Goal: Communication & Community: Answer question/provide support

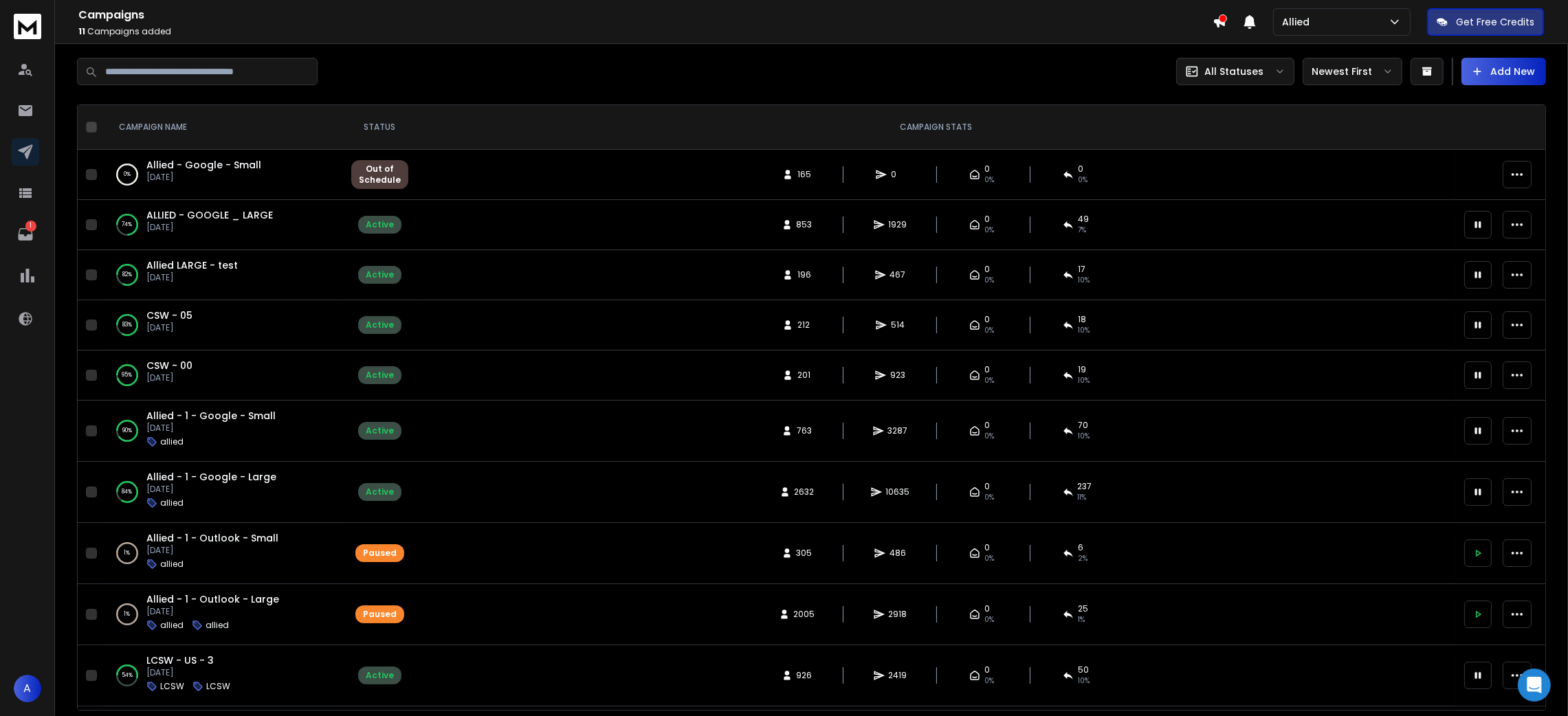
click at [246, 162] on span "Allied - Google - Small" at bounding box center [204, 165] width 115 height 14
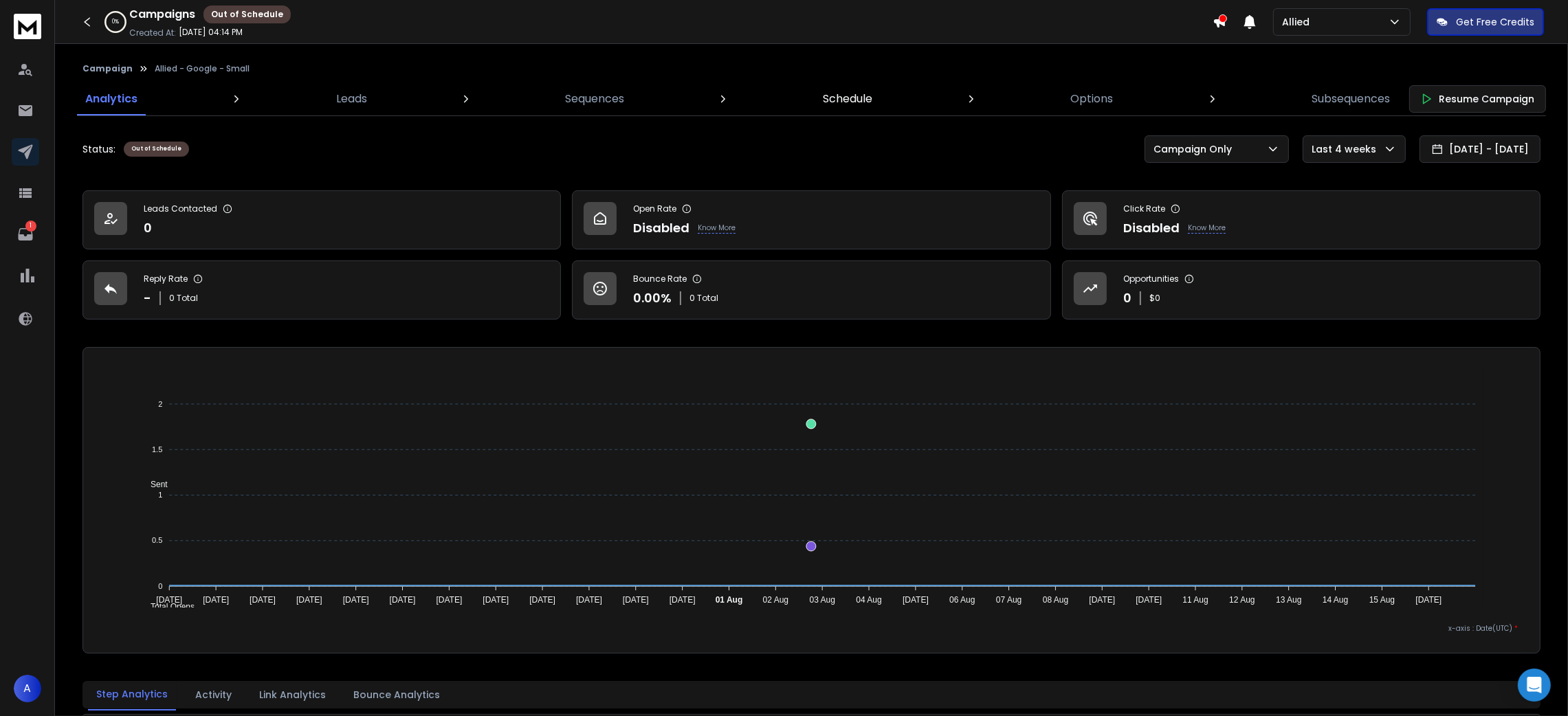
click at [851, 103] on p "Schedule" at bounding box center [847, 99] width 50 height 17
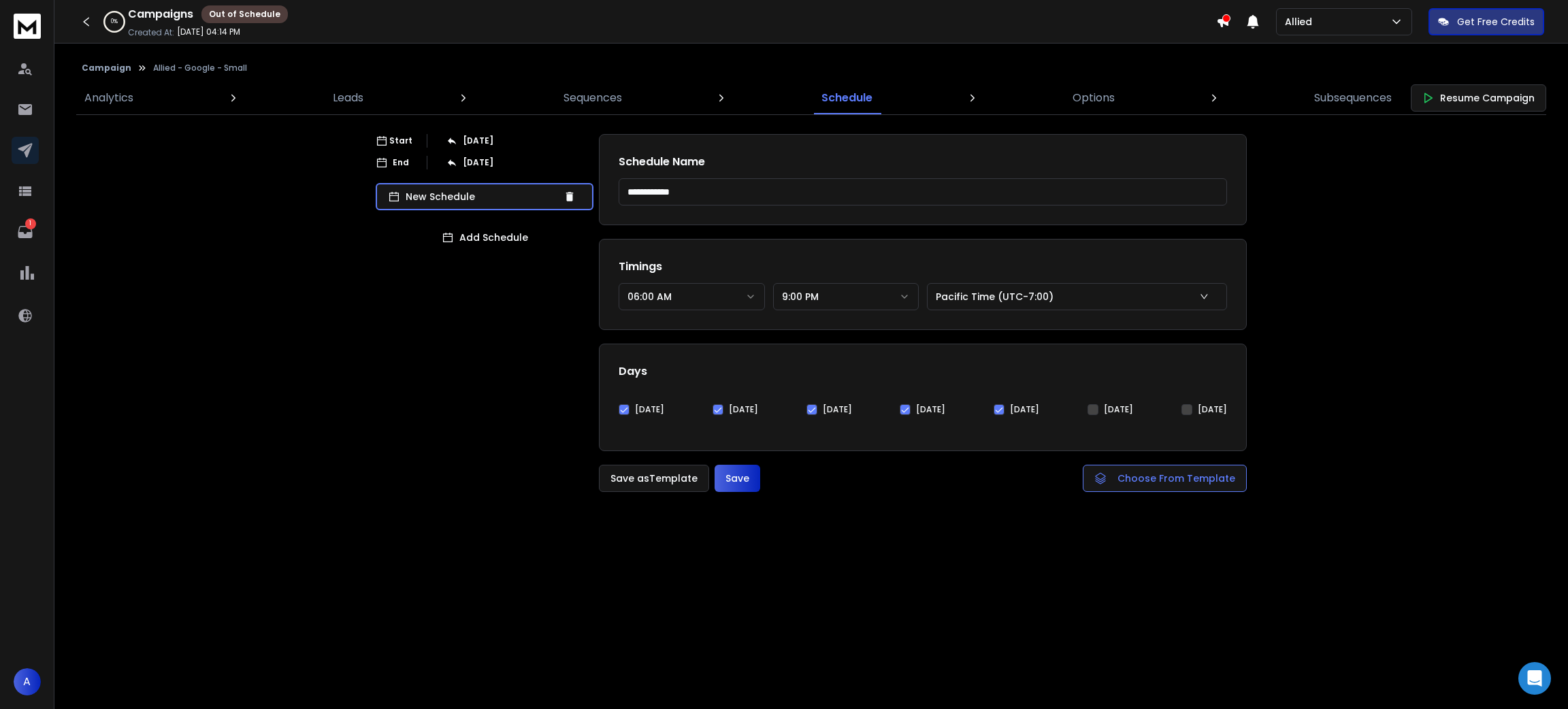
click at [494, 161] on p "Fri Aug 15 2025" at bounding box center [478, 162] width 31 height 11
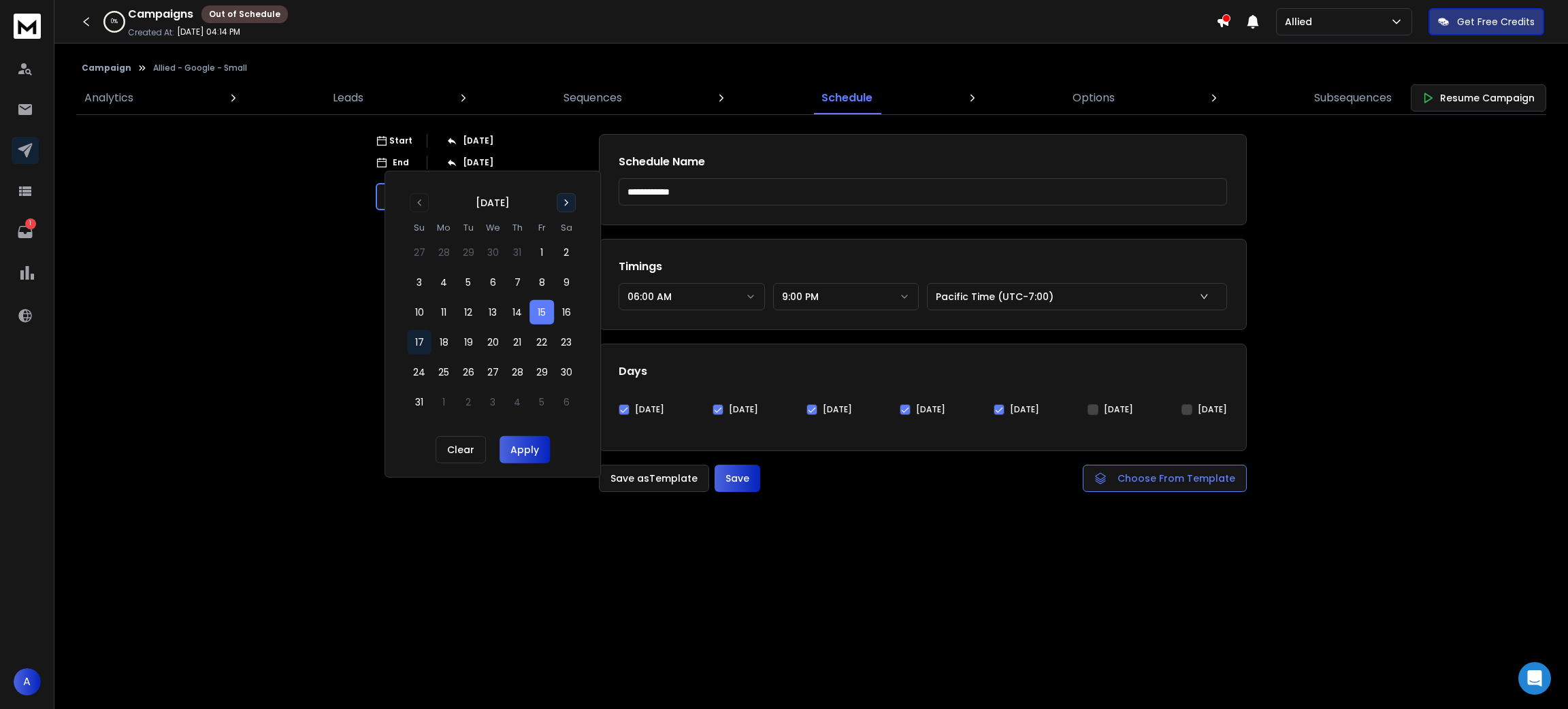
click at [569, 202] on icon "Go to next month" at bounding box center [567, 203] width 11 height 11
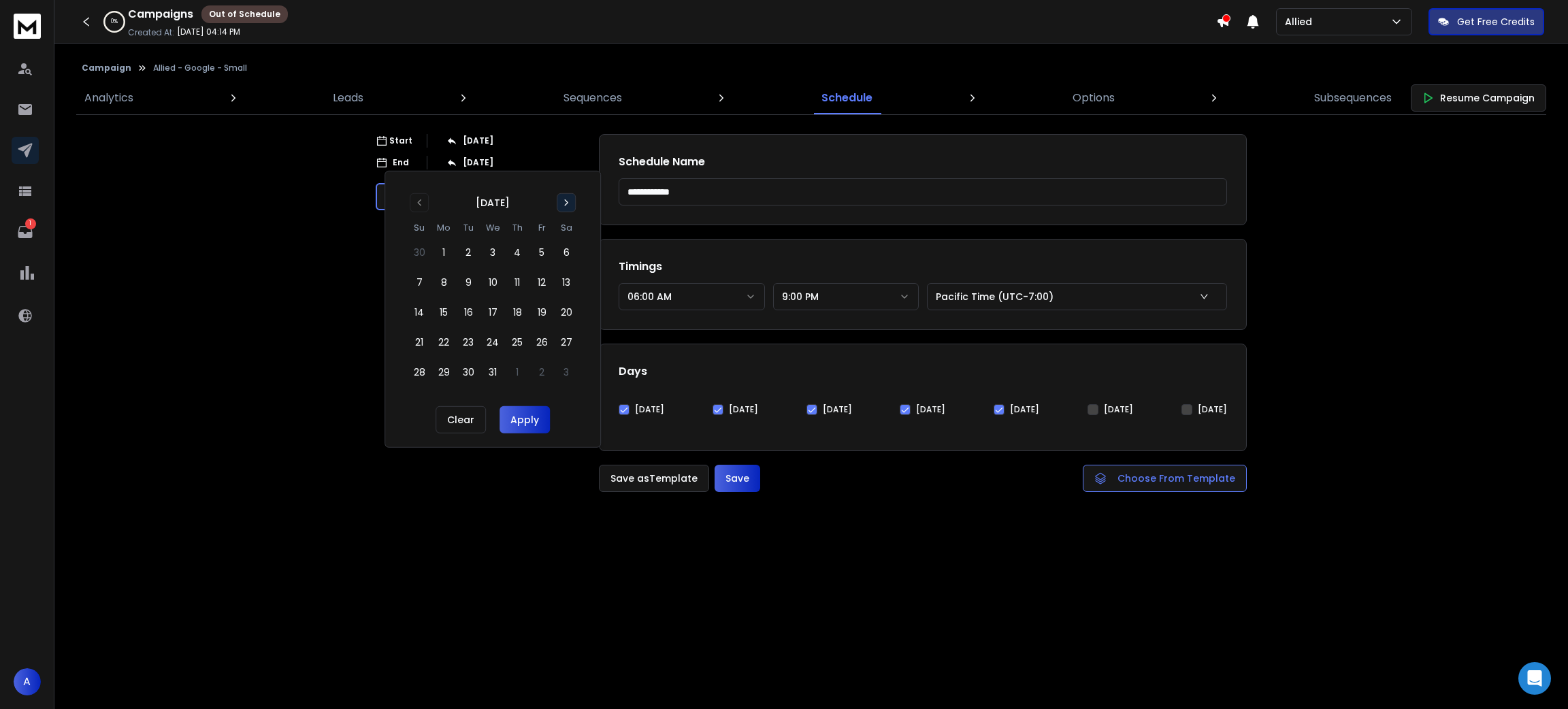
click at [569, 202] on icon "Go to next month" at bounding box center [567, 203] width 11 height 11
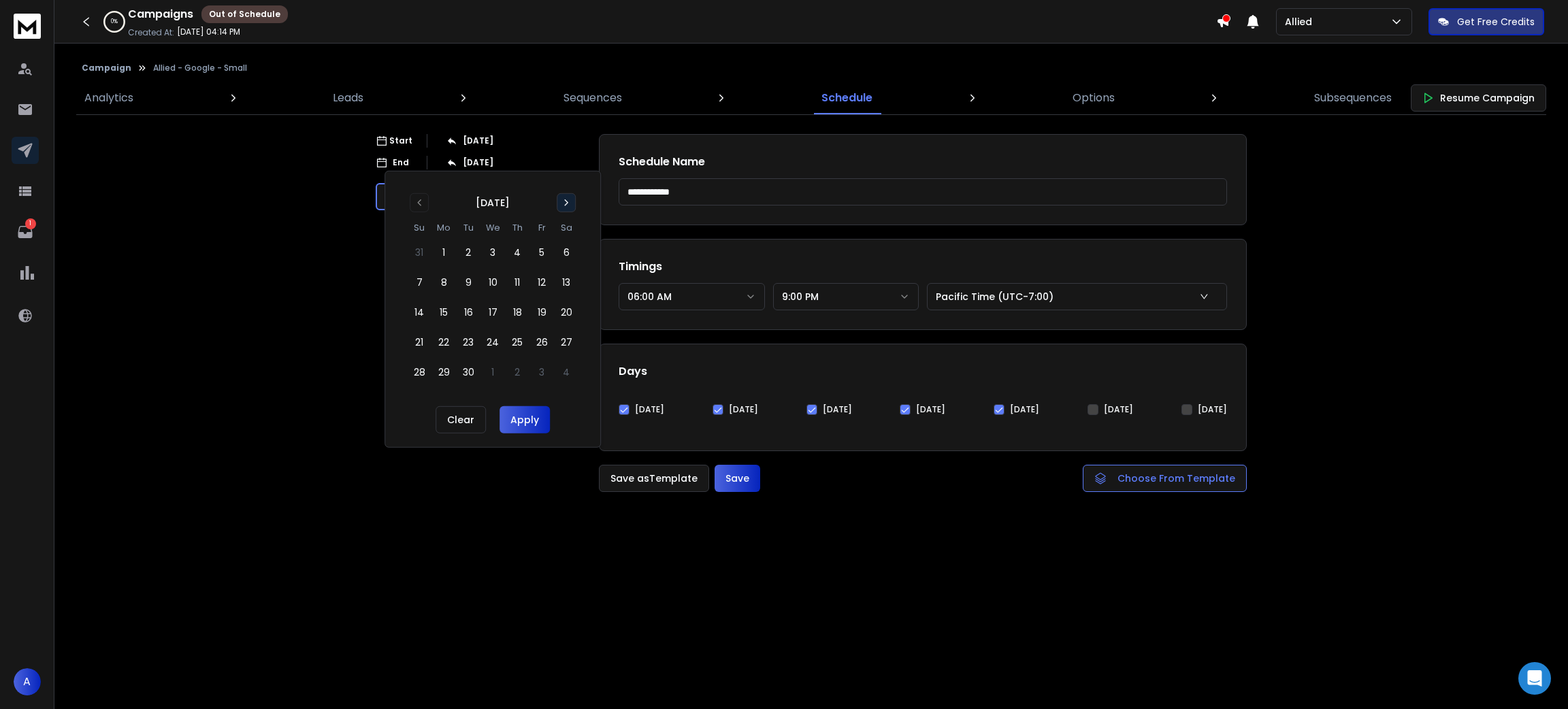
click at [569, 202] on icon "Go to next month" at bounding box center [567, 203] width 11 height 11
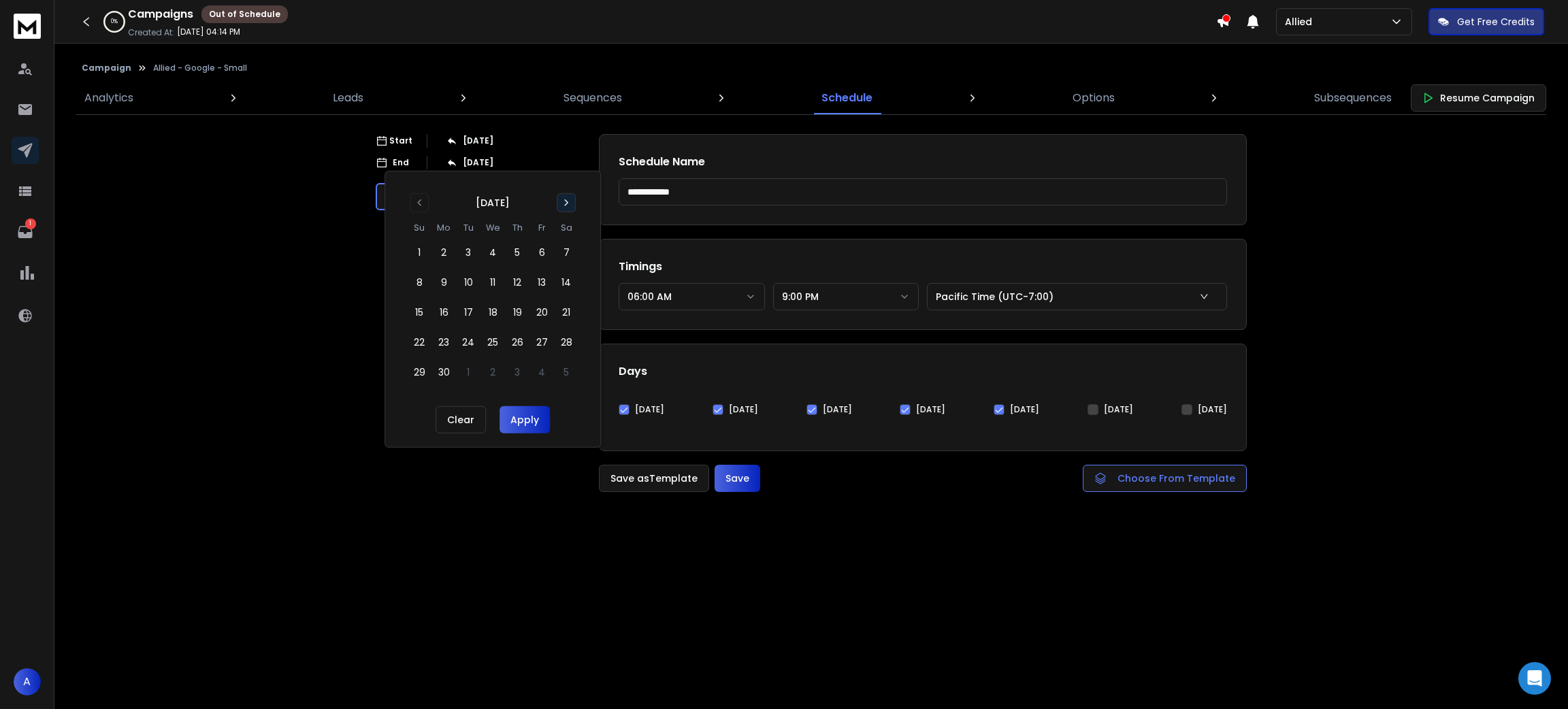
click at [569, 202] on icon "Go to next month" at bounding box center [567, 203] width 11 height 11
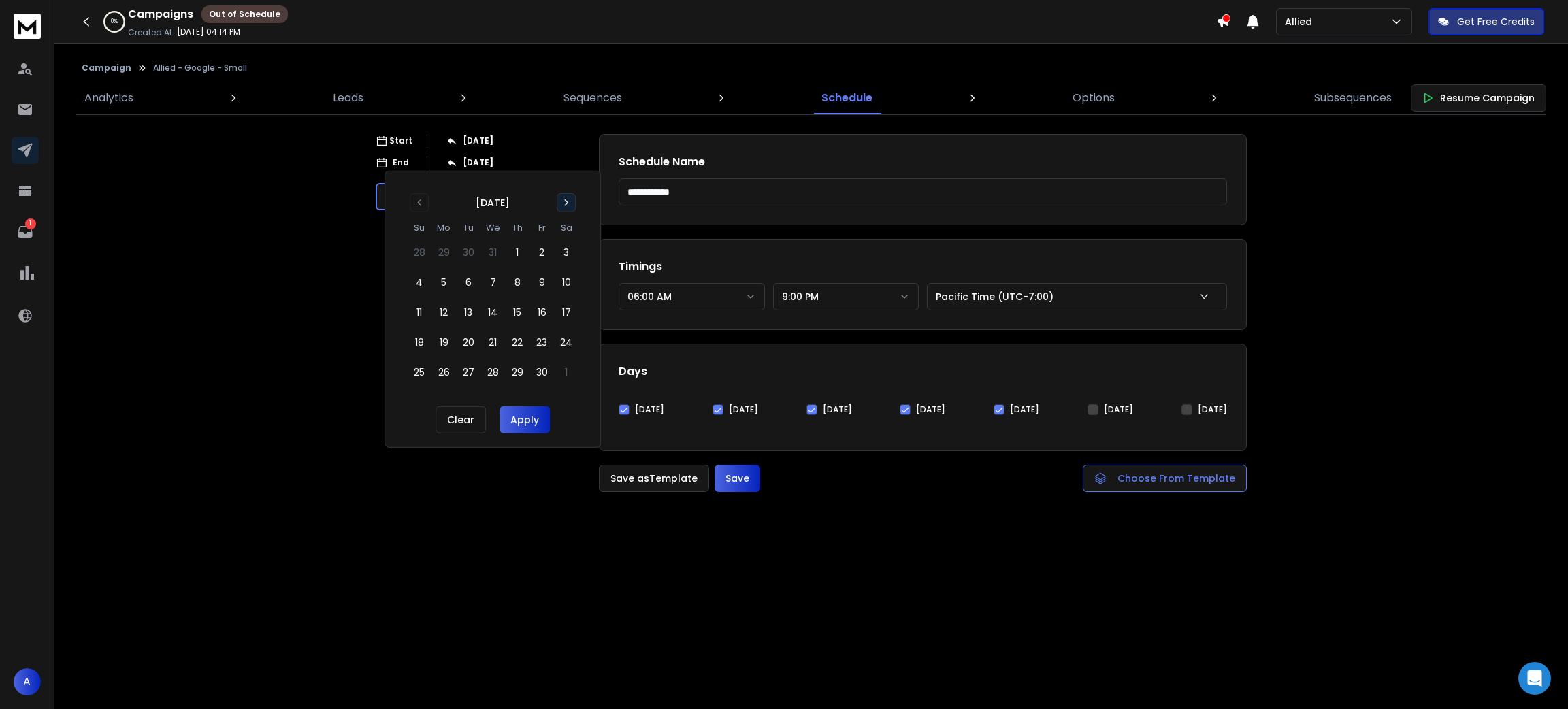
click at [569, 202] on icon "Go to next month" at bounding box center [567, 203] width 11 height 11
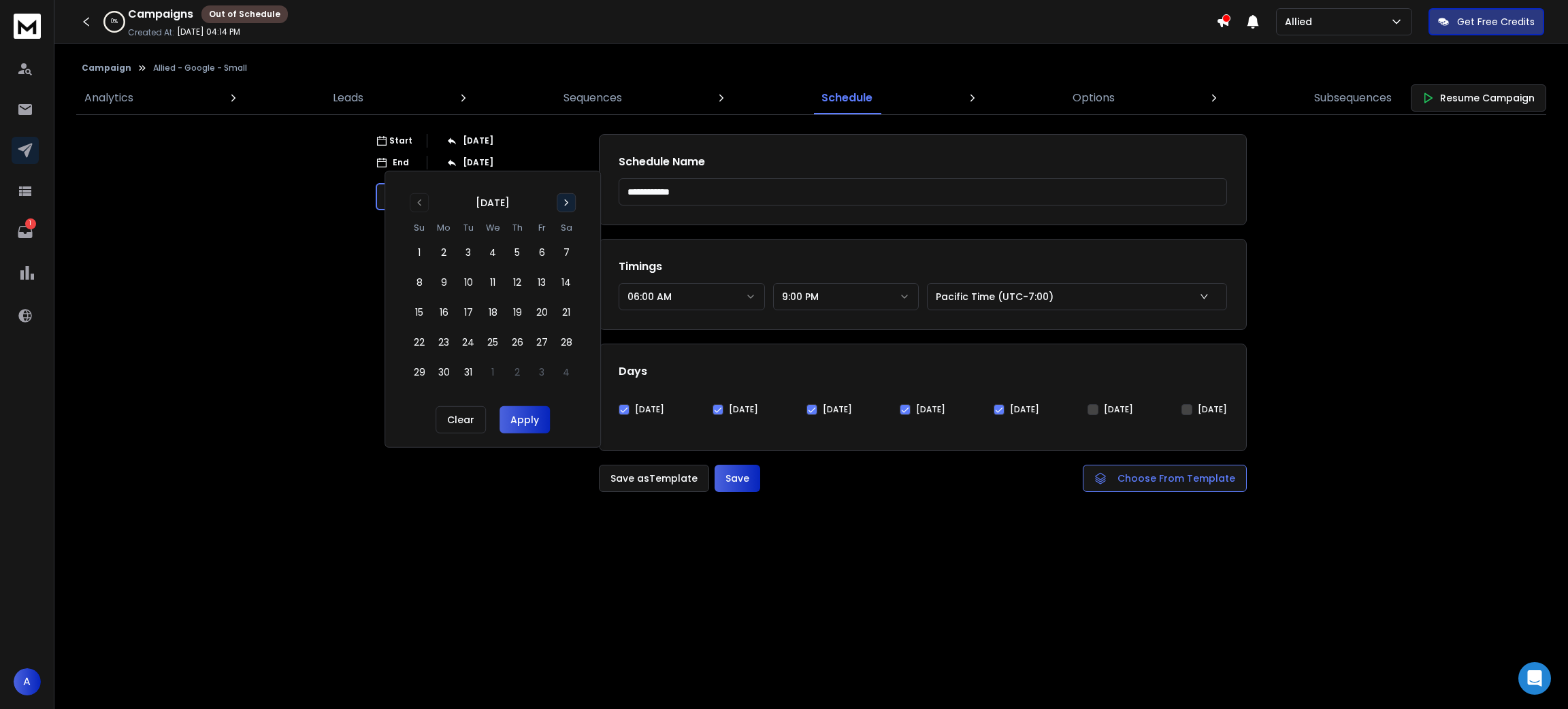
click at [569, 202] on icon "Go to next month" at bounding box center [567, 203] width 11 height 11
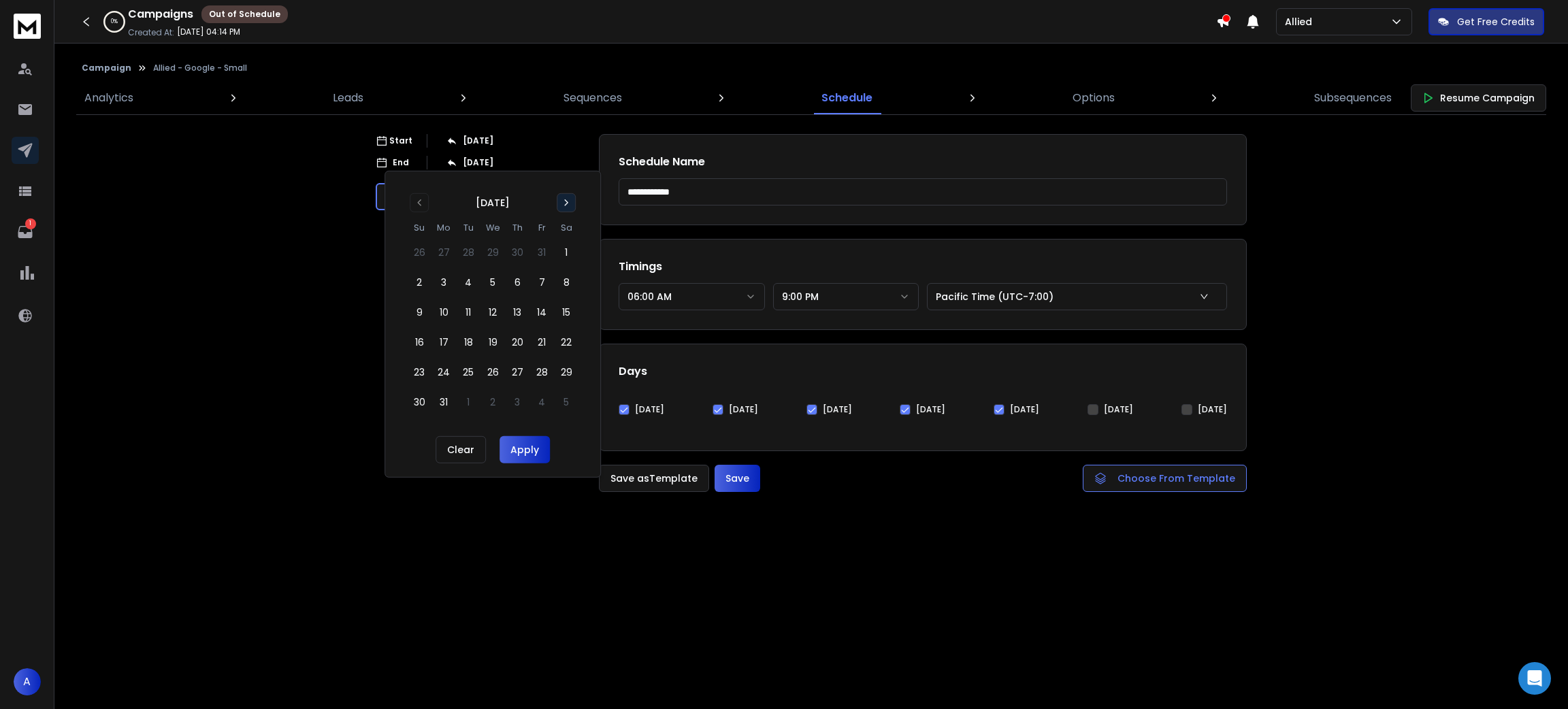
click at [569, 202] on icon "Go to next month" at bounding box center [567, 203] width 11 height 11
click at [492, 378] on button "28" at bounding box center [492, 372] width 24 height 24
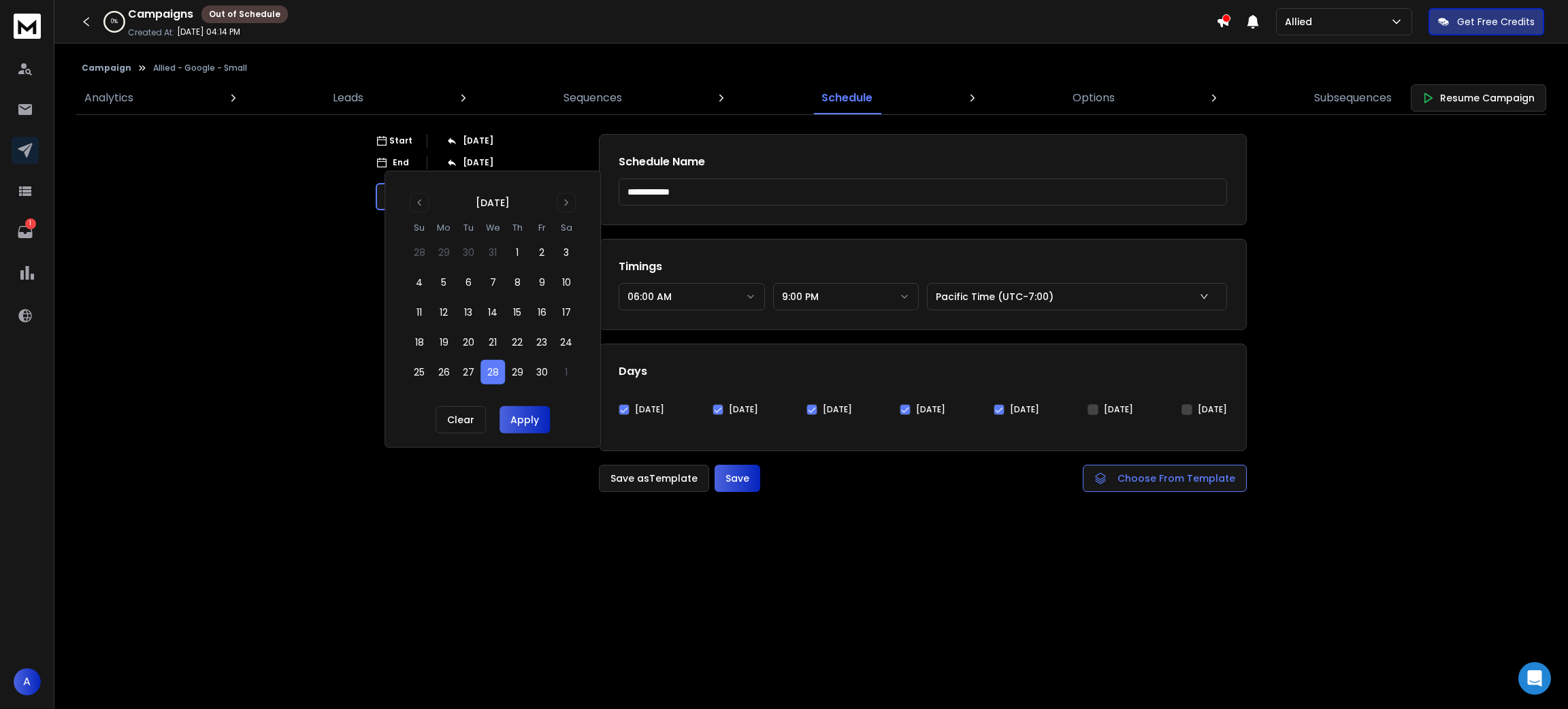
click at [519, 411] on button "Apply" at bounding box center [525, 419] width 51 height 27
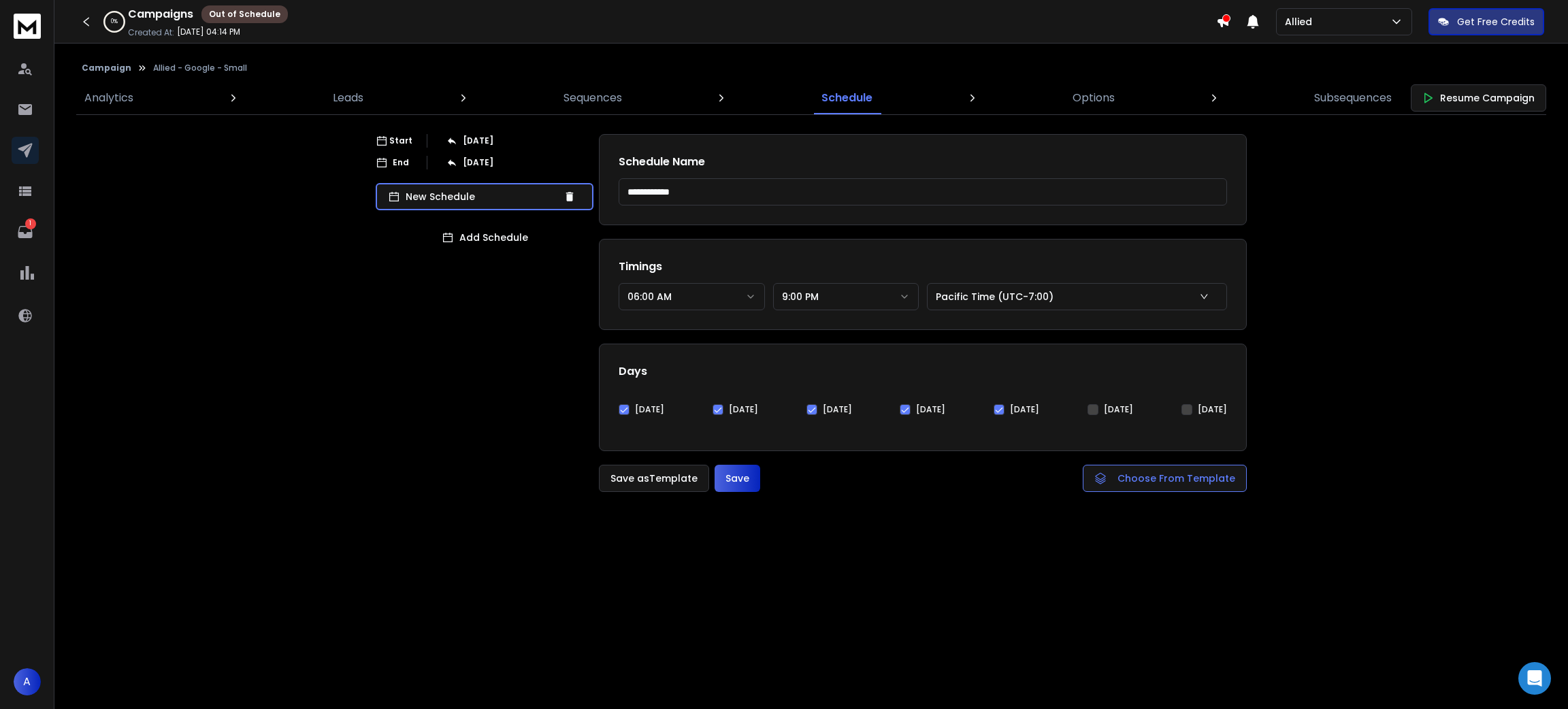
click at [740, 472] on button "Save" at bounding box center [737, 478] width 46 height 27
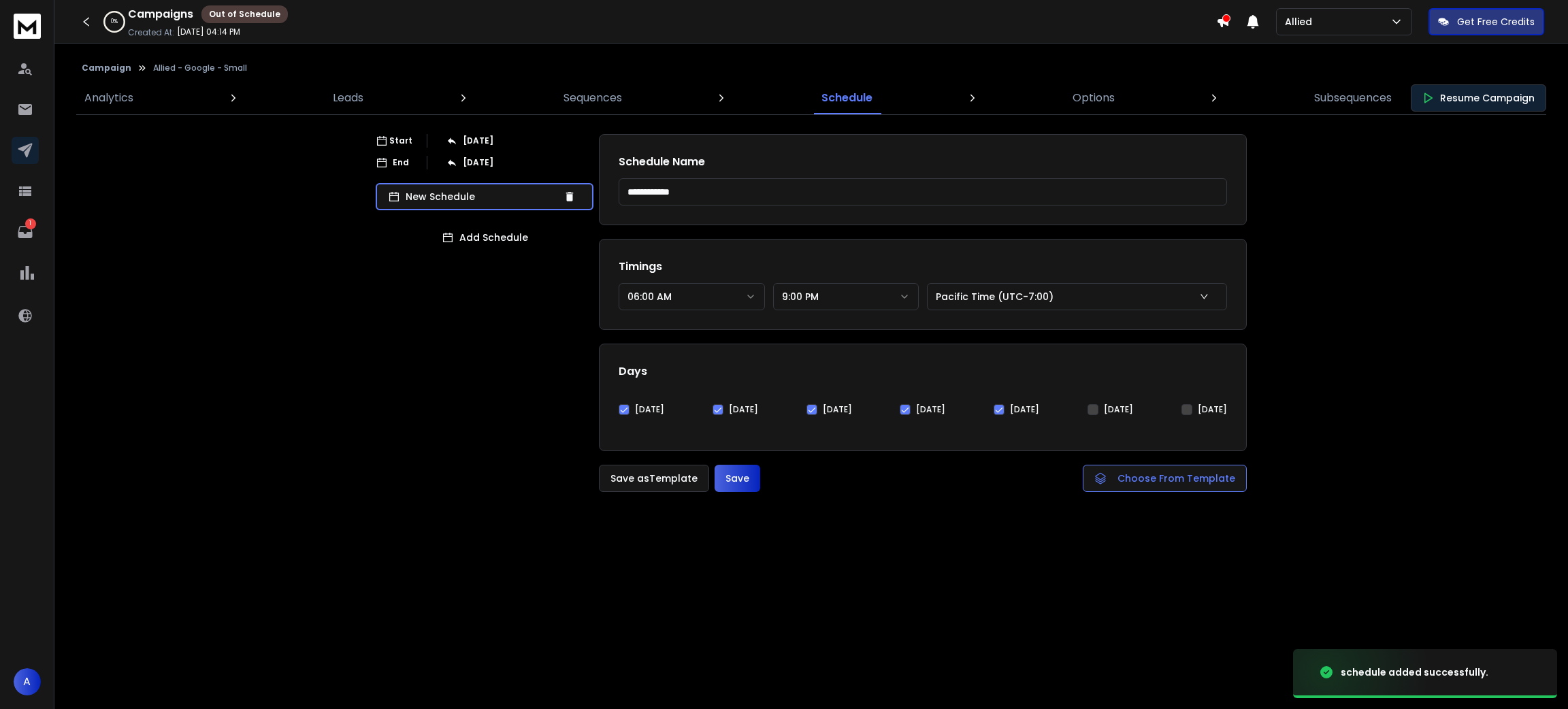
click at [1525, 100] on button "Resume Campaign" at bounding box center [1478, 98] width 135 height 27
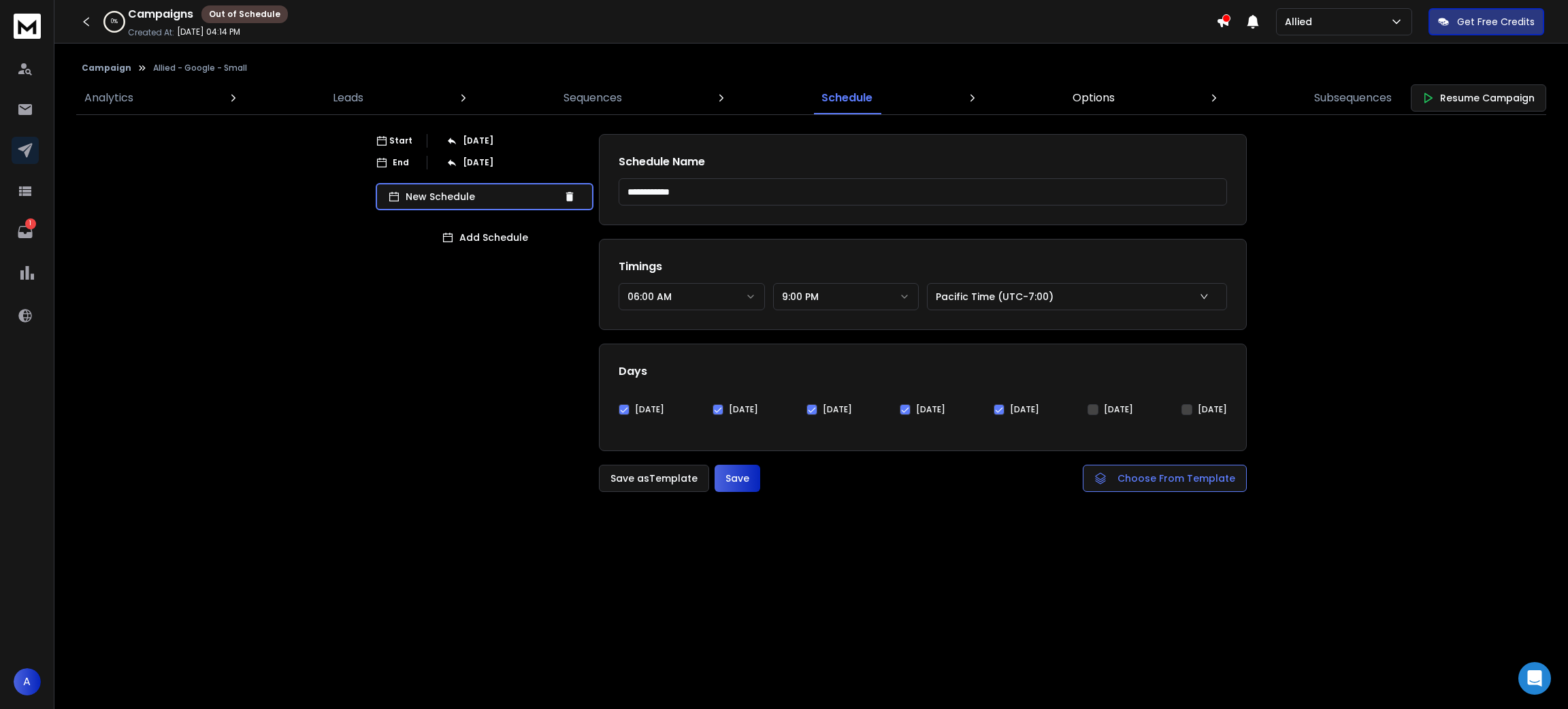
click at [1087, 101] on p "Options" at bounding box center [1094, 98] width 42 height 17
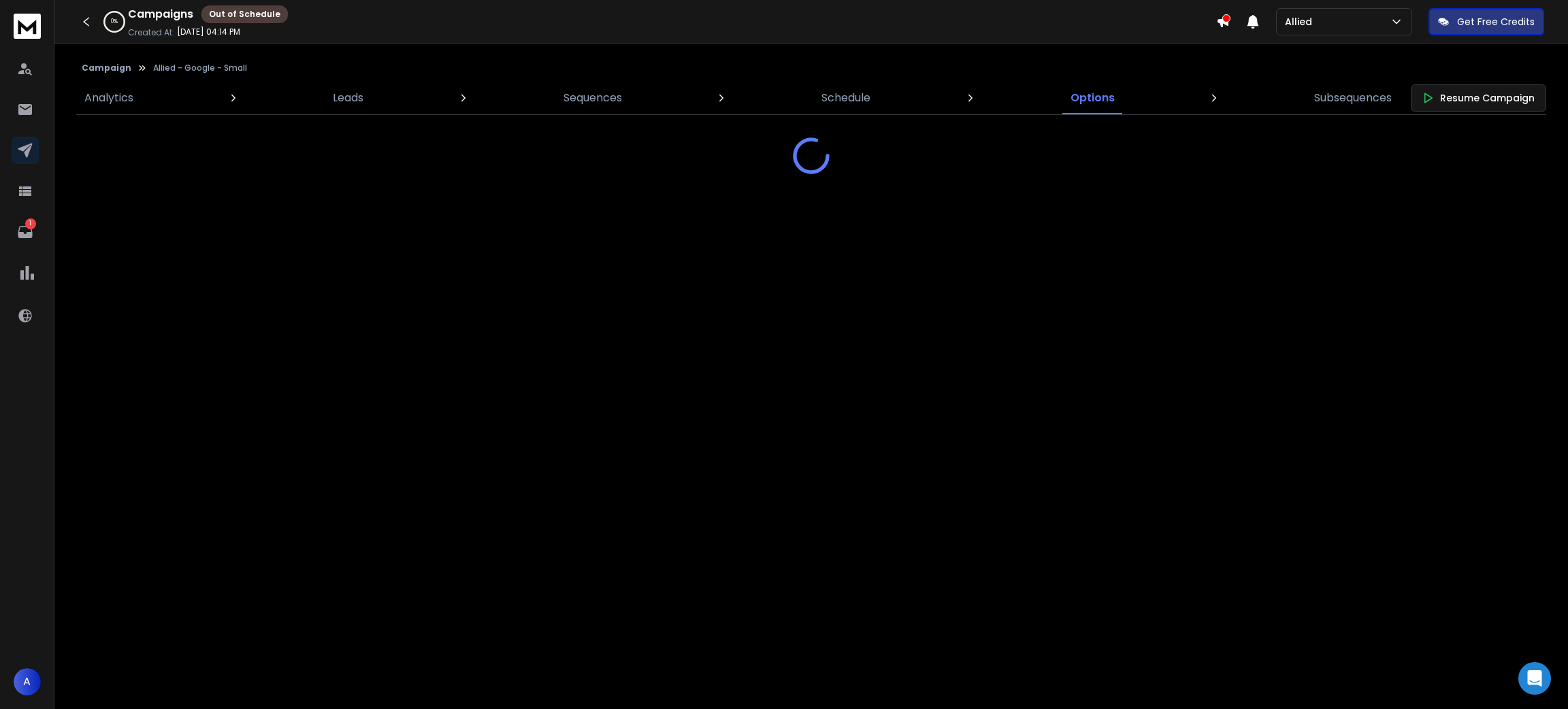
select select "*"
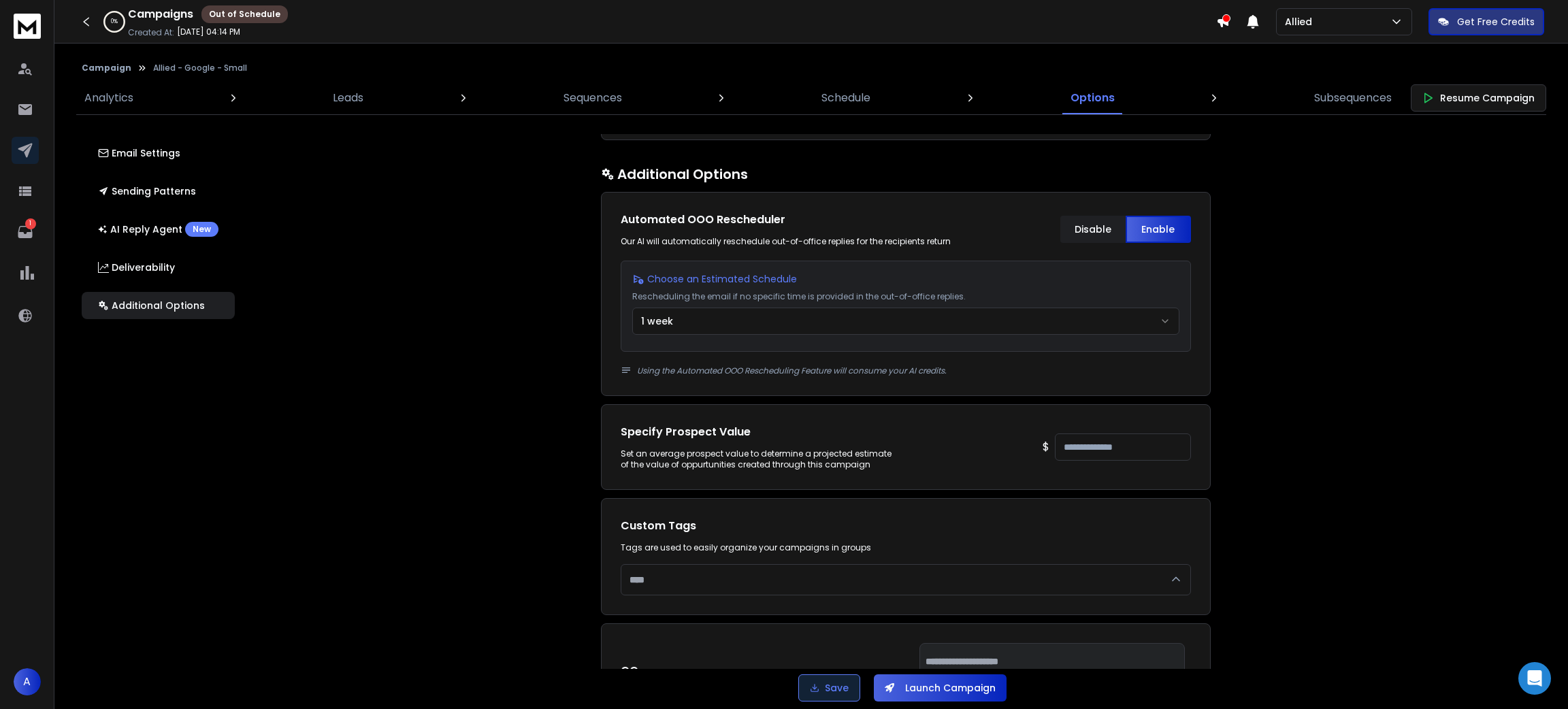
click at [810, 683] on icon "submit" at bounding box center [815, 688] width 10 height 10
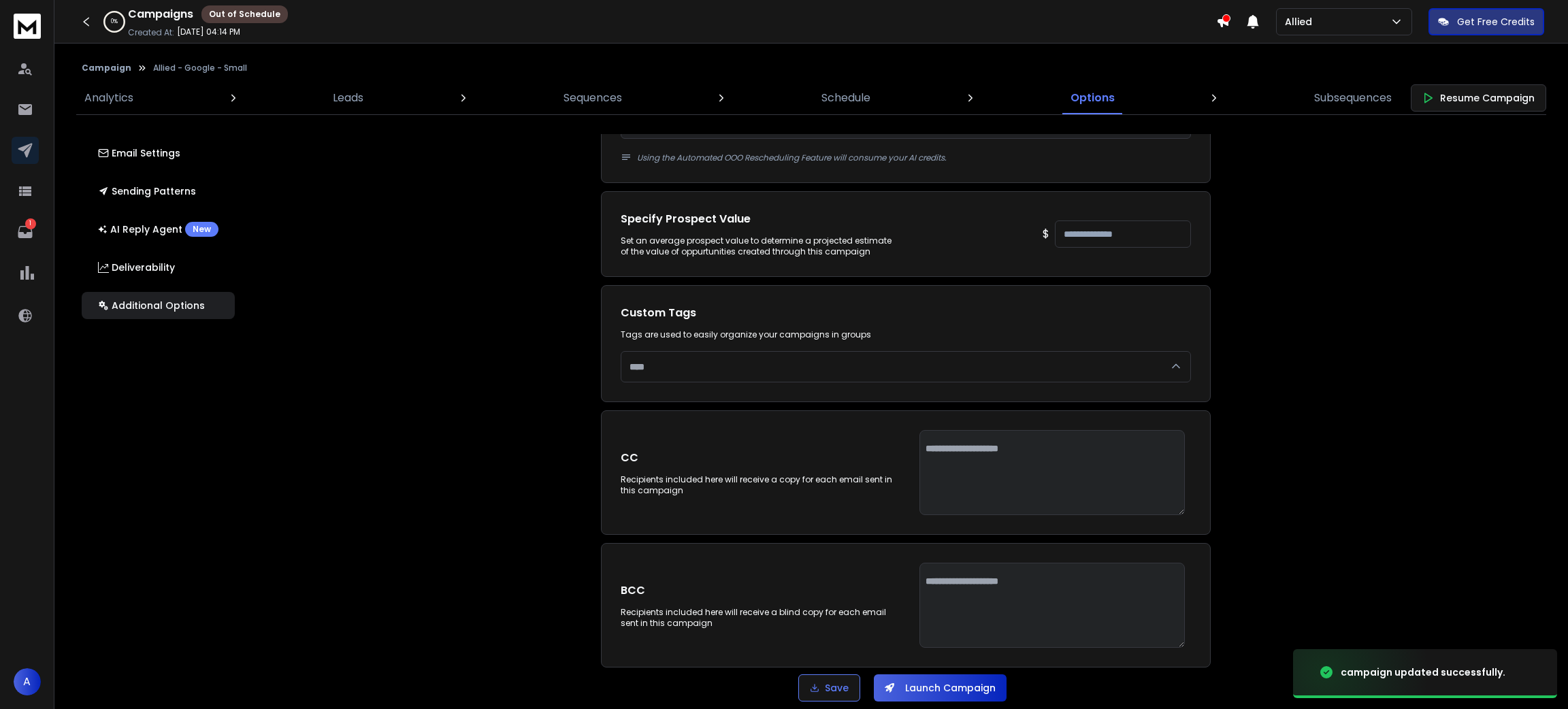
click at [941, 685] on button "Launch Campaign" at bounding box center [940, 687] width 133 height 27
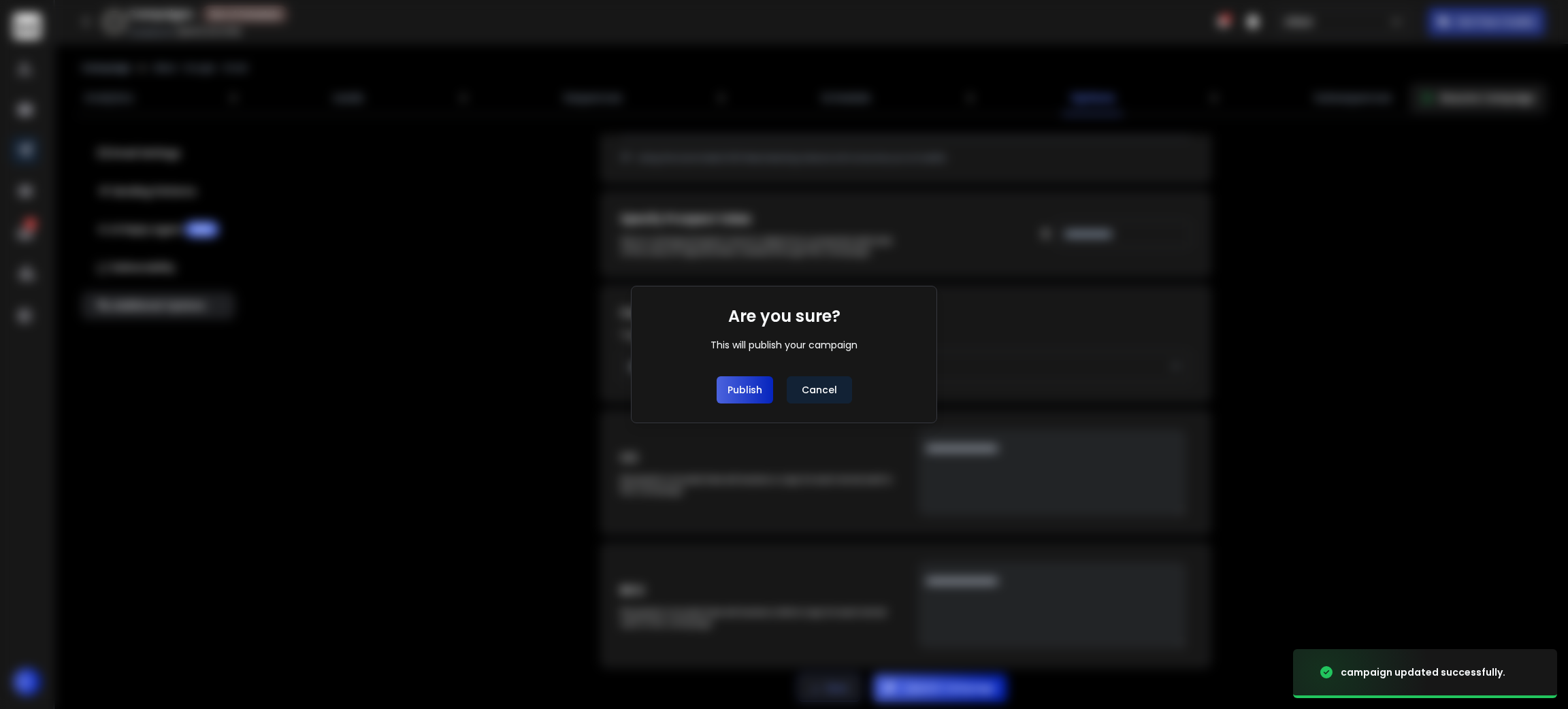
click at [756, 397] on button "Publish" at bounding box center [744, 390] width 56 height 27
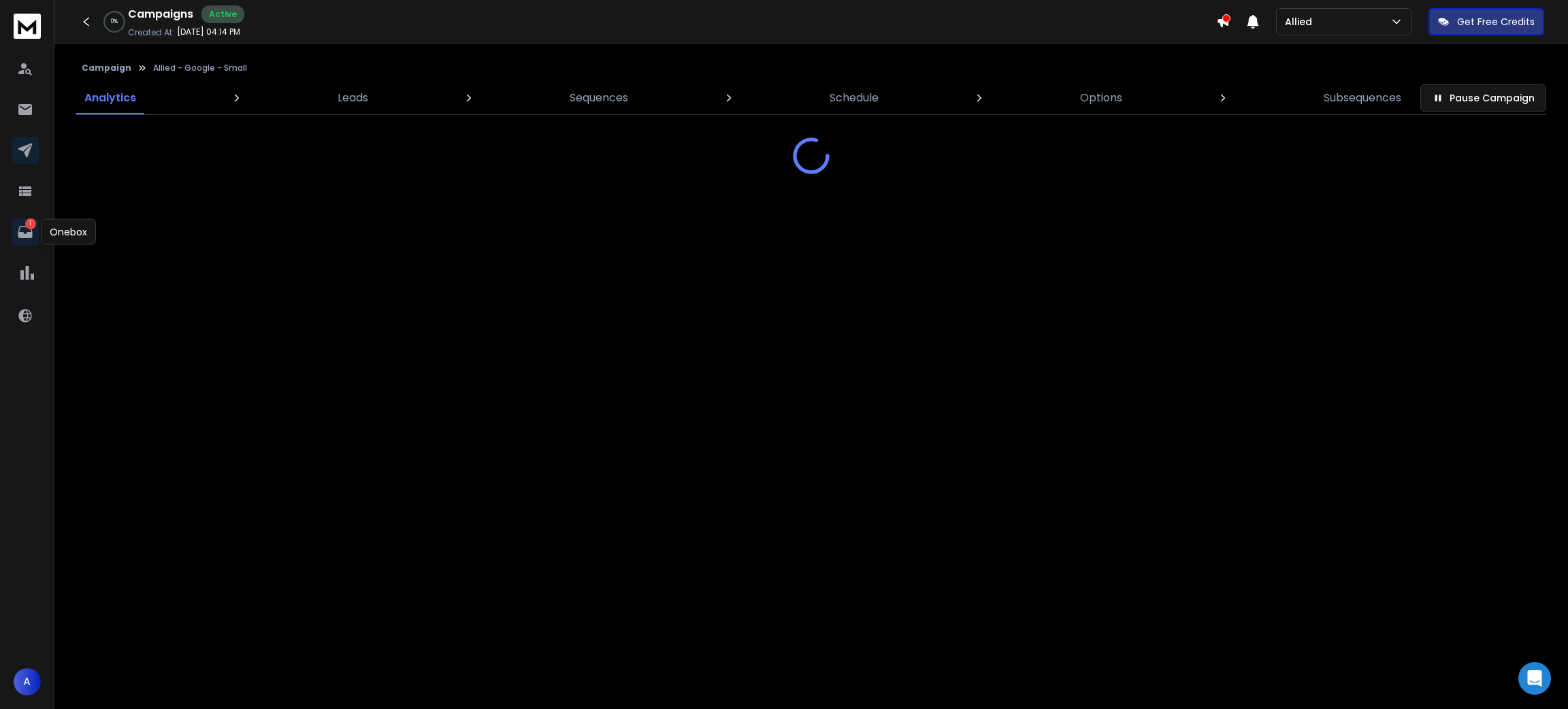
click at [22, 226] on icon at bounding box center [24, 232] width 15 height 12
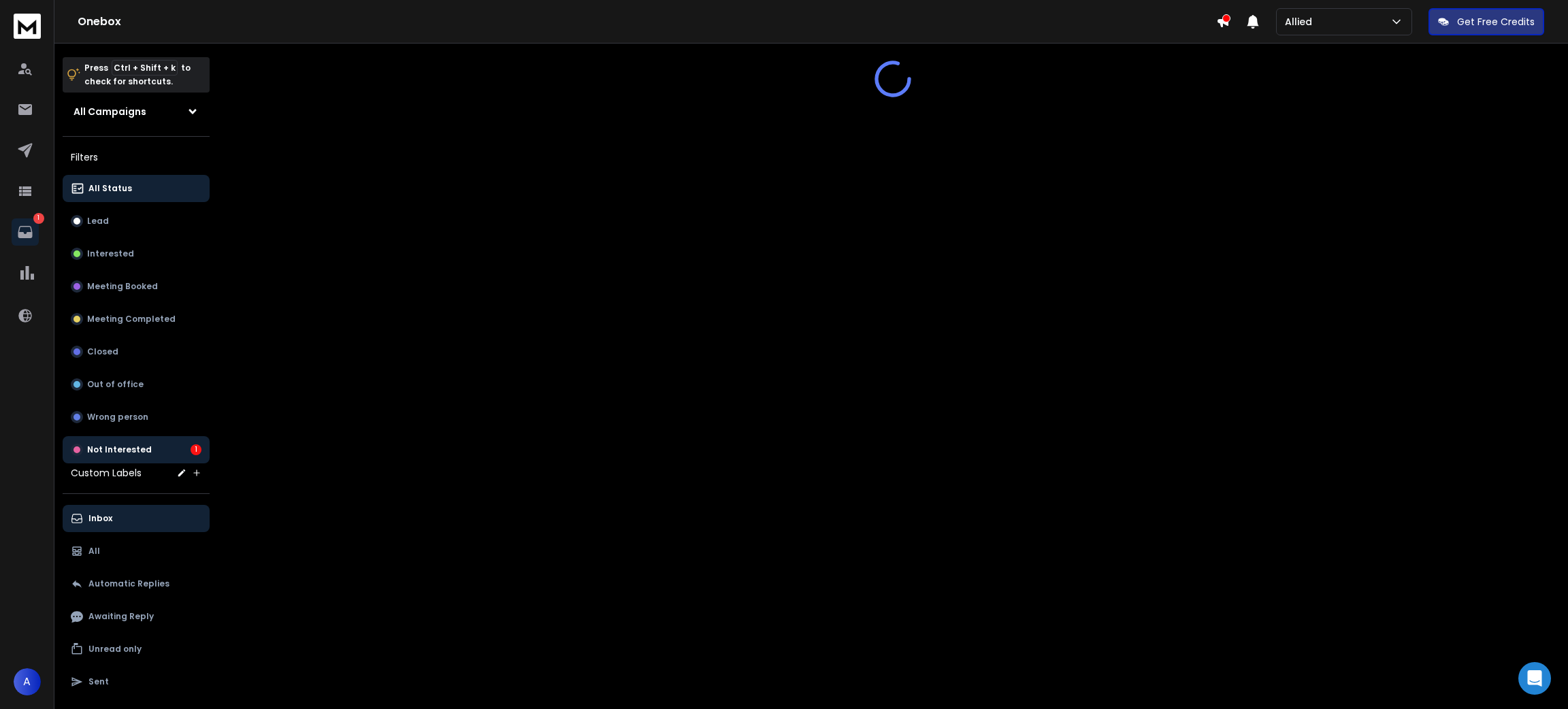
click at [162, 449] on button "Not Interested 1" at bounding box center [136, 449] width 147 height 27
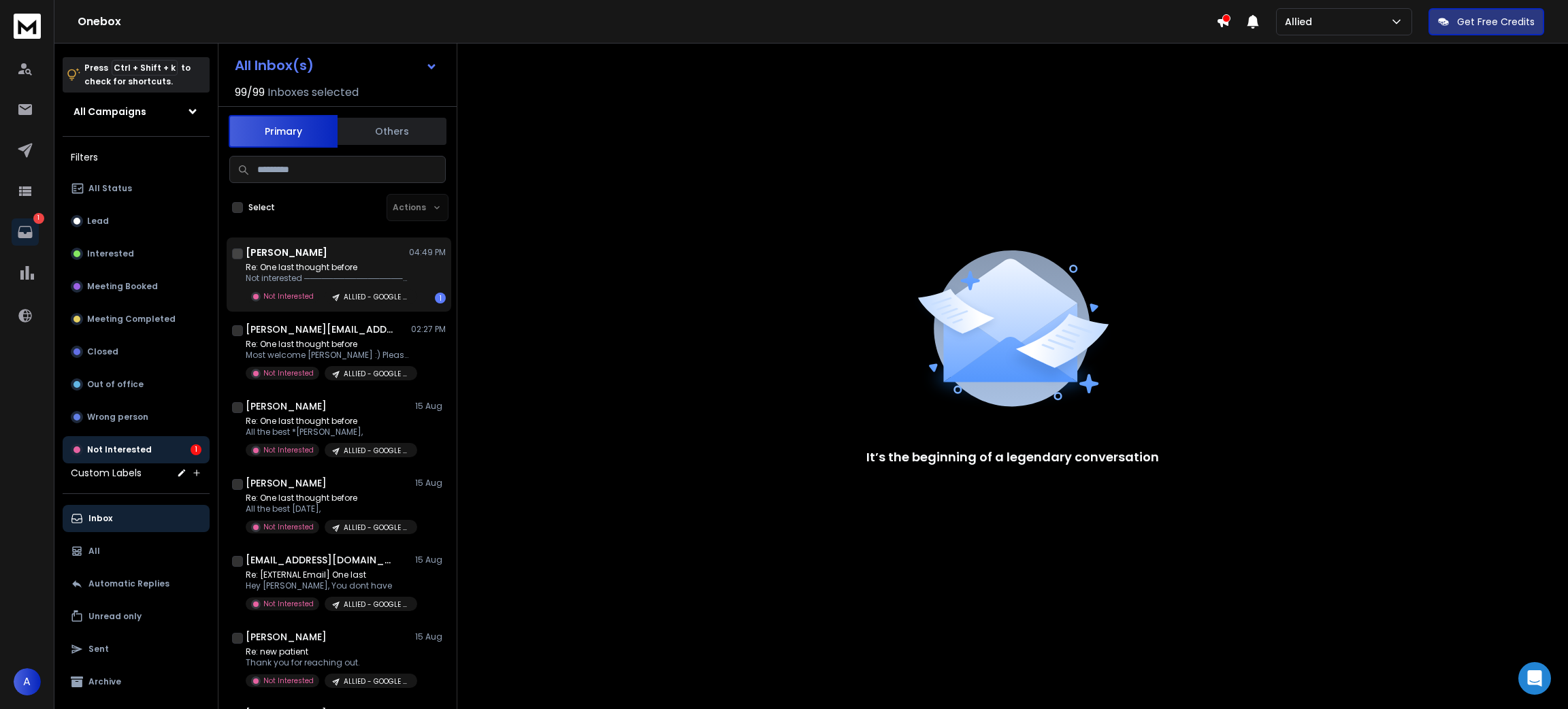
click at [327, 247] on div "Govinda Swami 04:49 PM" at bounding box center [346, 253] width 200 height 14
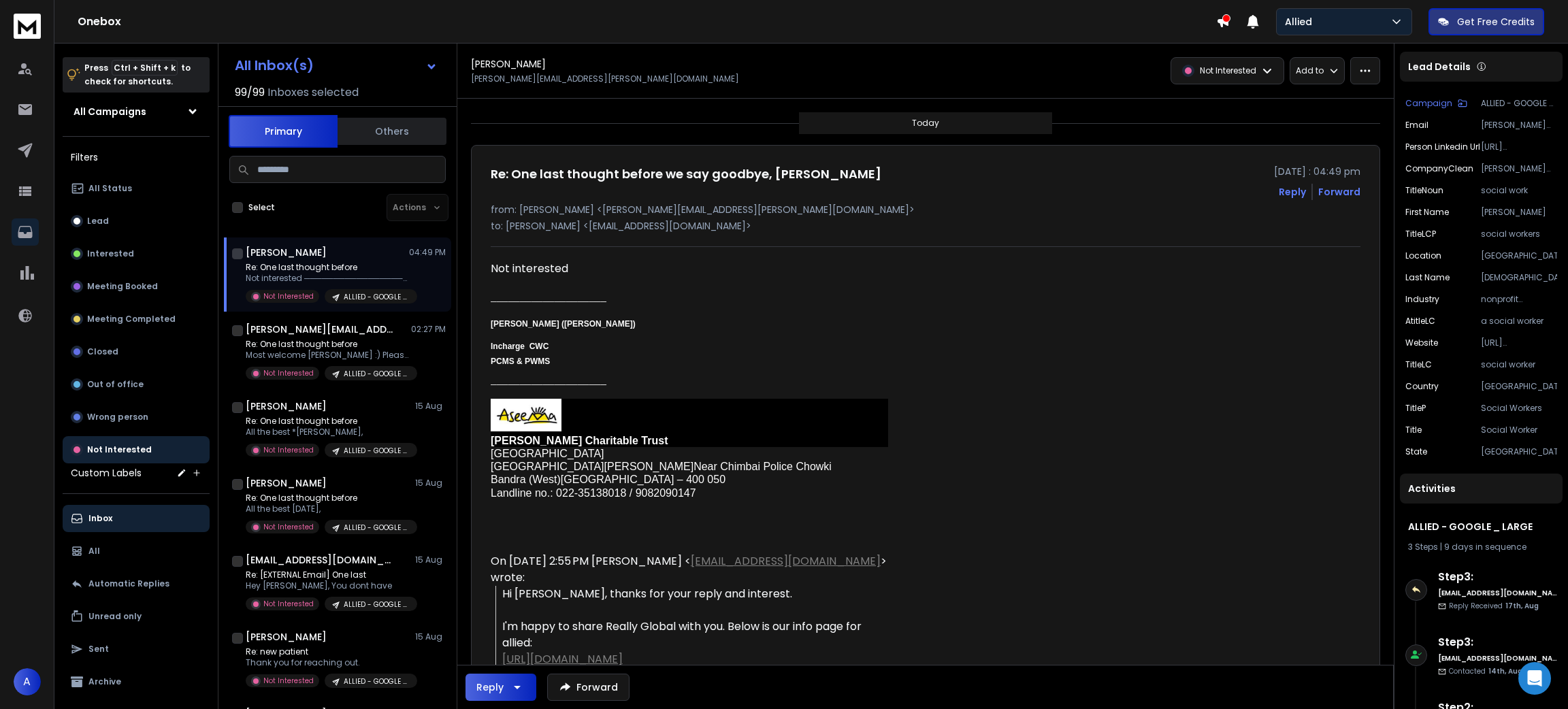
click at [1309, 19] on p "Allied" at bounding box center [1301, 22] width 33 height 14
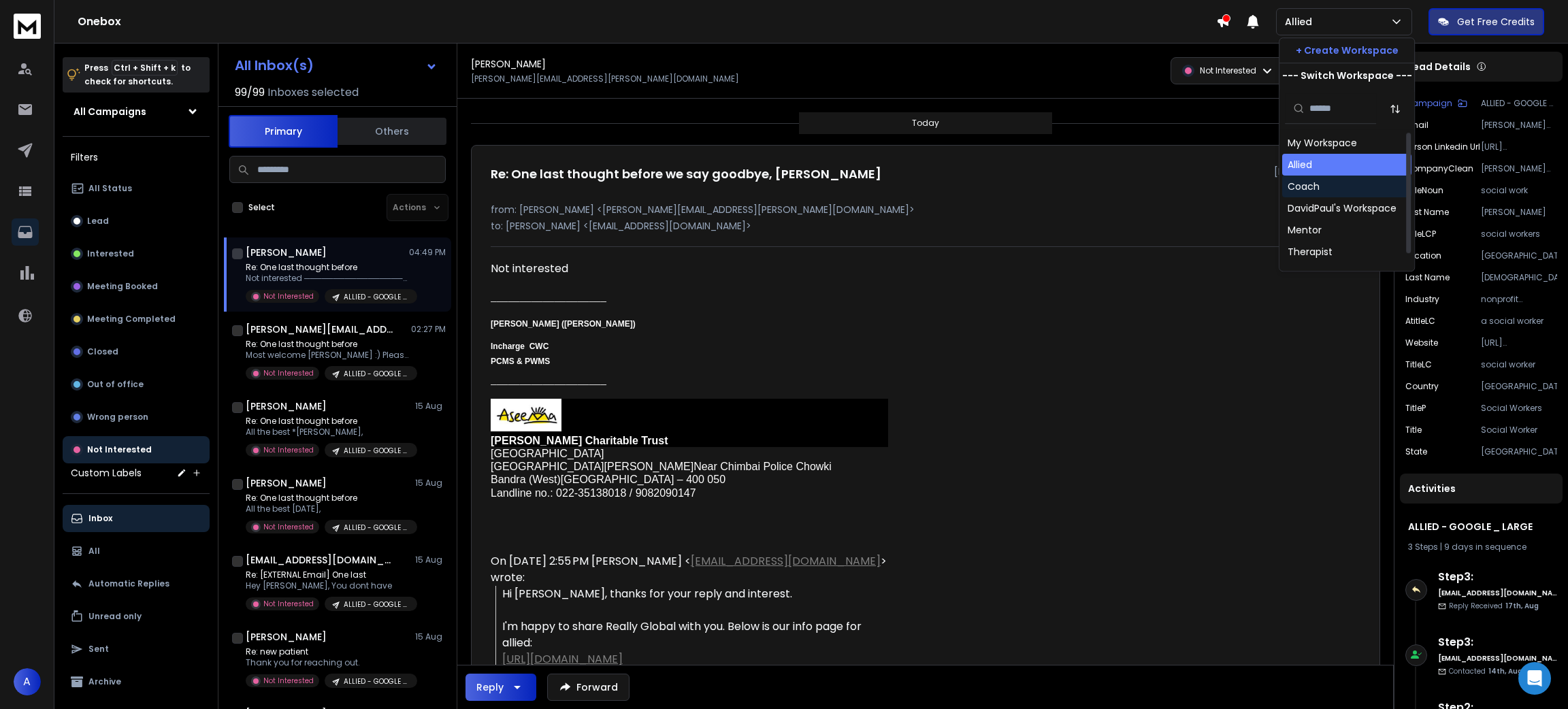
click at [1316, 183] on div "Coach" at bounding box center [1304, 187] width 32 height 14
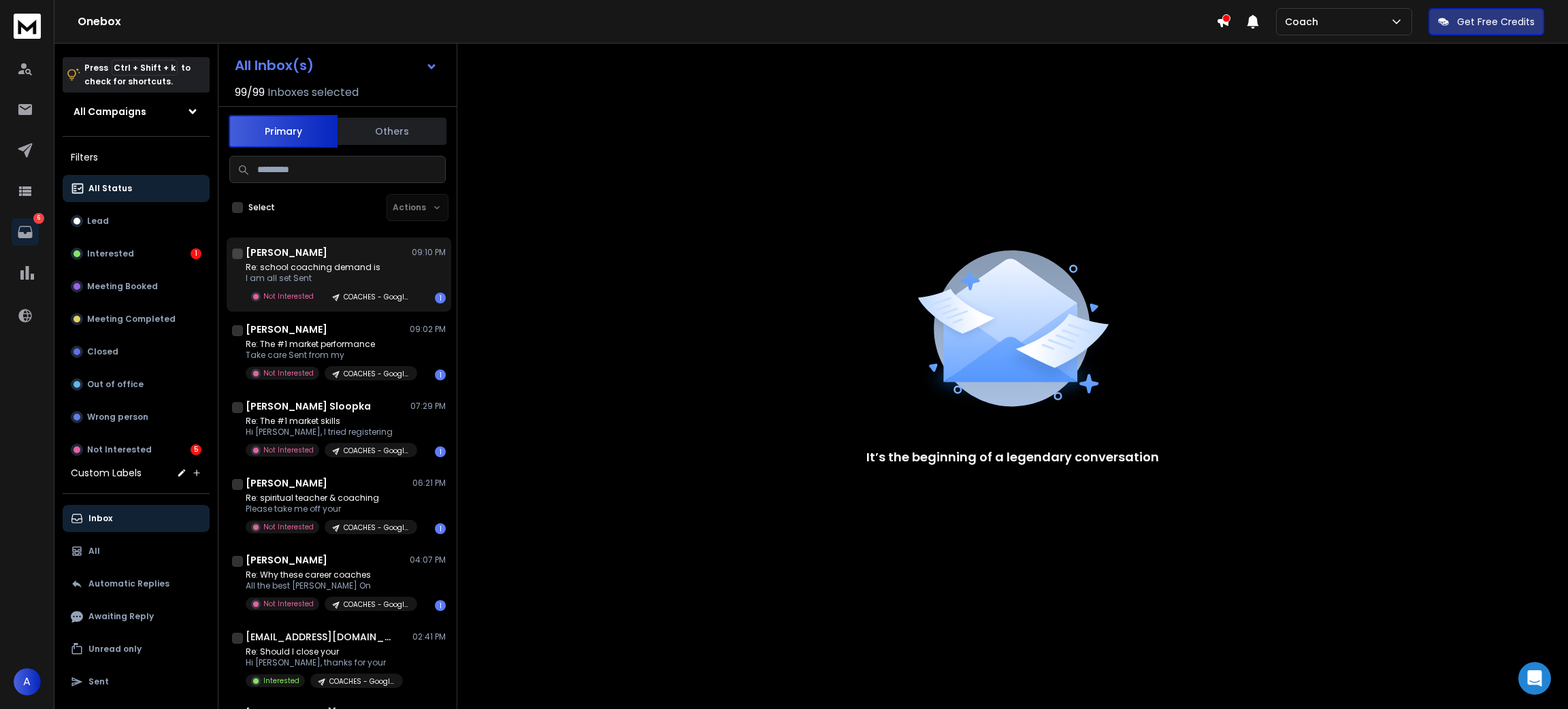
click at [342, 273] on p "I am all set Sent" at bounding box center [327, 278] width 163 height 11
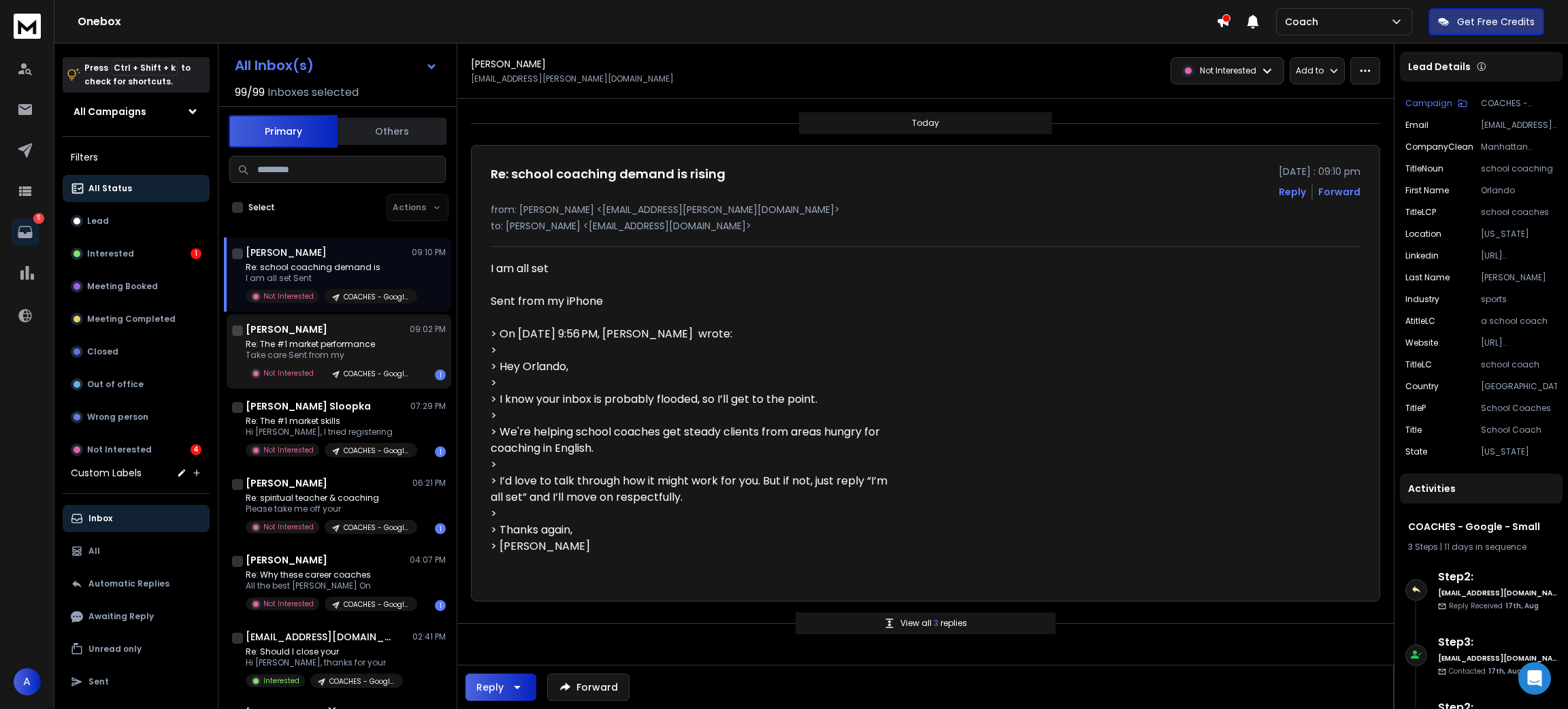
click at [346, 339] on p "Re: The #1 market performance" at bounding box center [327, 344] width 163 height 11
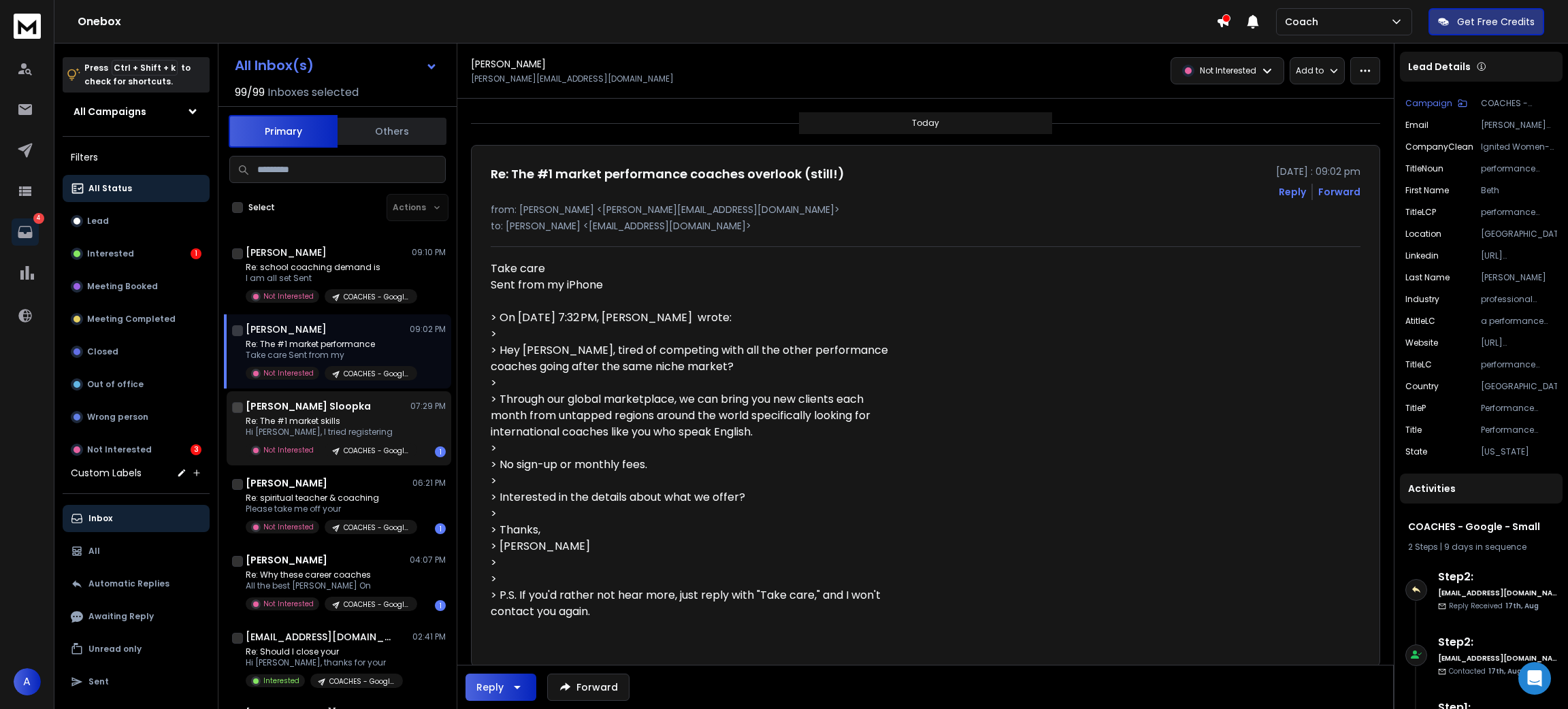
click at [358, 421] on p "Re: The #1 market skills" at bounding box center [327, 422] width 163 height 11
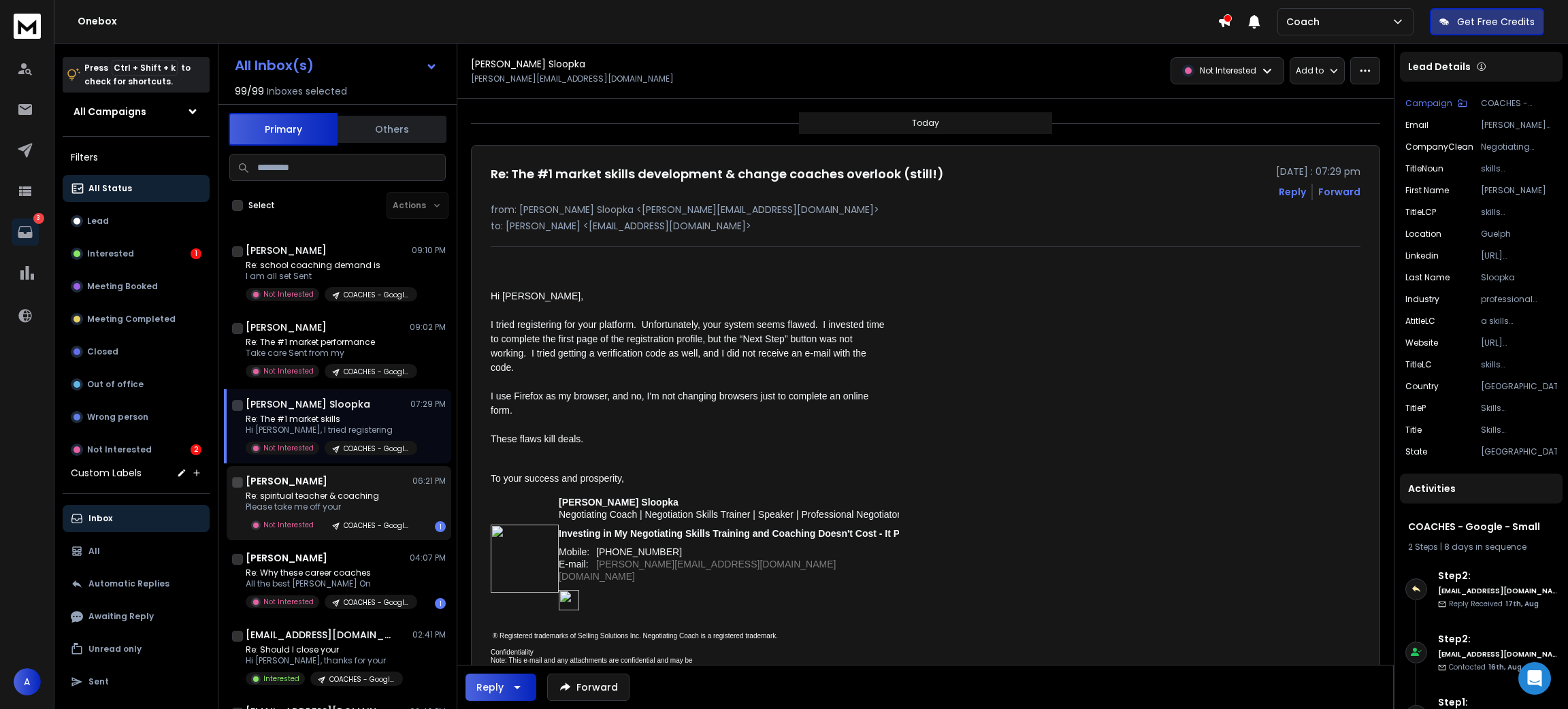
drag, startPoint x: 390, startPoint y: 508, endPoint x: 390, endPoint y: 517, distance: 9.0
click at [390, 508] on p "Please take me off your" at bounding box center [327, 507] width 163 height 11
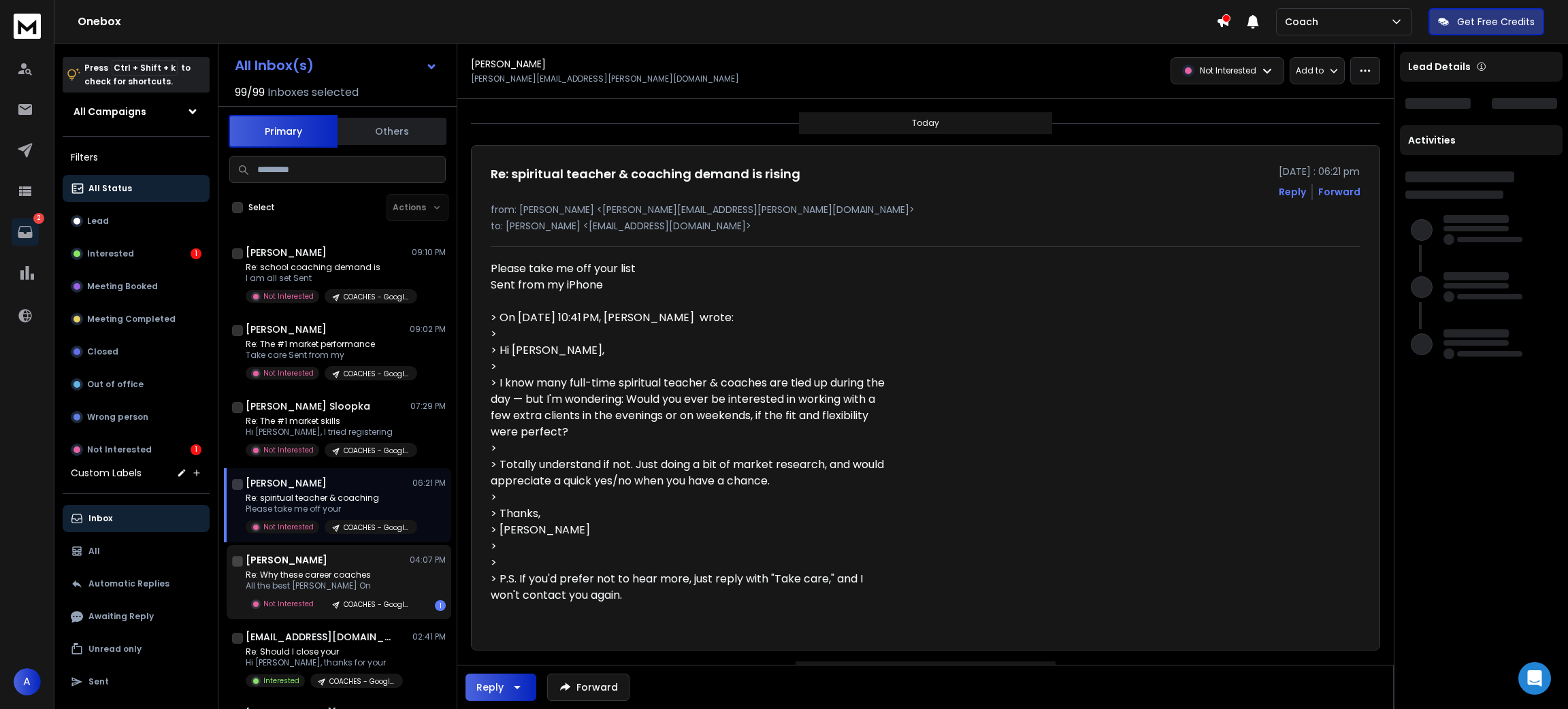
click at [381, 551] on div "Lynise Harris 04:07 PM Re: Why these career coaches All the best Lynise On Not …" at bounding box center [338, 582] width 224 height 74
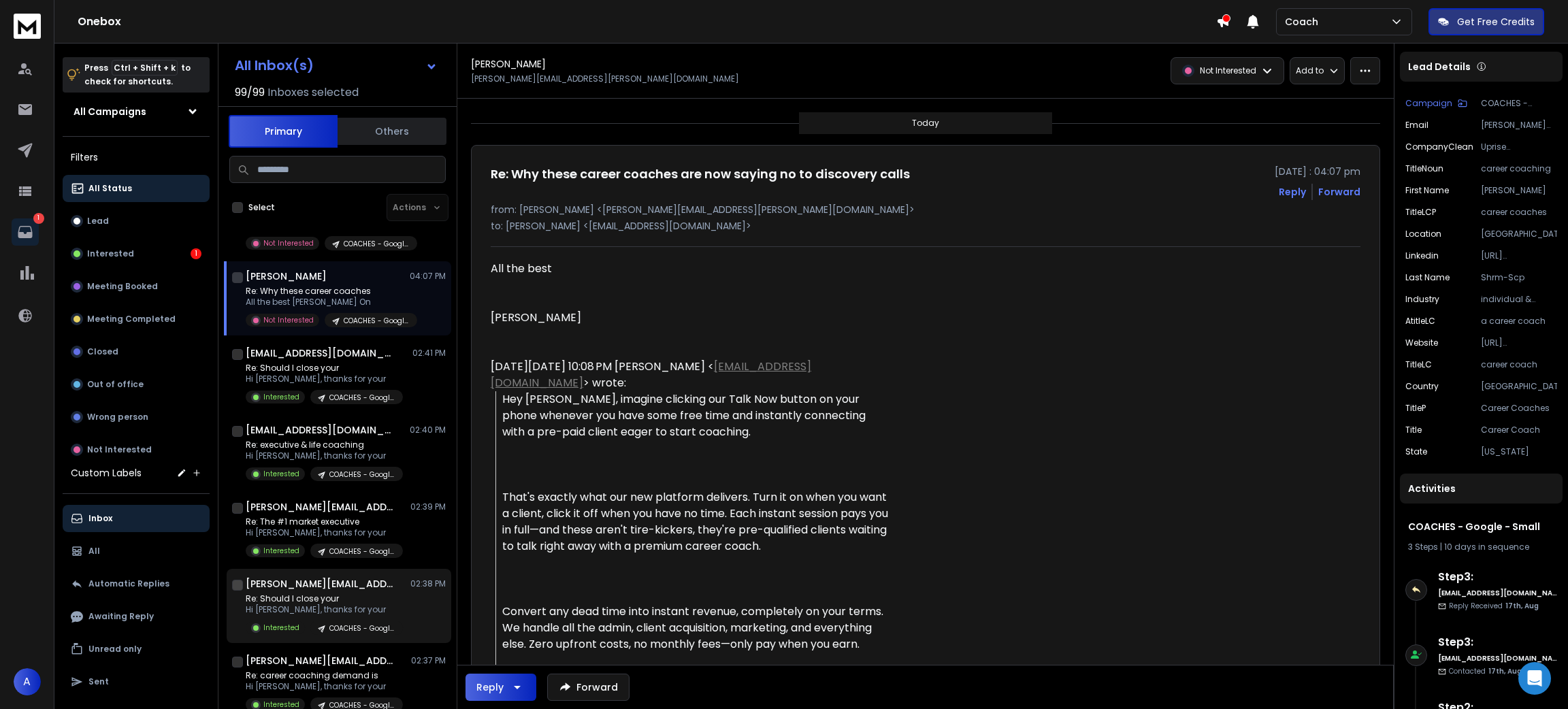
scroll to position [306, 0]
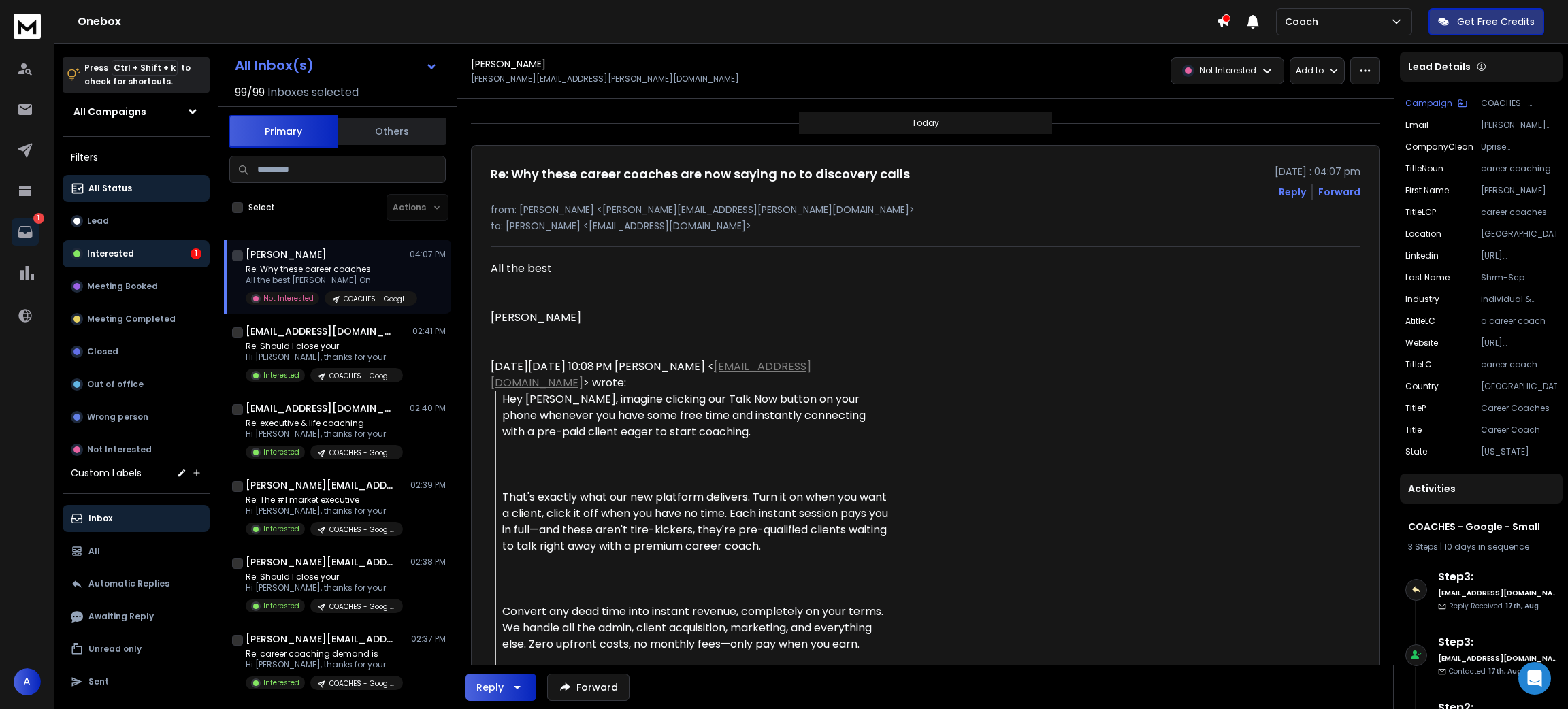
click at [148, 258] on button "Interested 1" at bounding box center [136, 253] width 147 height 27
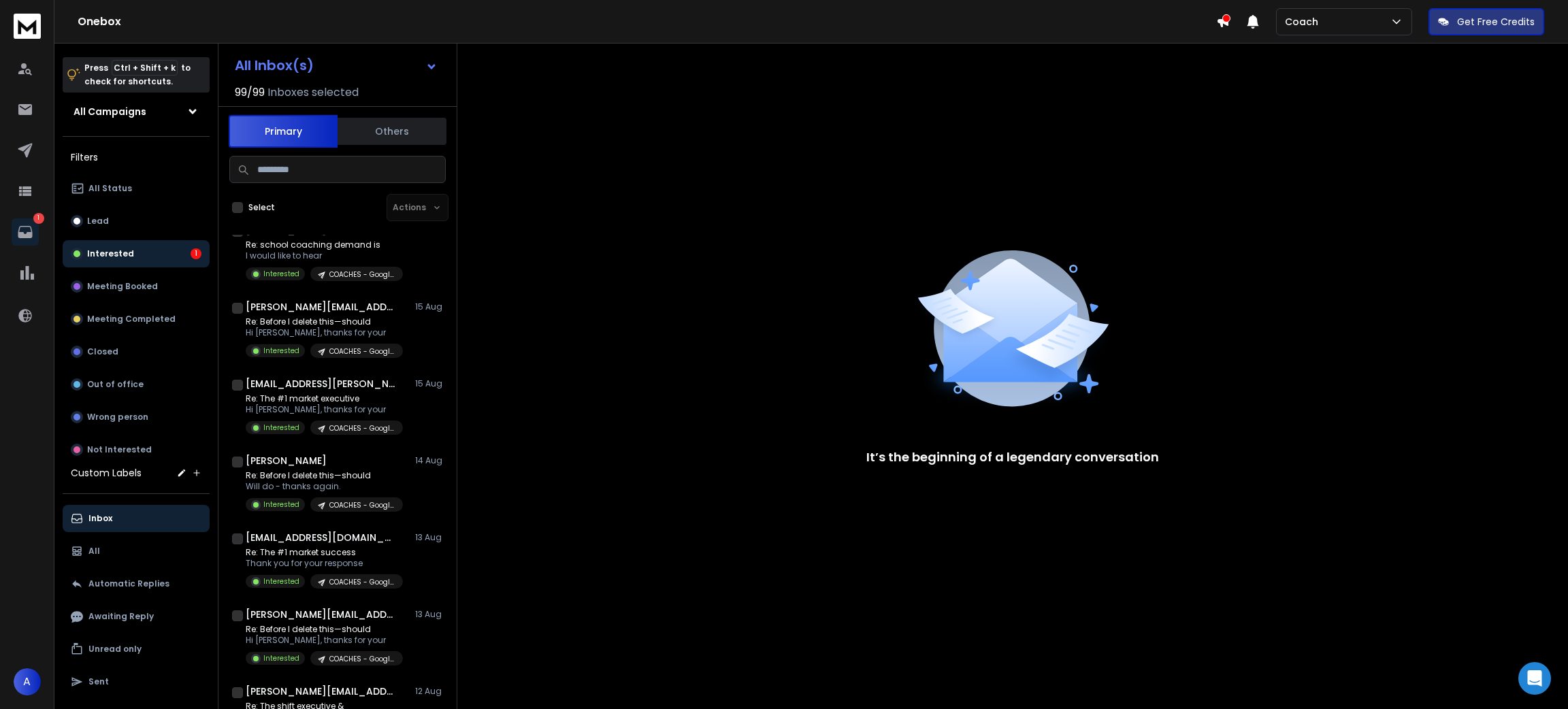
scroll to position [612, 0]
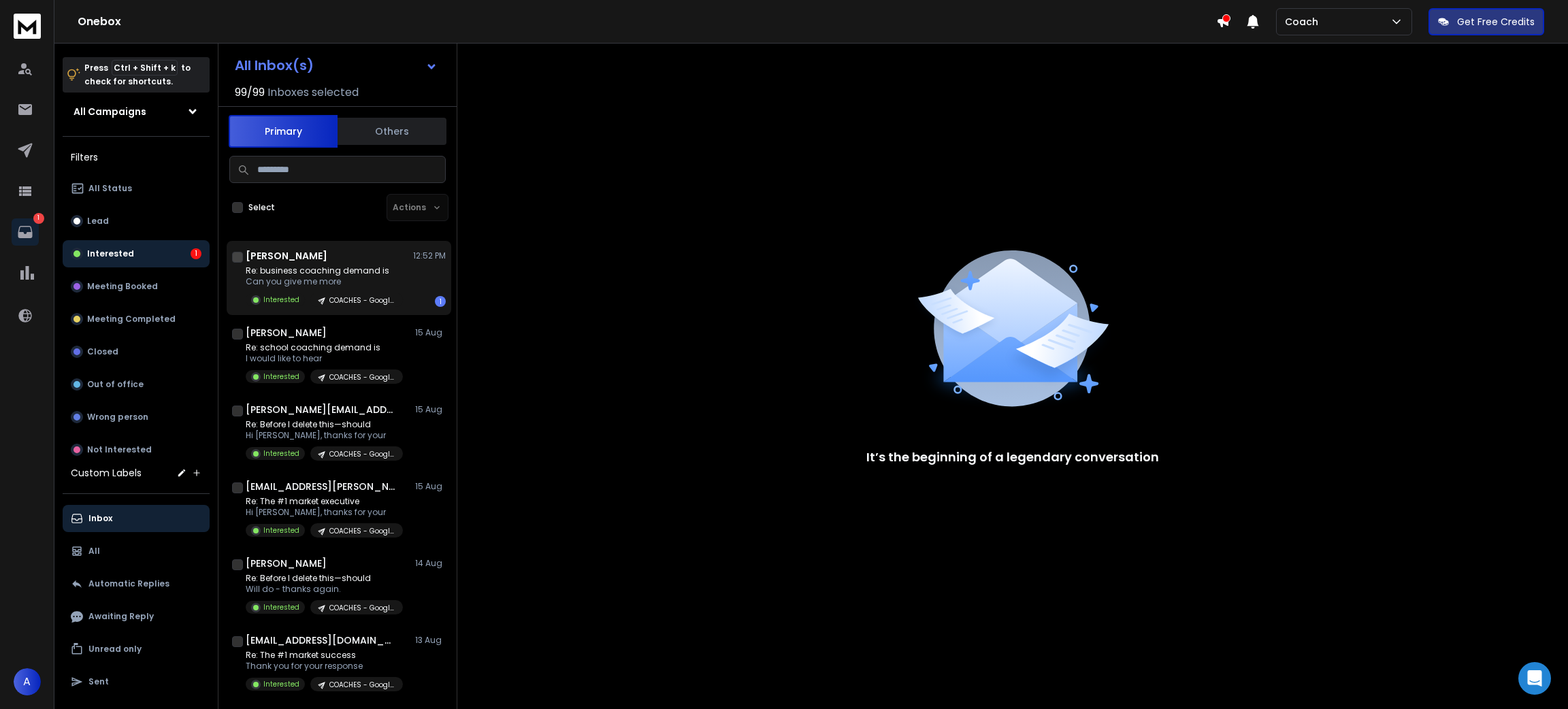
click at [365, 285] on p "Can you give me more" at bounding box center [324, 282] width 157 height 11
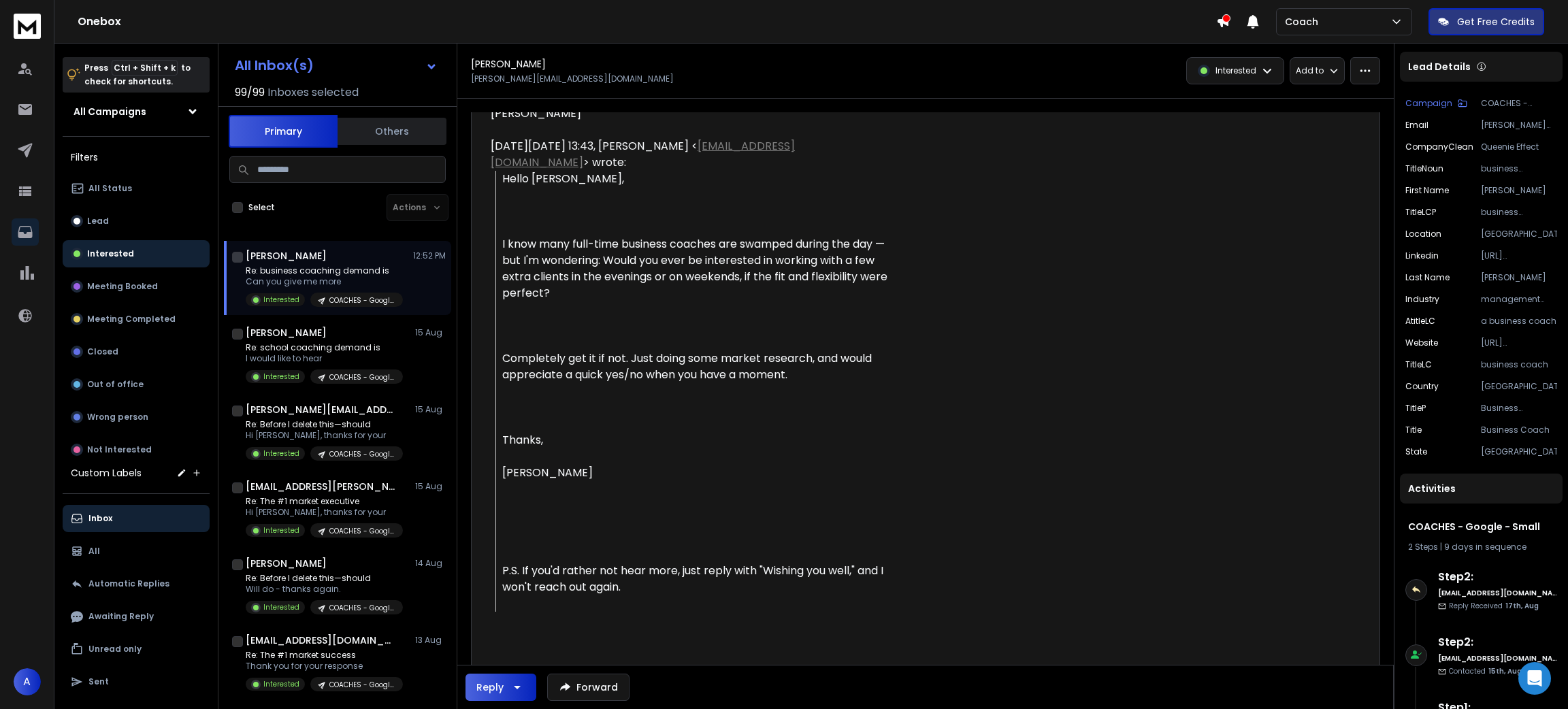
scroll to position [0, 0]
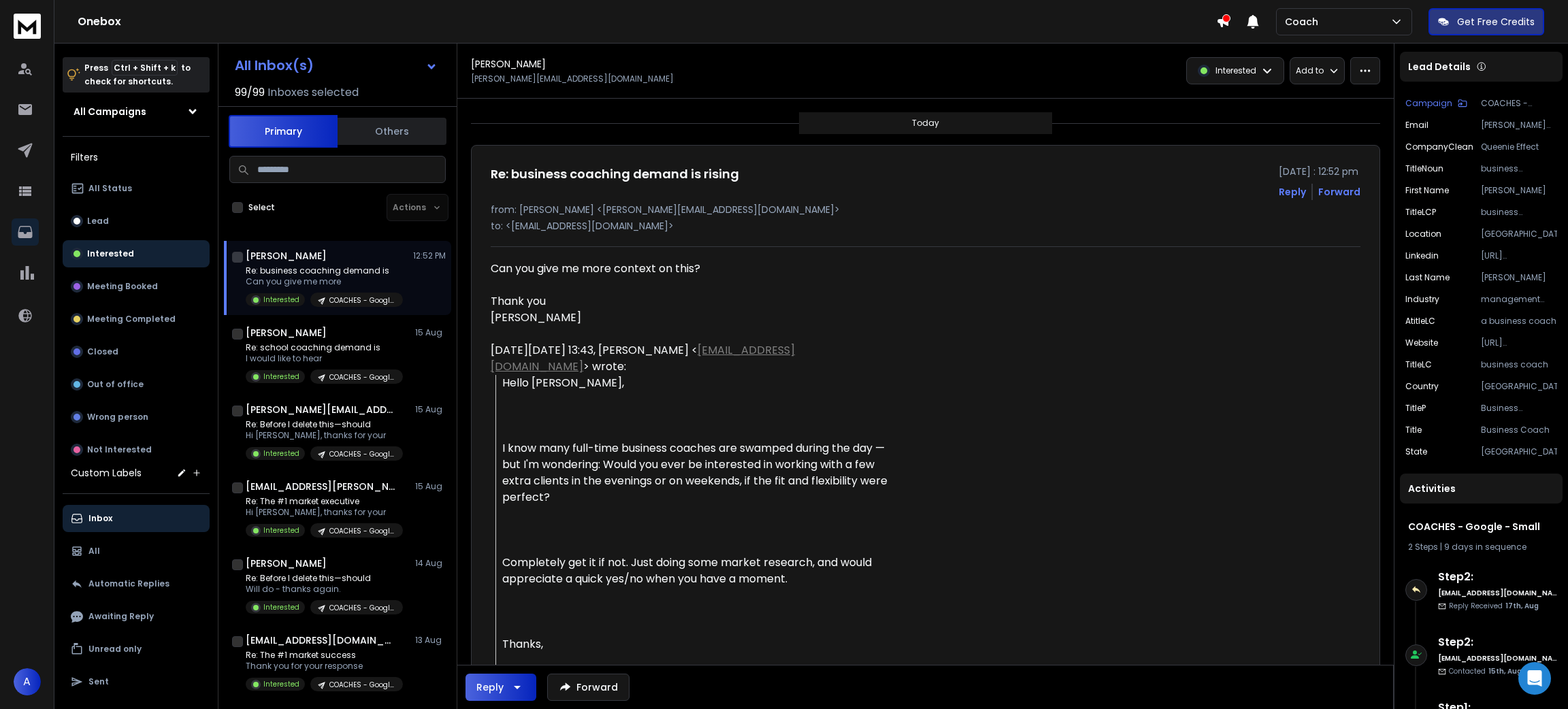
click at [494, 687] on div "Reply" at bounding box center [490, 687] width 27 height 14
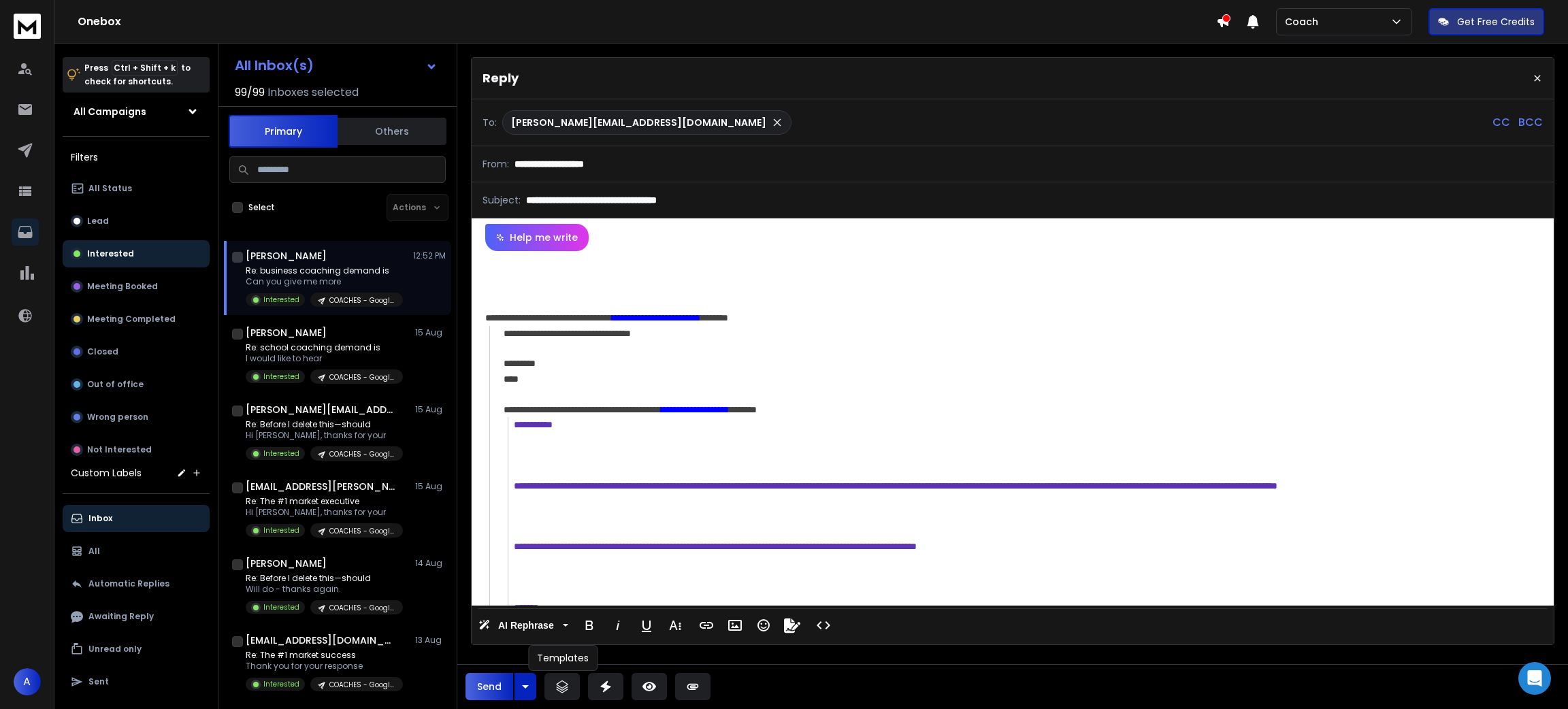
drag, startPoint x: 567, startPoint y: 685, endPoint x: 549, endPoint y: 658, distance: 32.4
click at [563, 685] on icon at bounding box center [562, 687] width 14 height 14
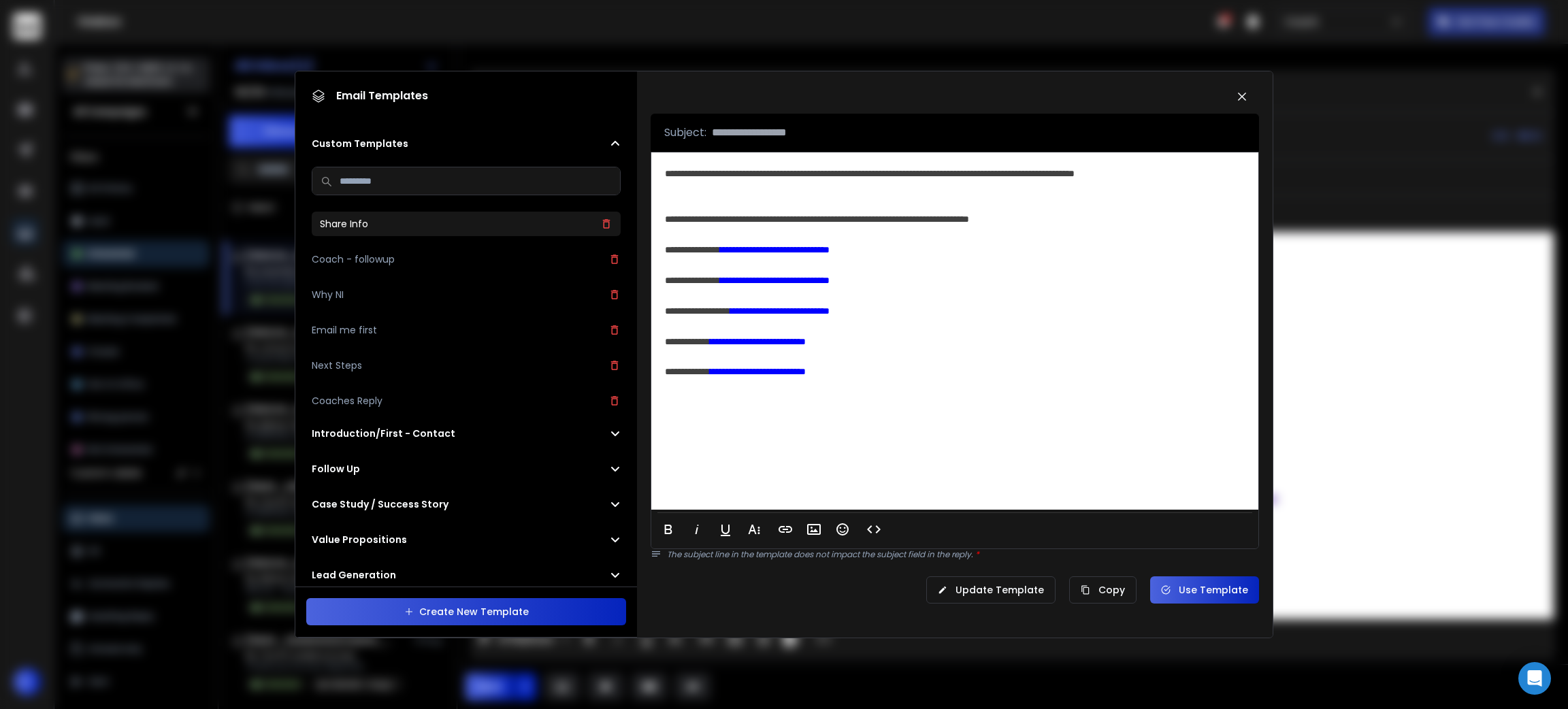
drag, startPoint x: 476, startPoint y: 410, endPoint x: 493, endPoint y: 428, distance: 24.8
click at [477, 410] on div "Coaches Reply" at bounding box center [467, 401] width 310 height 24
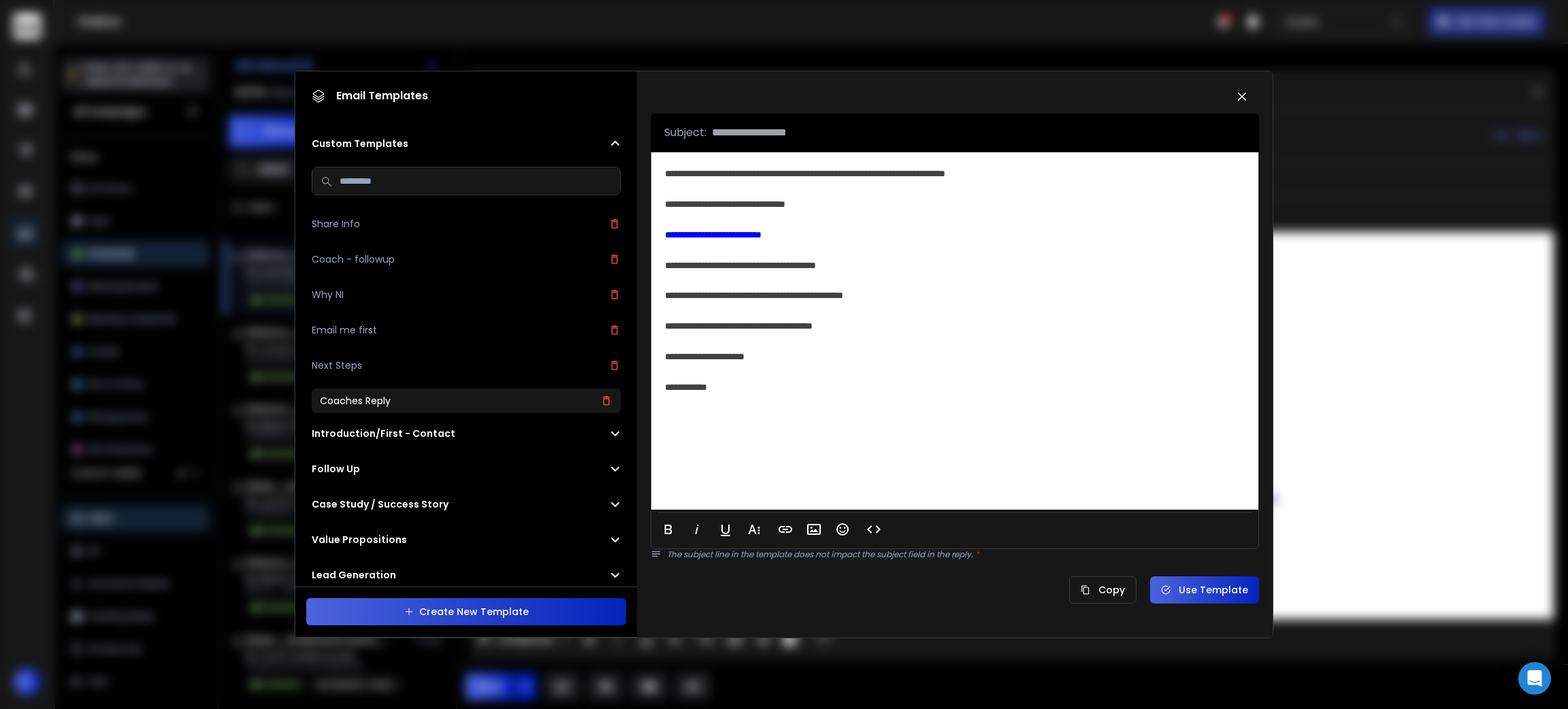
click at [1198, 598] on button "Use Template" at bounding box center [1205, 590] width 109 height 27
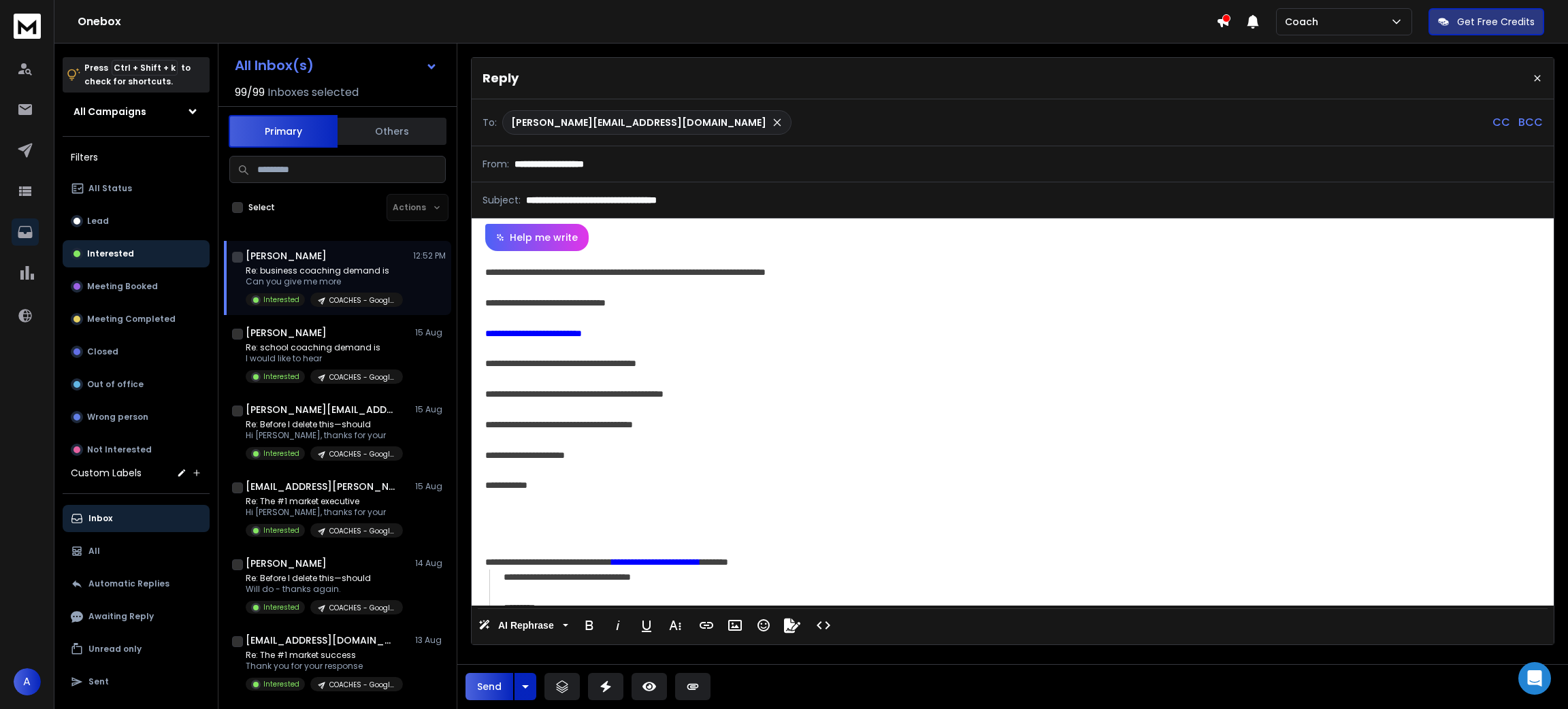
click at [496, 274] on div "**********" at bounding box center [1003, 378] width 1035 height 228
click at [485, 494] on div at bounding box center [1012, 501] width 1055 height 15
click at [488, 684] on button "Send" at bounding box center [489, 686] width 48 height 27
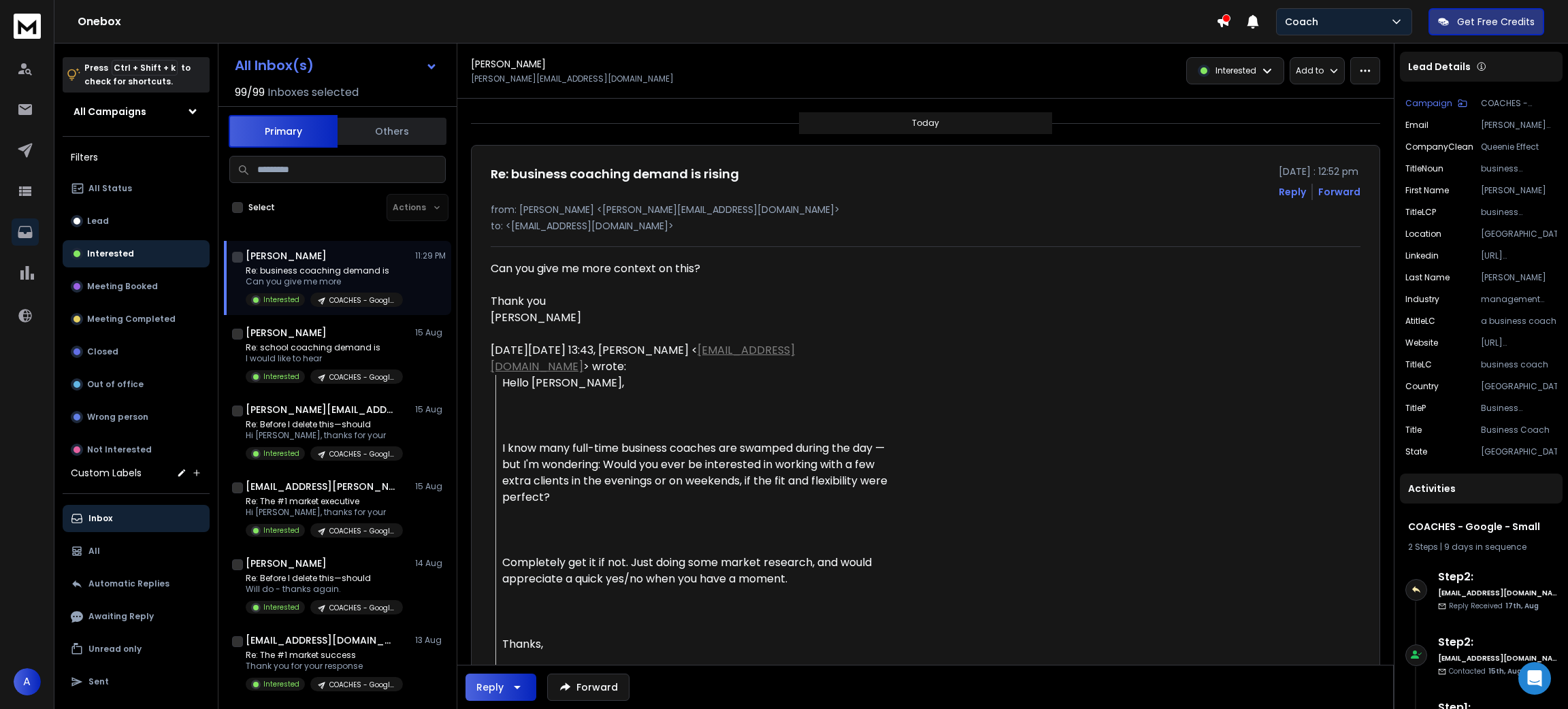
click at [1315, 34] on button "Coach" at bounding box center [1344, 22] width 136 height 27
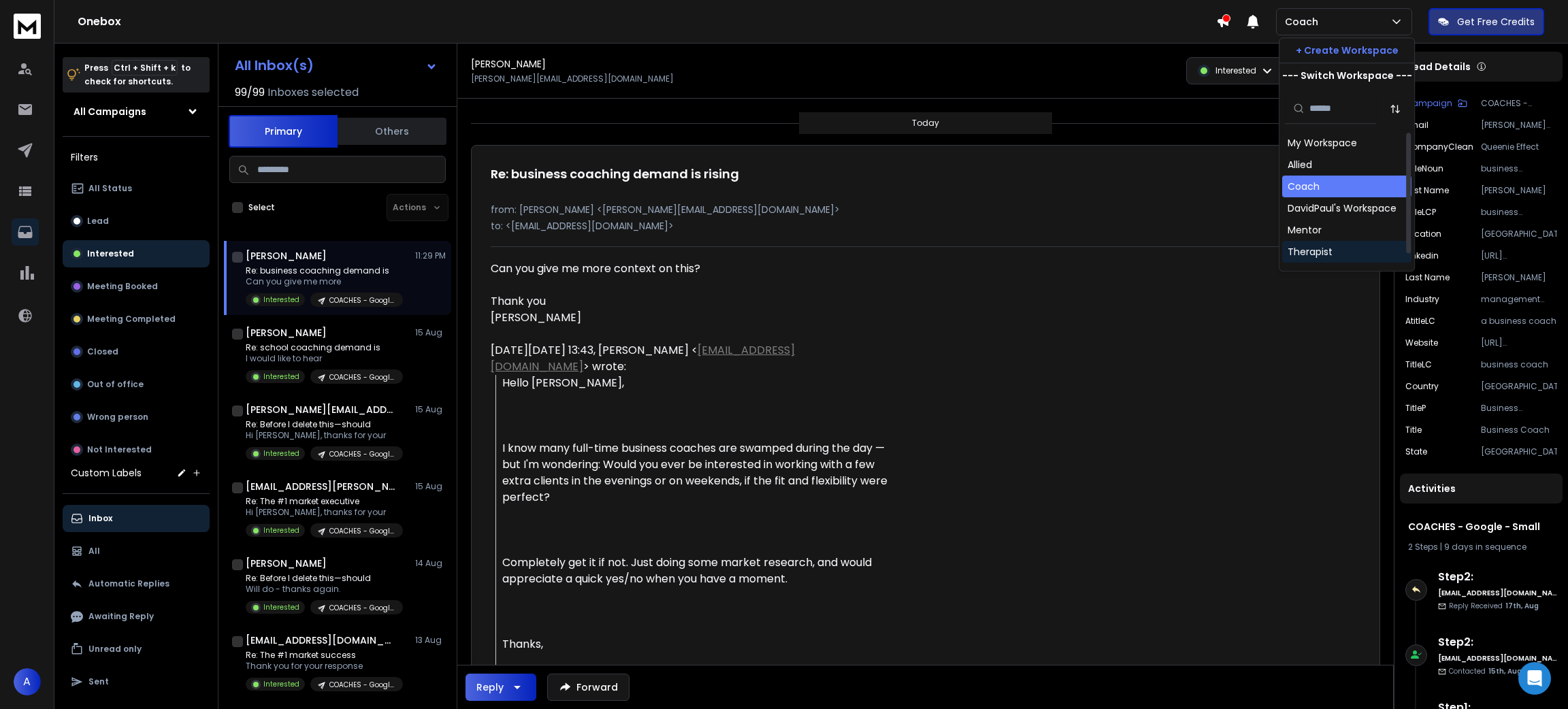
click at [1351, 245] on div "Therapist" at bounding box center [1347, 251] width 129 height 22
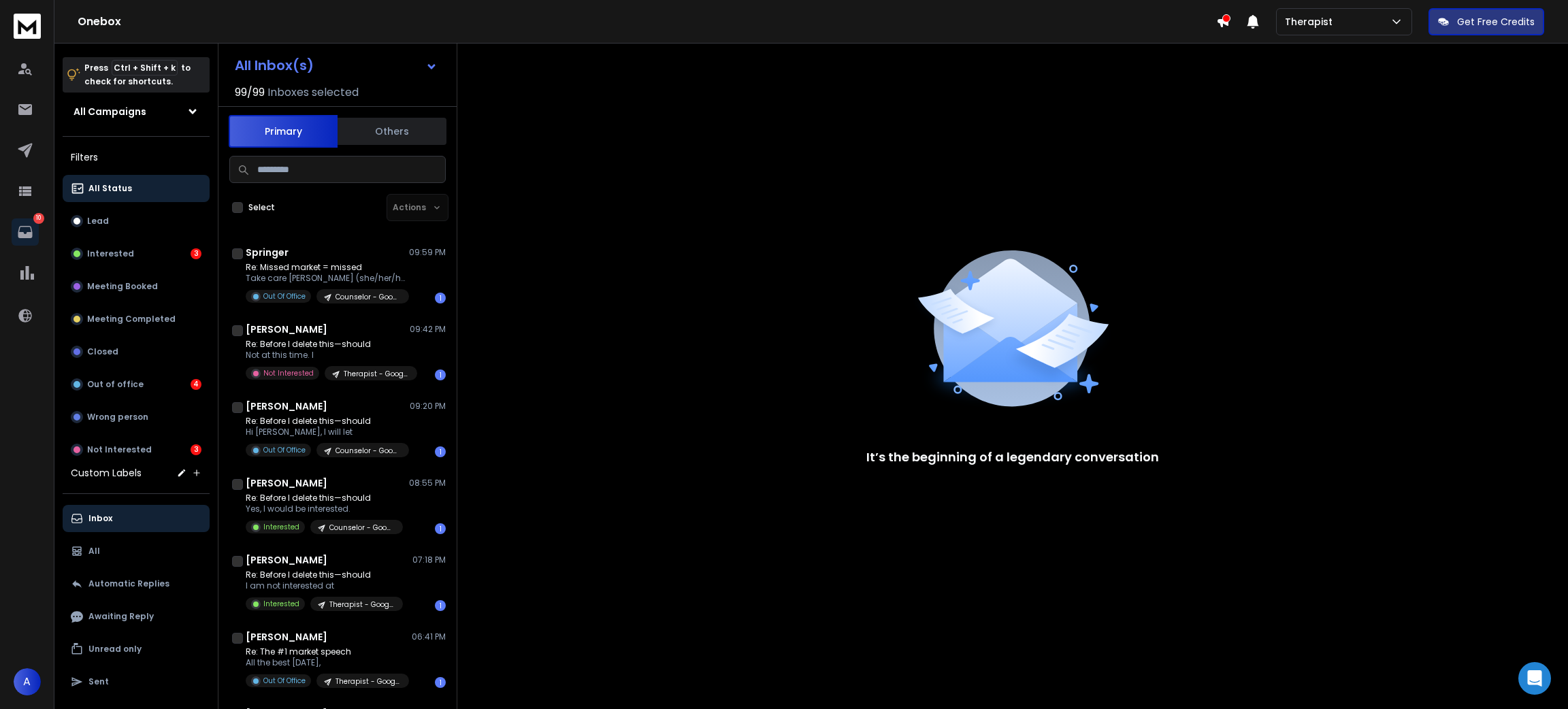
click at [362, 256] on div "Springer 09:59 PM" at bounding box center [346, 253] width 200 height 14
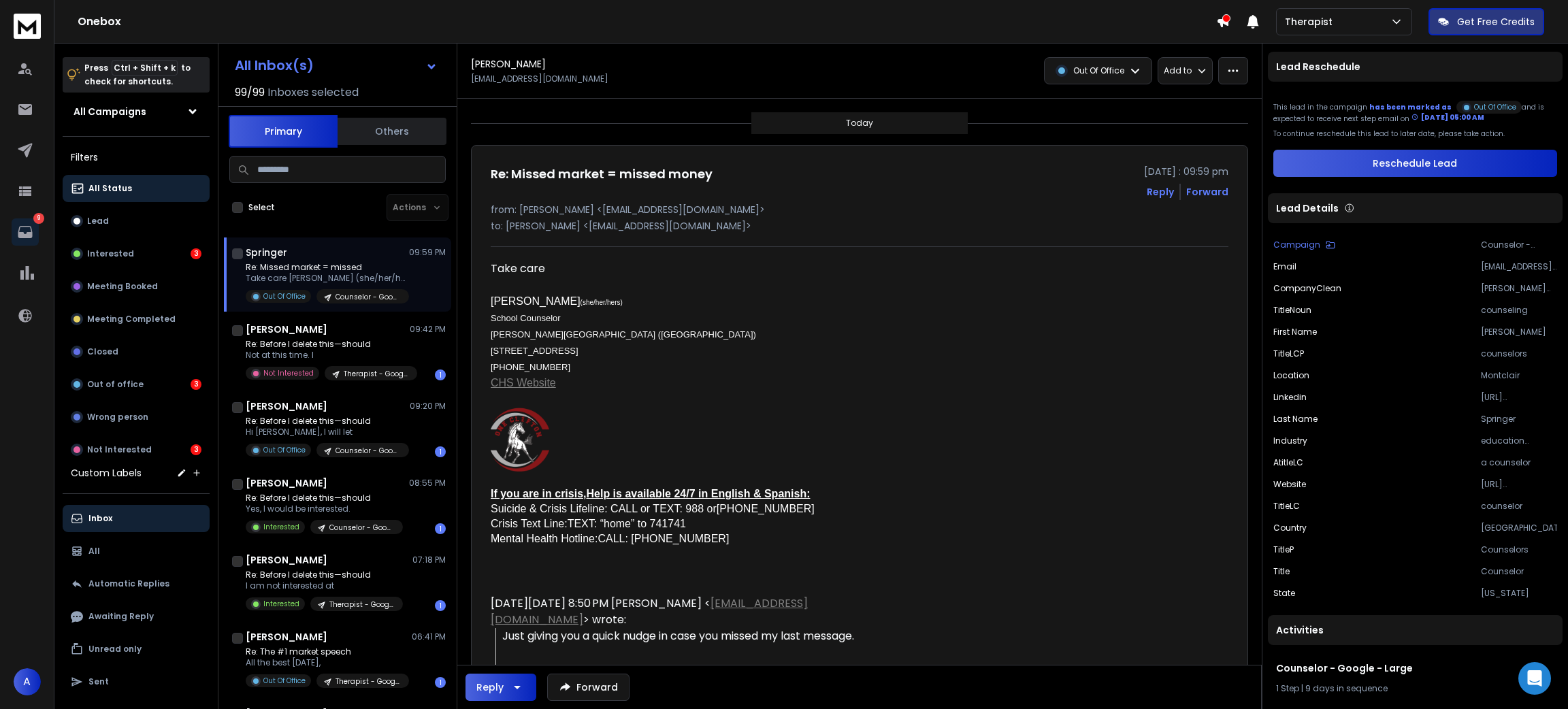
click at [1079, 75] on p "Out Of Office" at bounding box center [1099, 71] width 51 height 11
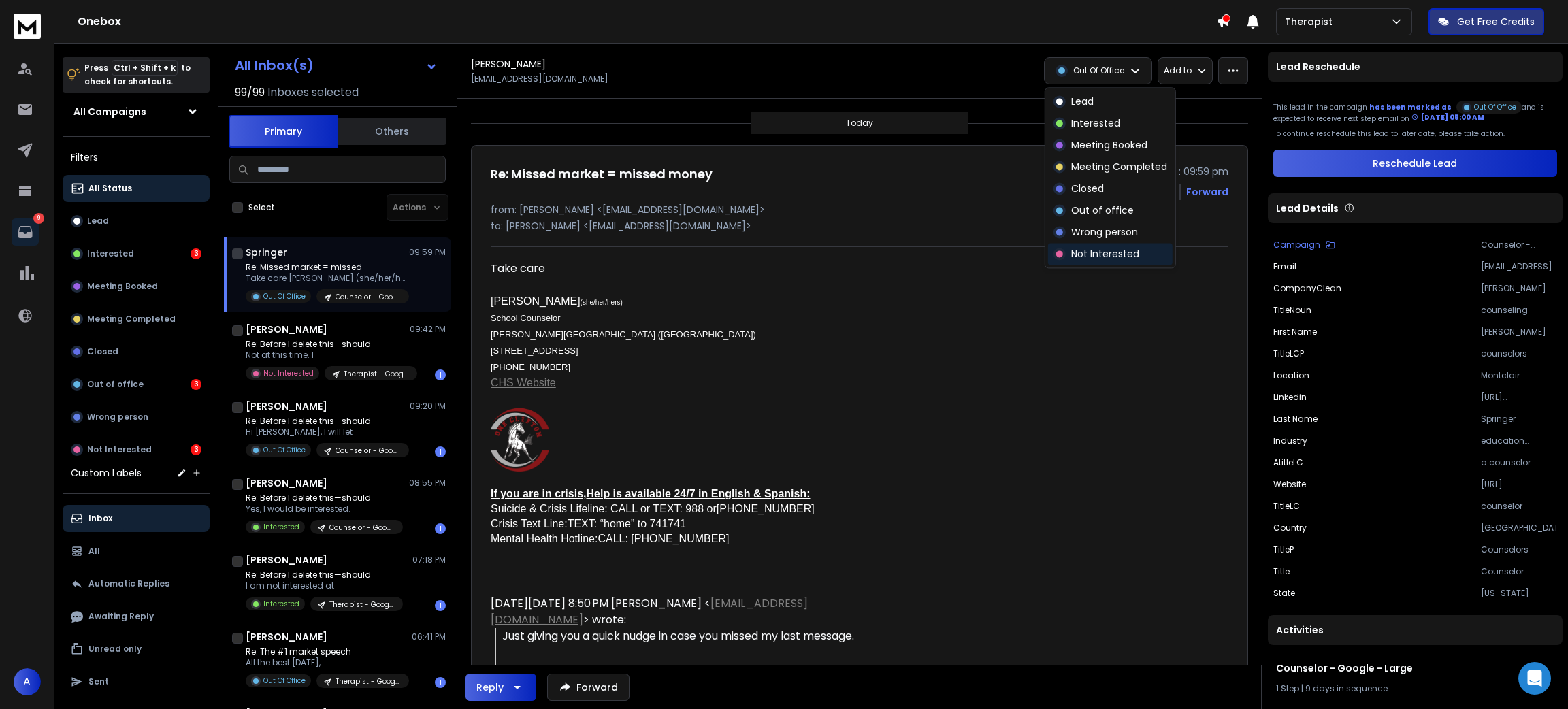
click at [1088, 256] on p "Not Interested" at bounding box center [1106, 254] width 68 height 14
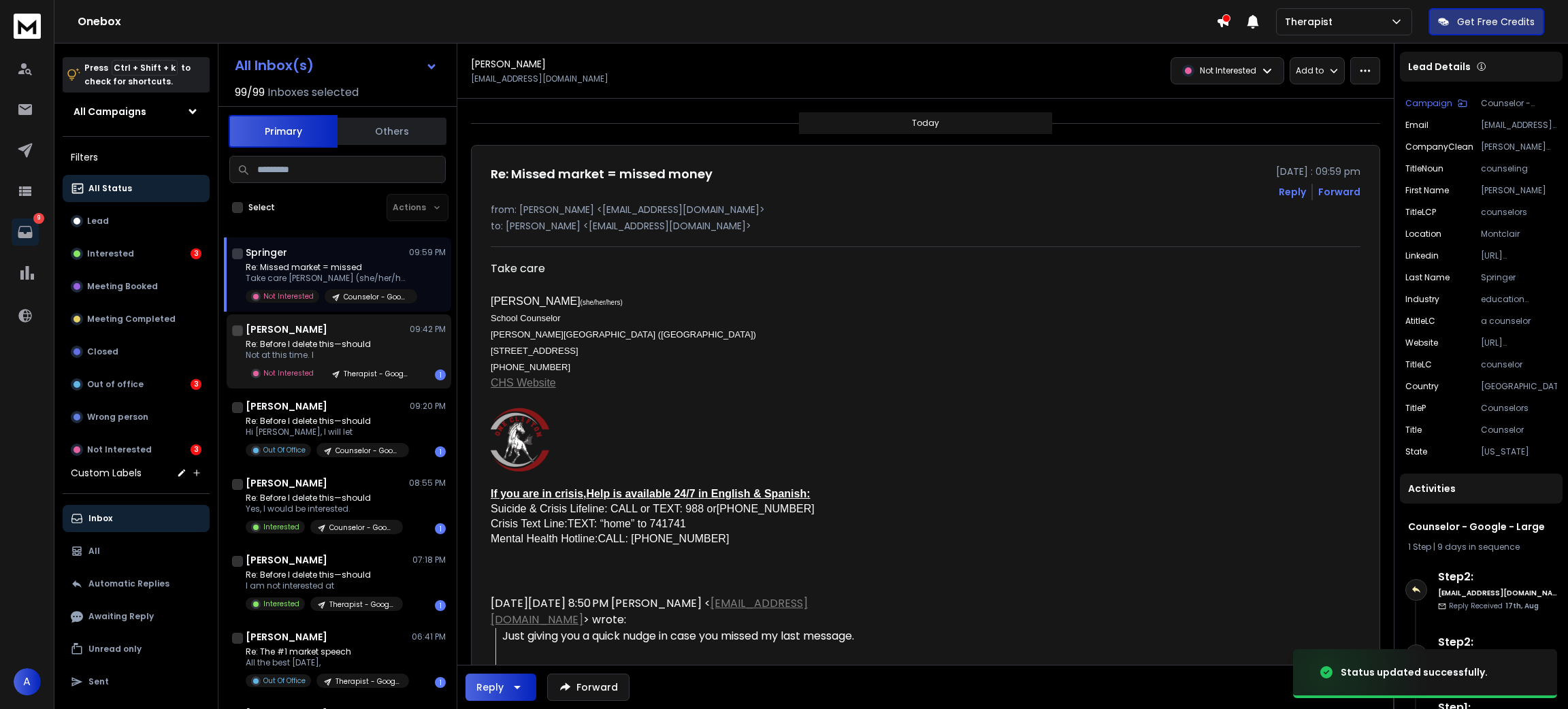
drag, startPoint x: 405, startPoint y: 354, endPoint x: 428, endPoint y: 350, distance: 23.3
click at [405, 354] on p "Not at this time. I" at bounding box center [327, 356] width 163 height 11
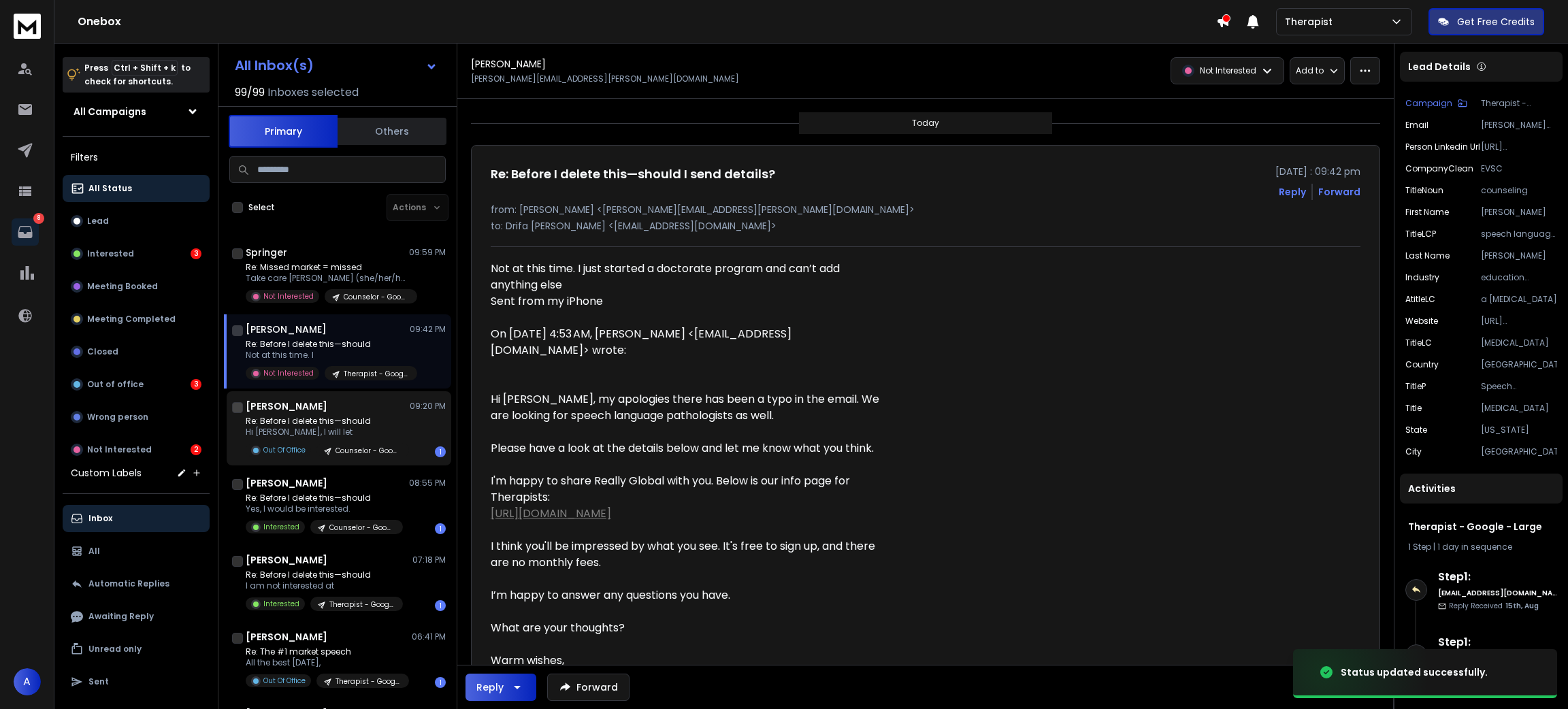
click at [420, 411] on p "09:20 PM" at bounding box center [428, 406] width 36 height 11
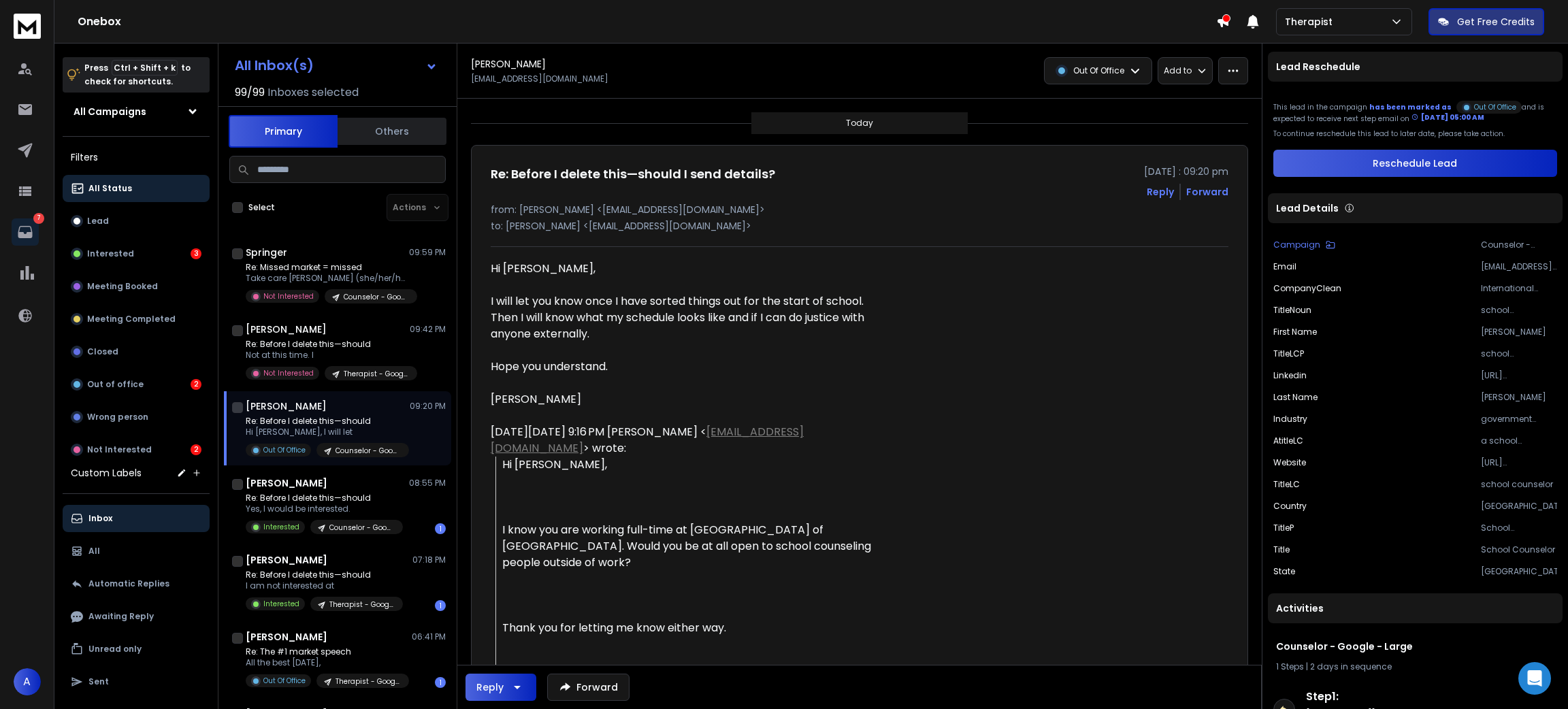
click at [1083, 60] on div "Out Of Office" at bounding box center [1099, 70] width 107 height 26
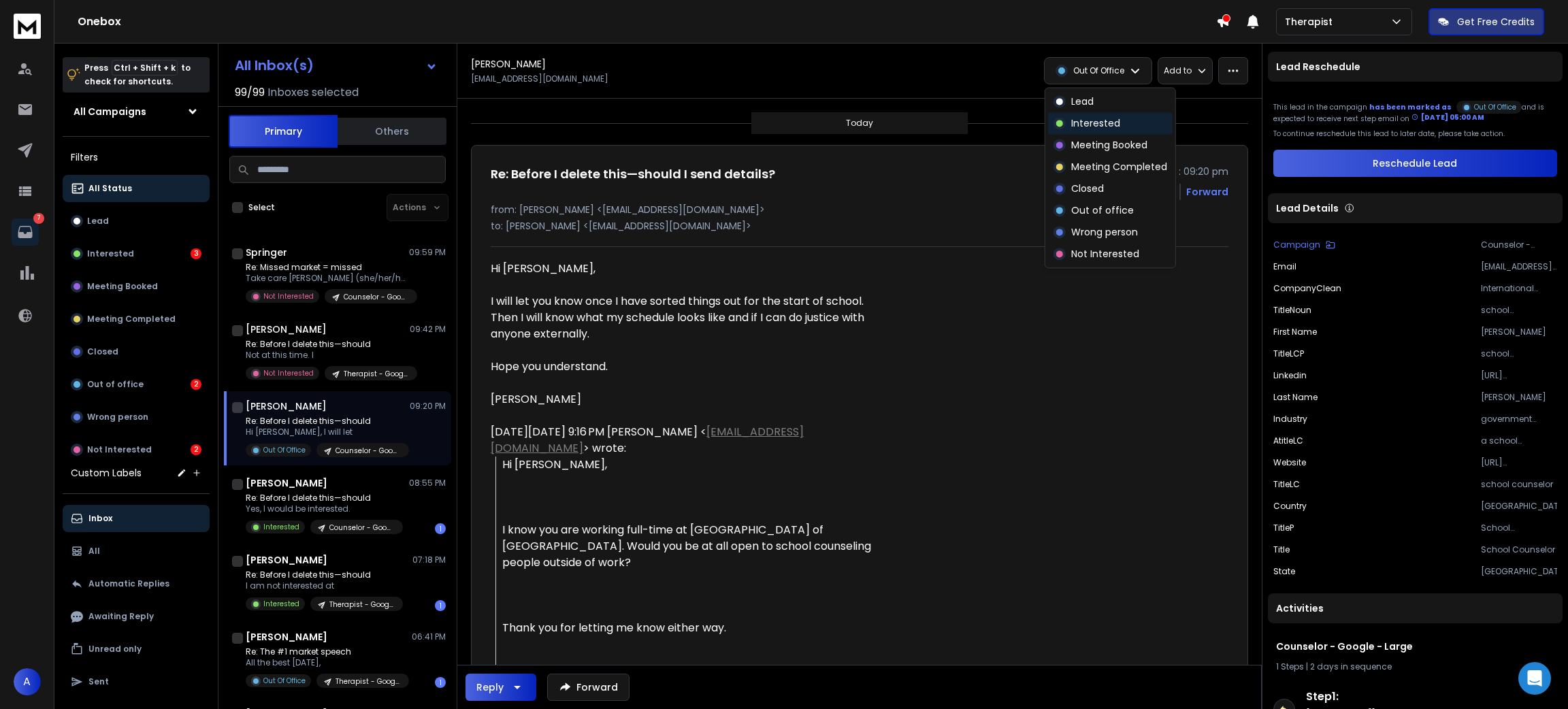
click at [1098, 115] on div "Interested" at bounding box center [1110, 123] width 124 height 22
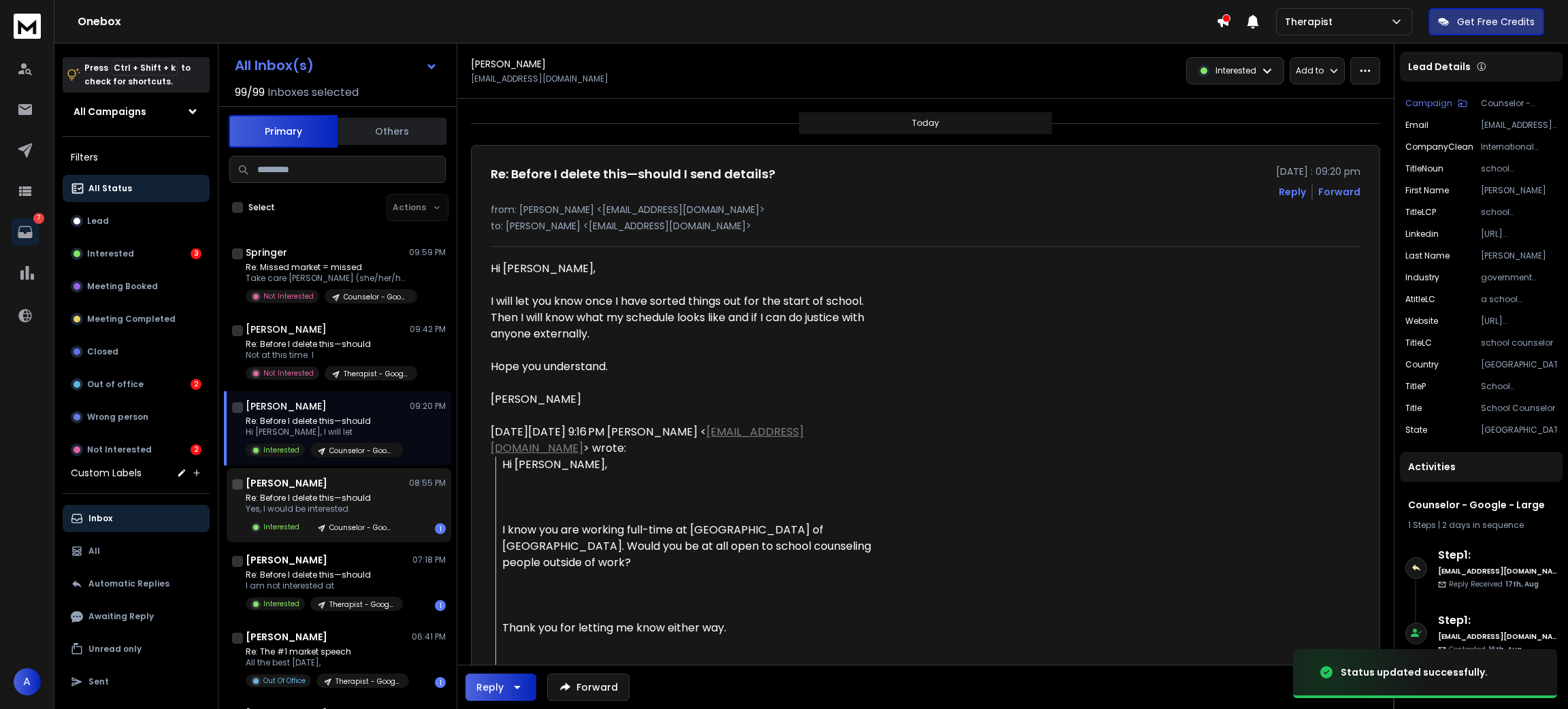
click at [390, 480] on div "[PERSON_NAME] 08:55 PM" at bounding box center [346, 483] width 200 height 14
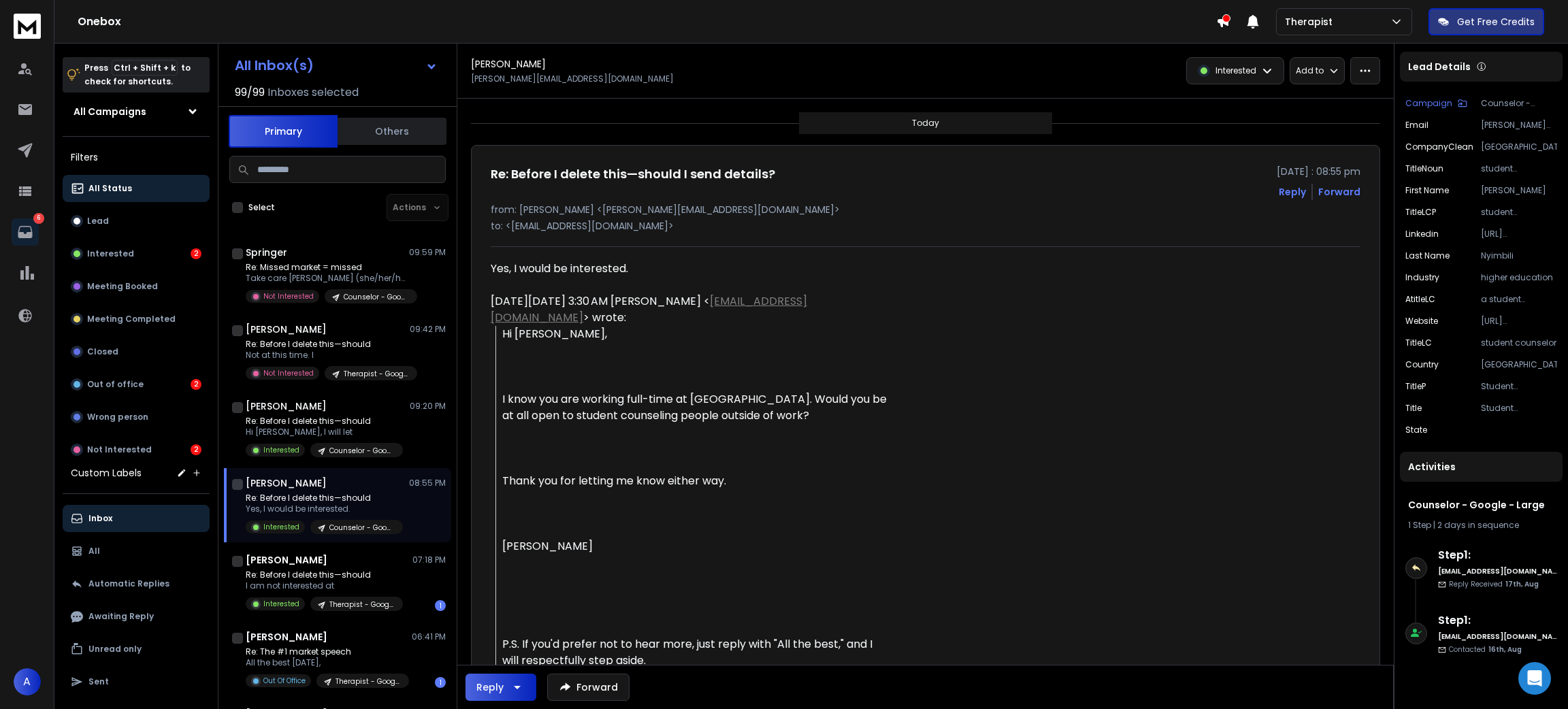
click at [499, 684] on div "Reply" at bounding box center [490, 687] width 27 height 14
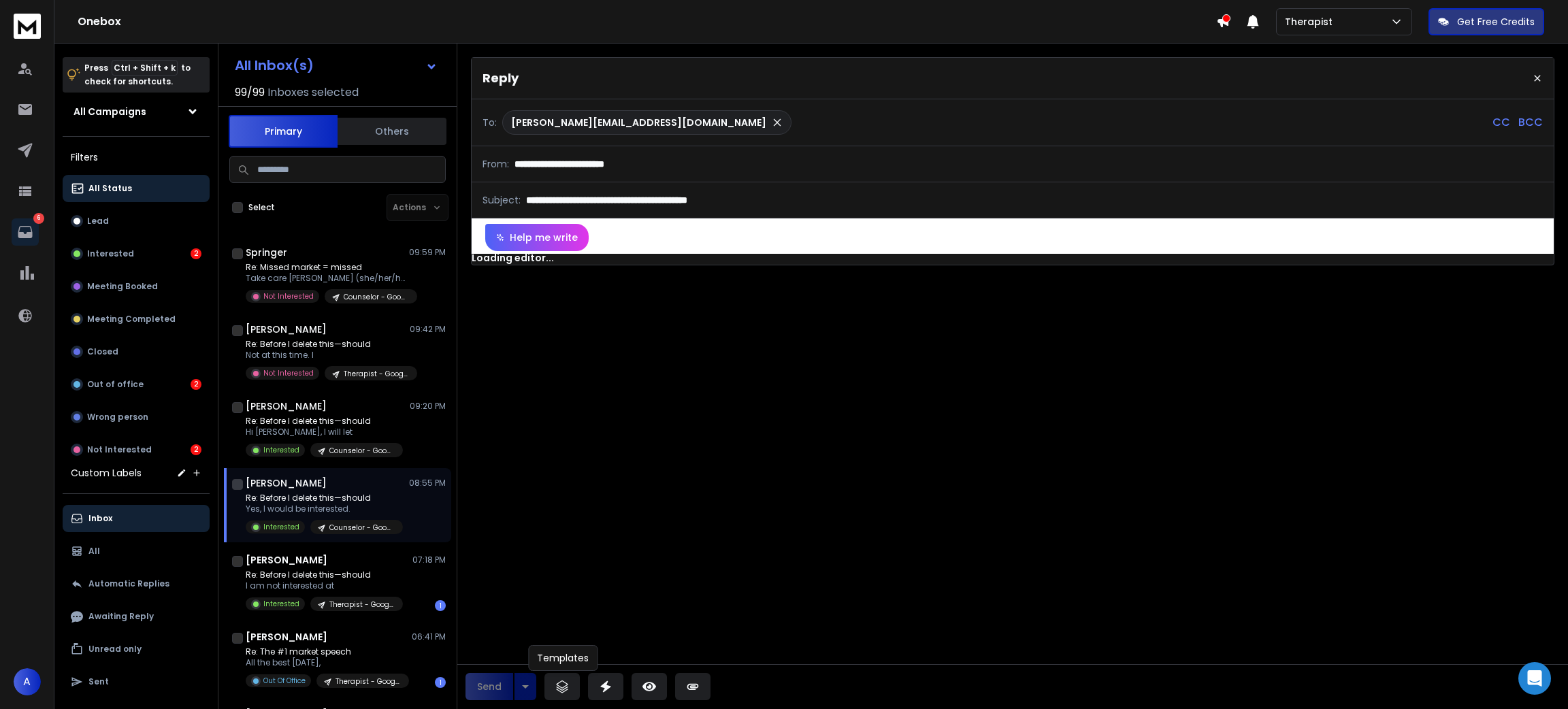
click at [572, 681] on button at bounding box center [562, 686] width 35 height 27
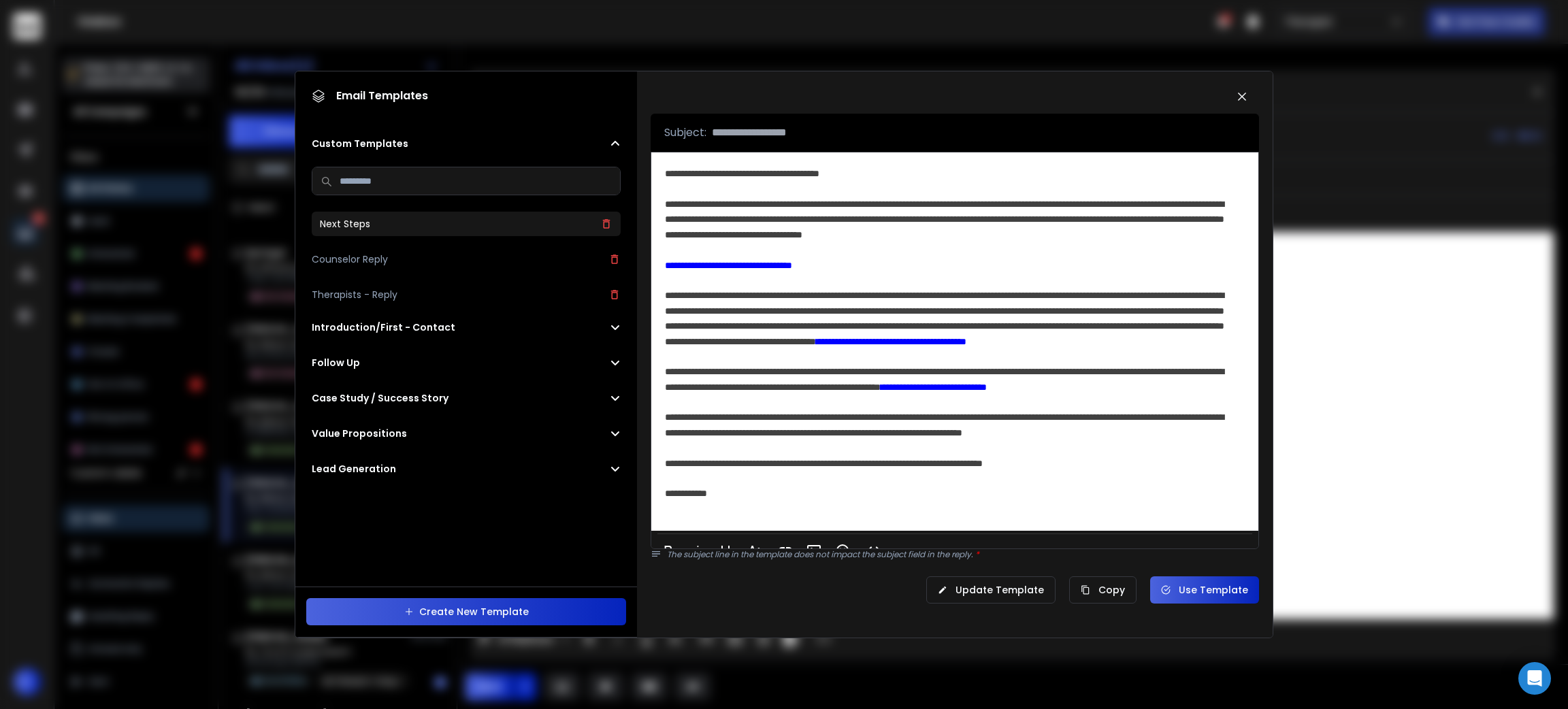
click at [419, 231] on div "Counselor Reply" at bounding box center [467, 224] width 293 height 14
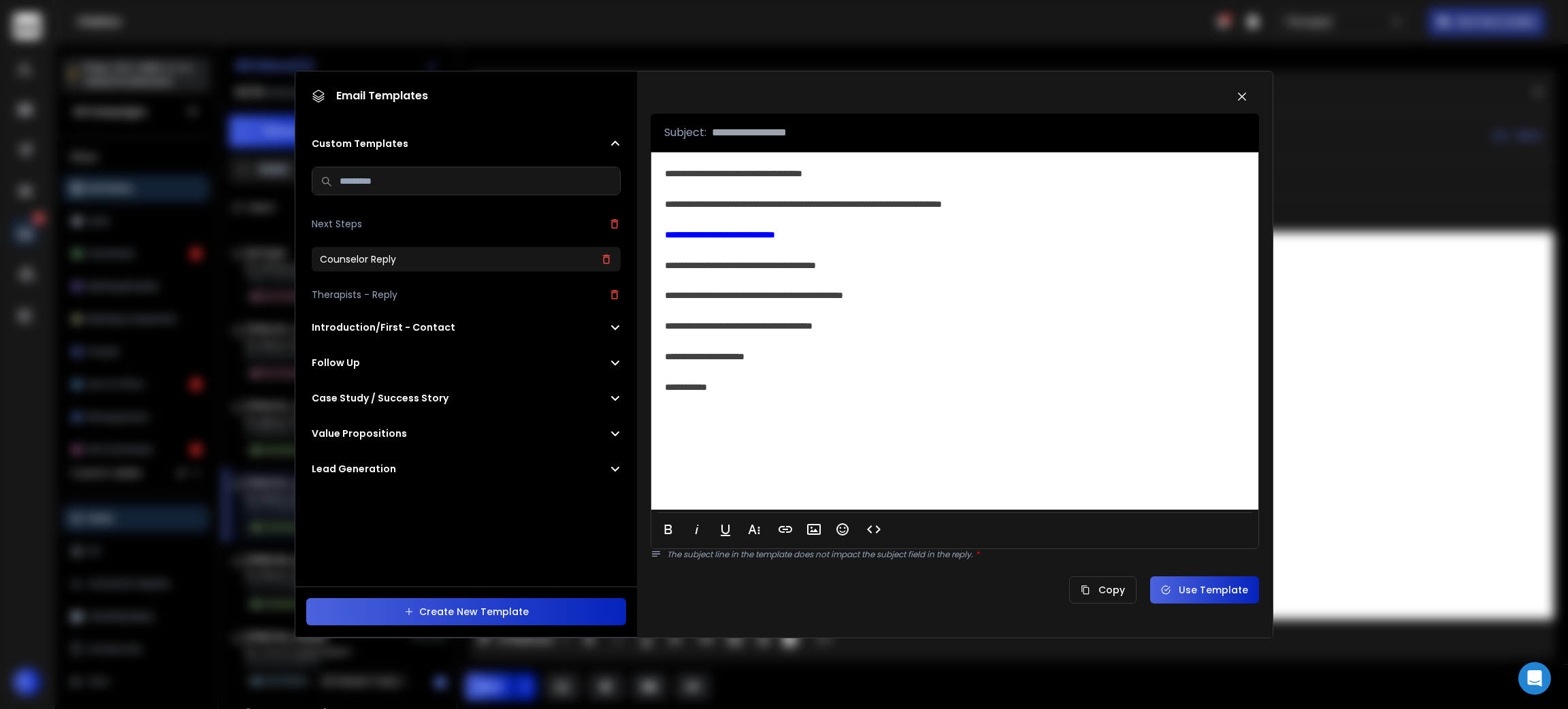
click at [1231, 580] on button "Use Template" at bounding box center [1205, 590] width 109 height 27
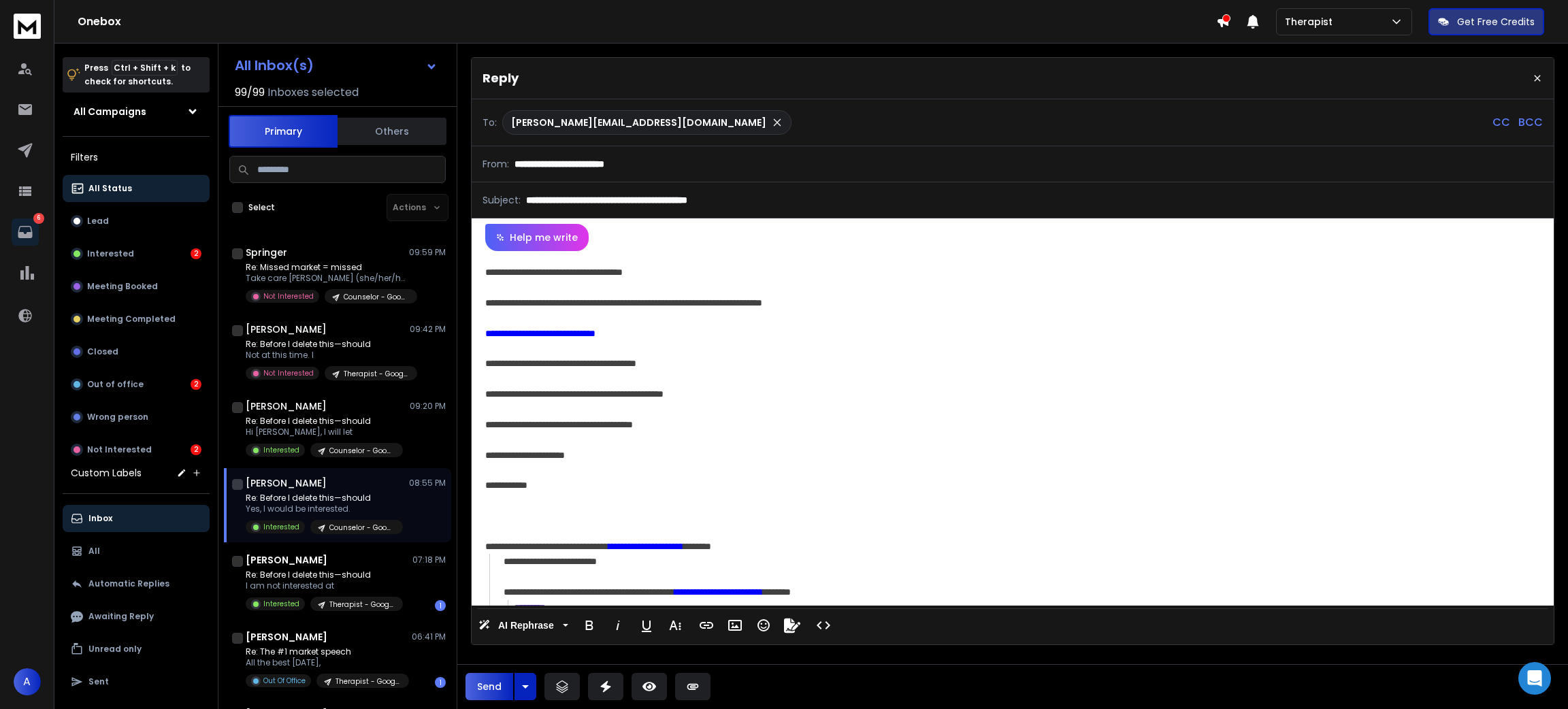
click at [500, 272] on div "**********" at bounding box center [1003, 272] width 1035 height 15
click at [501, 493] on div "**********" at bounding box center [1003, 485] width 1035 height 15
click at [506, 505] on div at bounding box center [1012, 501] width 1055 height 15
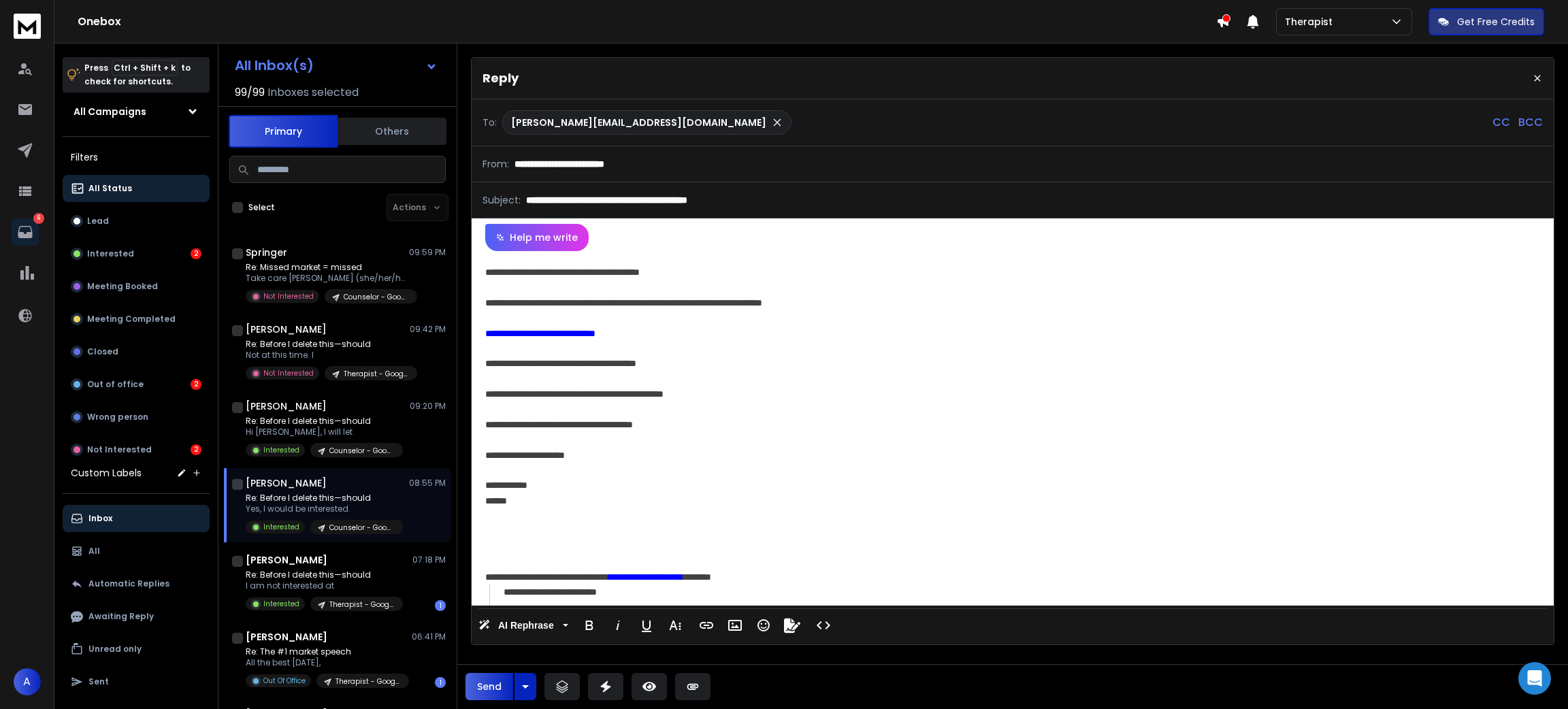
click at [476, 681] on button "Send" at bounding box center [489, 686] width 48 height 27
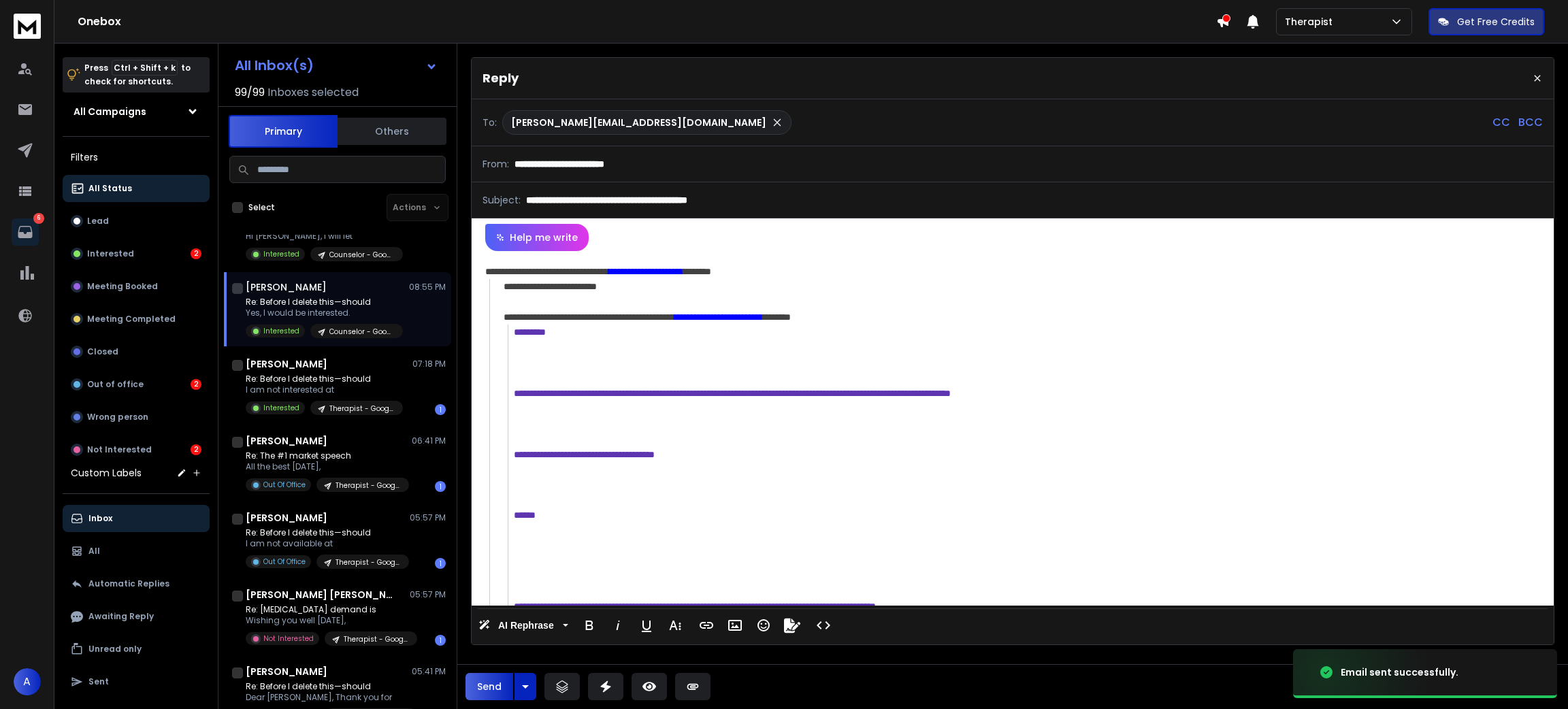
scroll to position [204, 0]
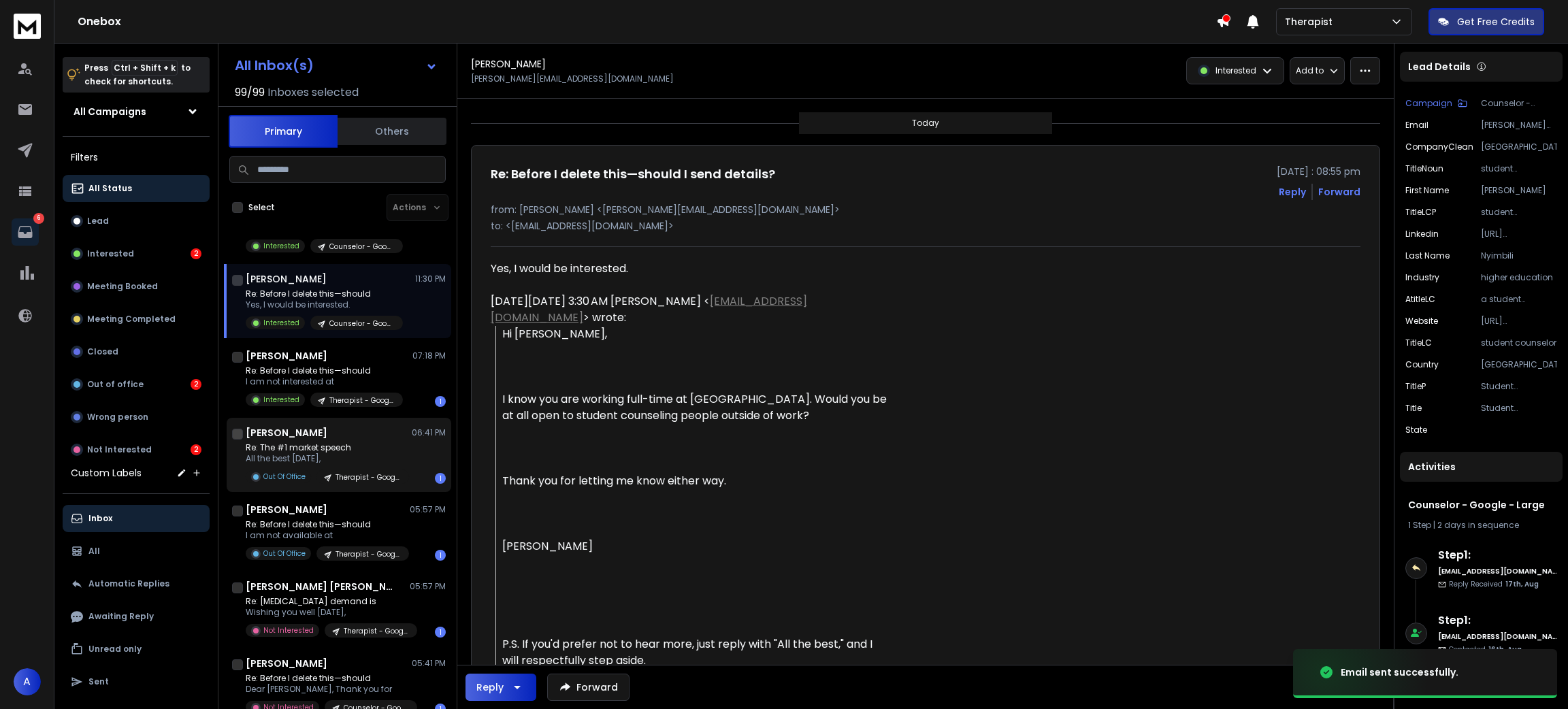
click at [353, 460] on p "All the best [DATE]," at bounding box center [327, 459] width 163 height 11
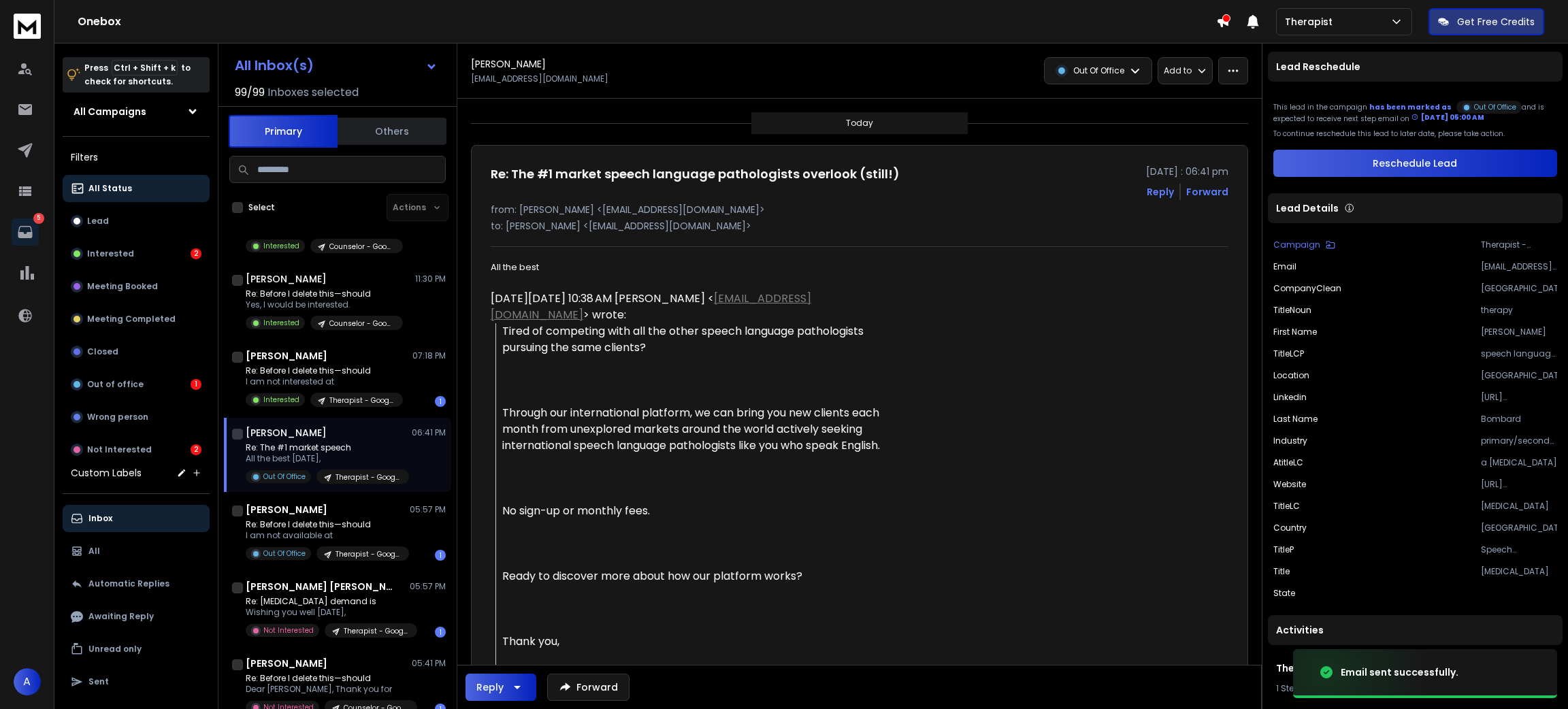
click at [1193, 67] on div "Add to" at bounding box center [1185, 70] width 53 height 26
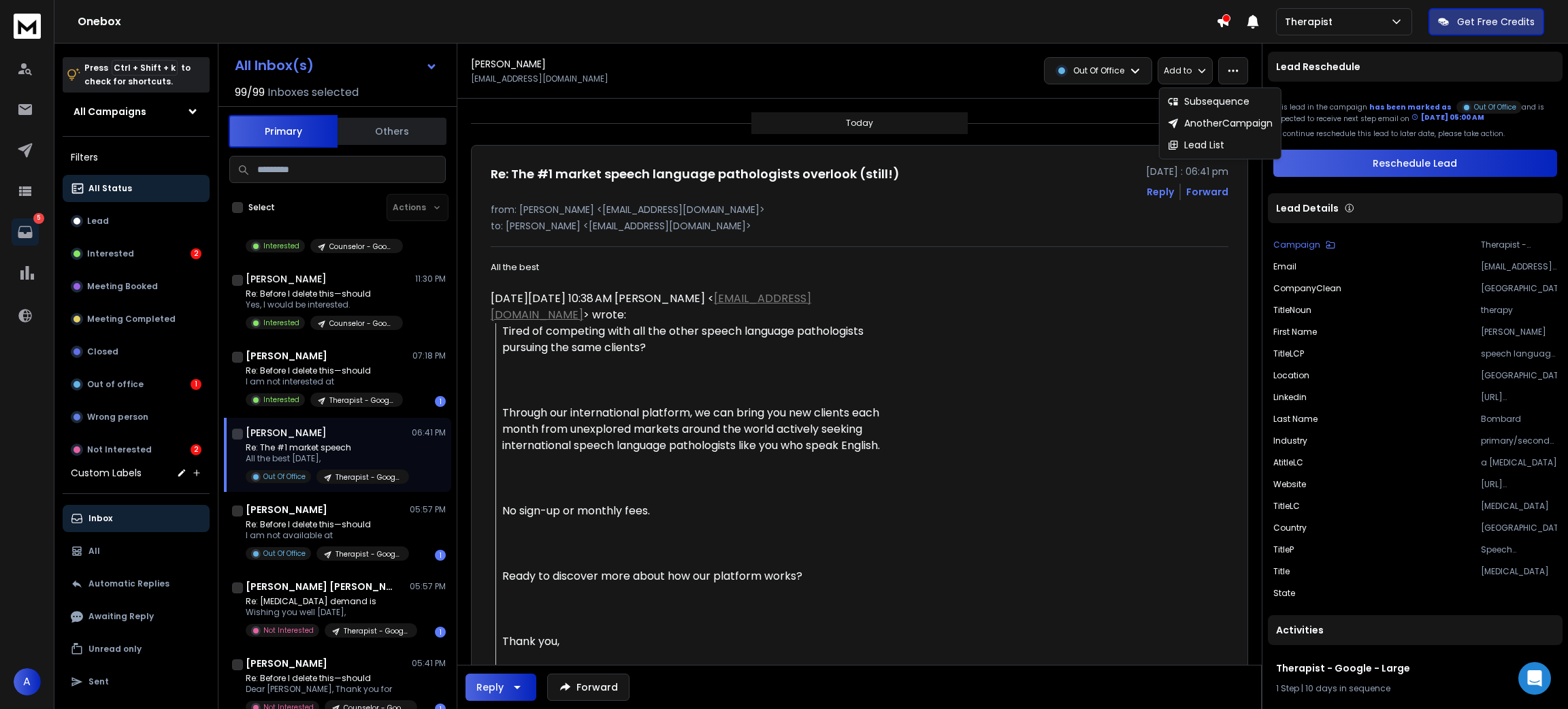
click at [1092, 57] on div "Out Of Office" at bounding box center [1099, 70] width 108 height 27
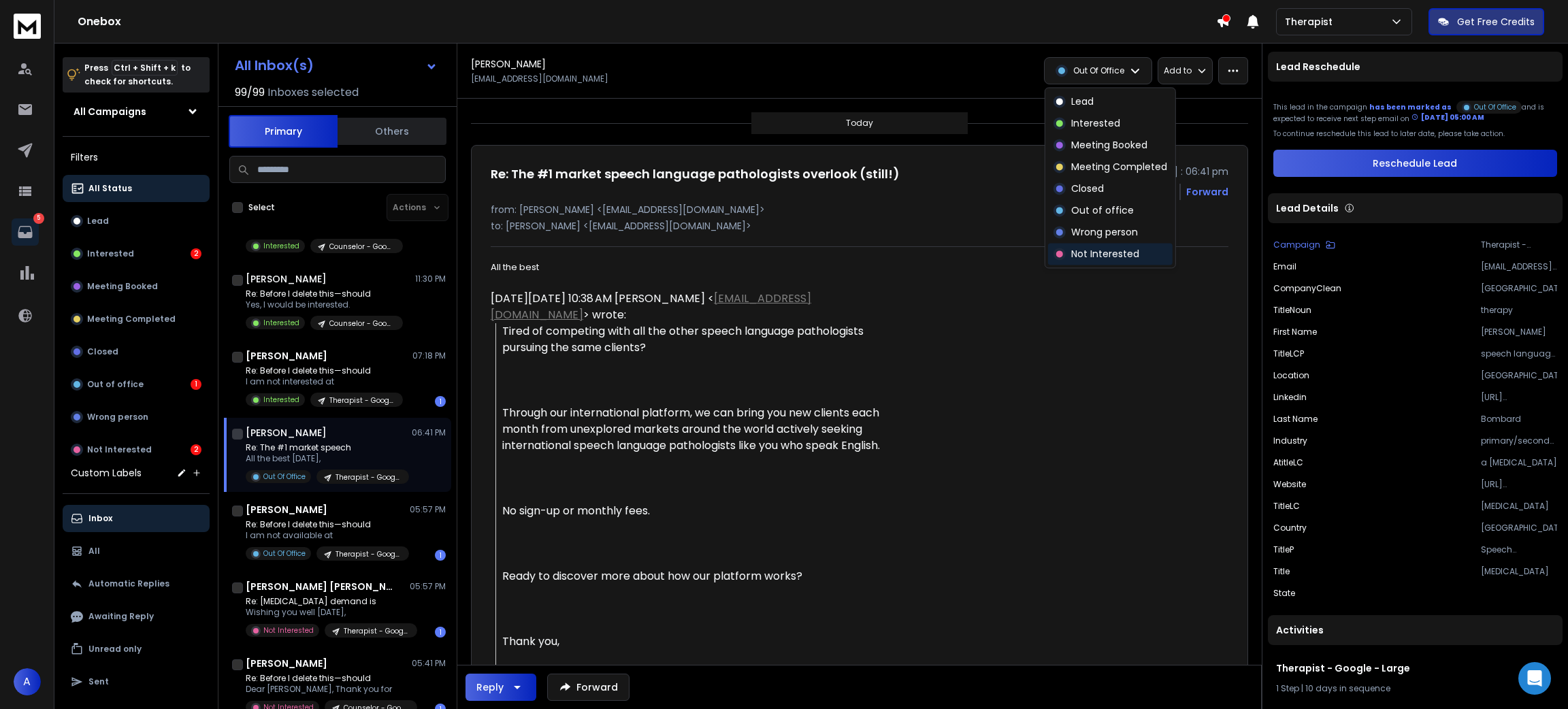
click at [1058, 256] on span at bounding box center [1060, 254] width 12 height 12
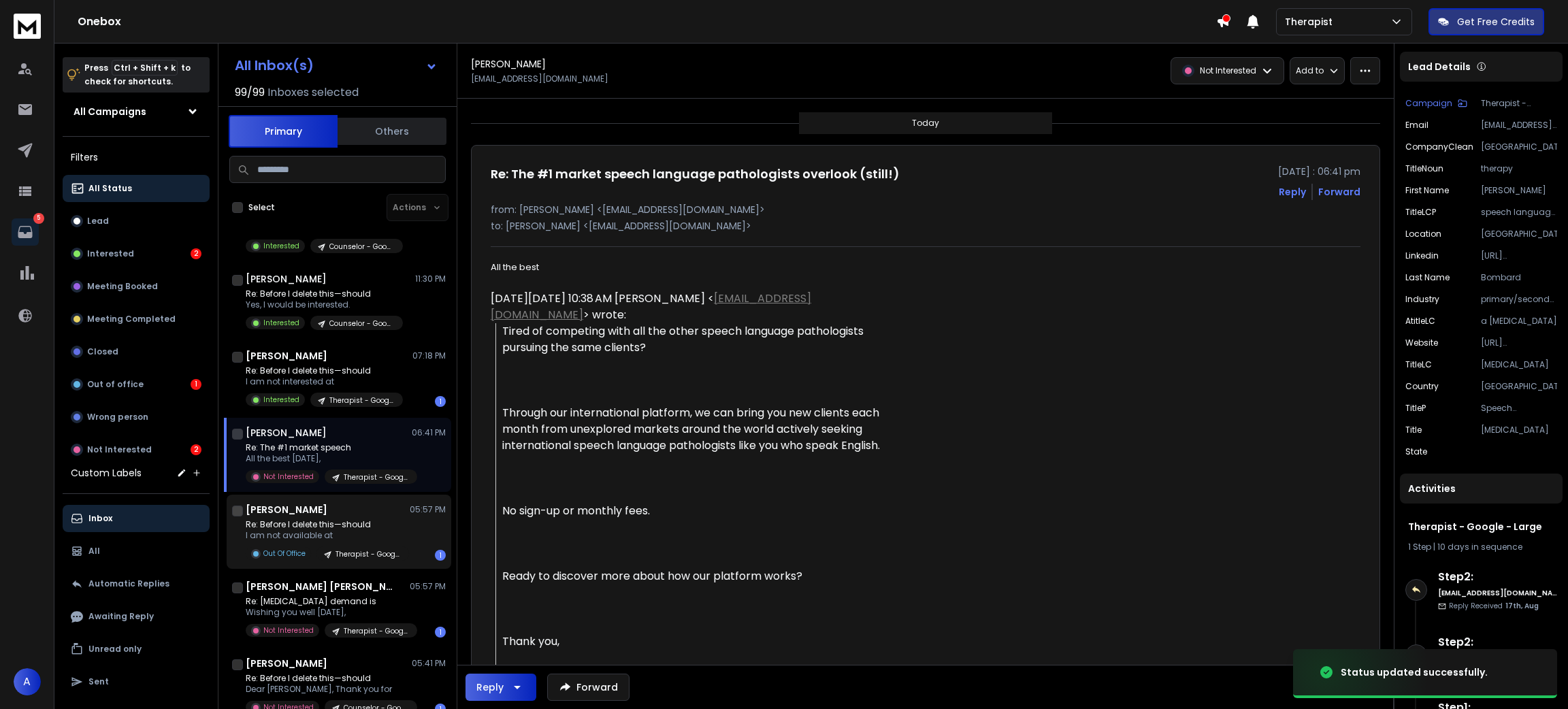
click at [358, 534] on p "I am not available at" at bounding box center [327, 536] width 163 height 11
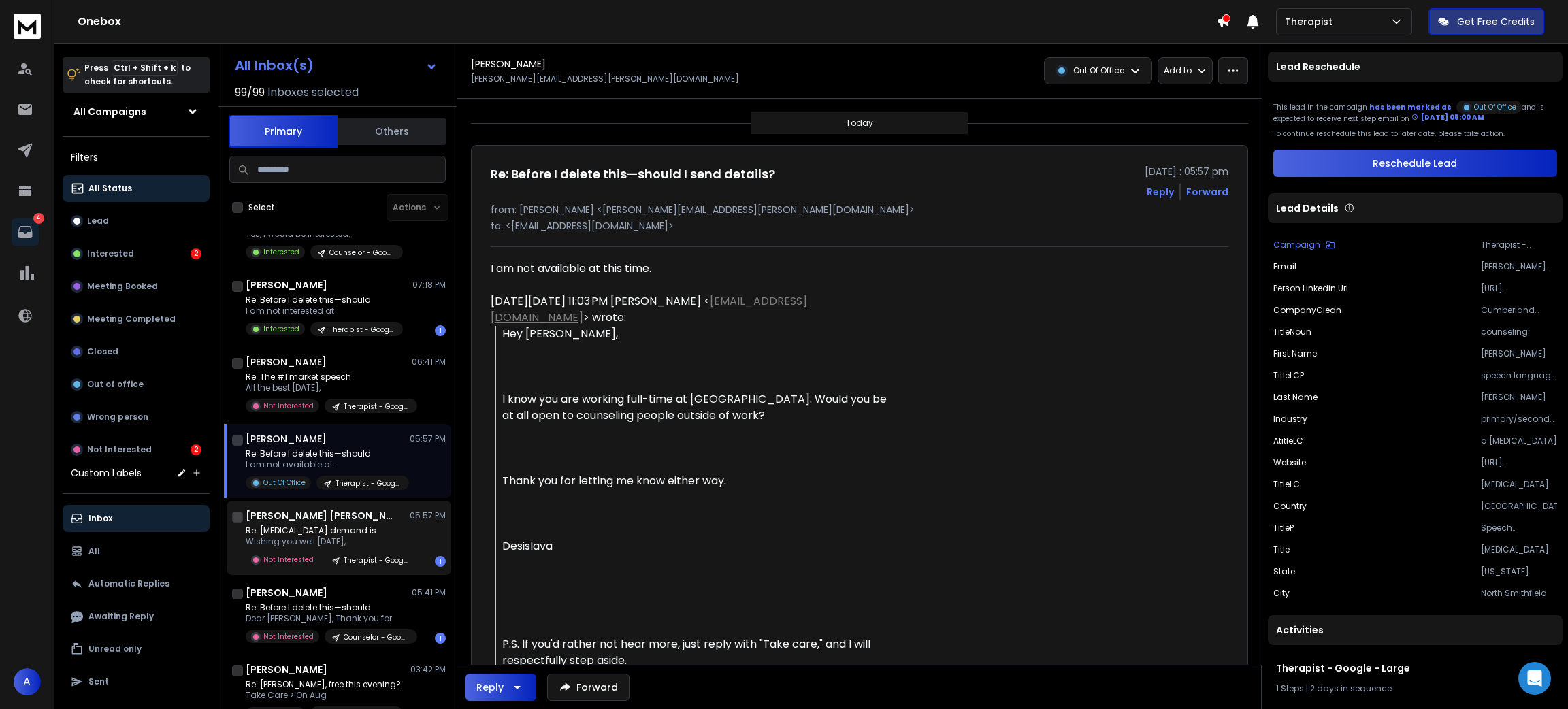
scroll to position [306, 0]
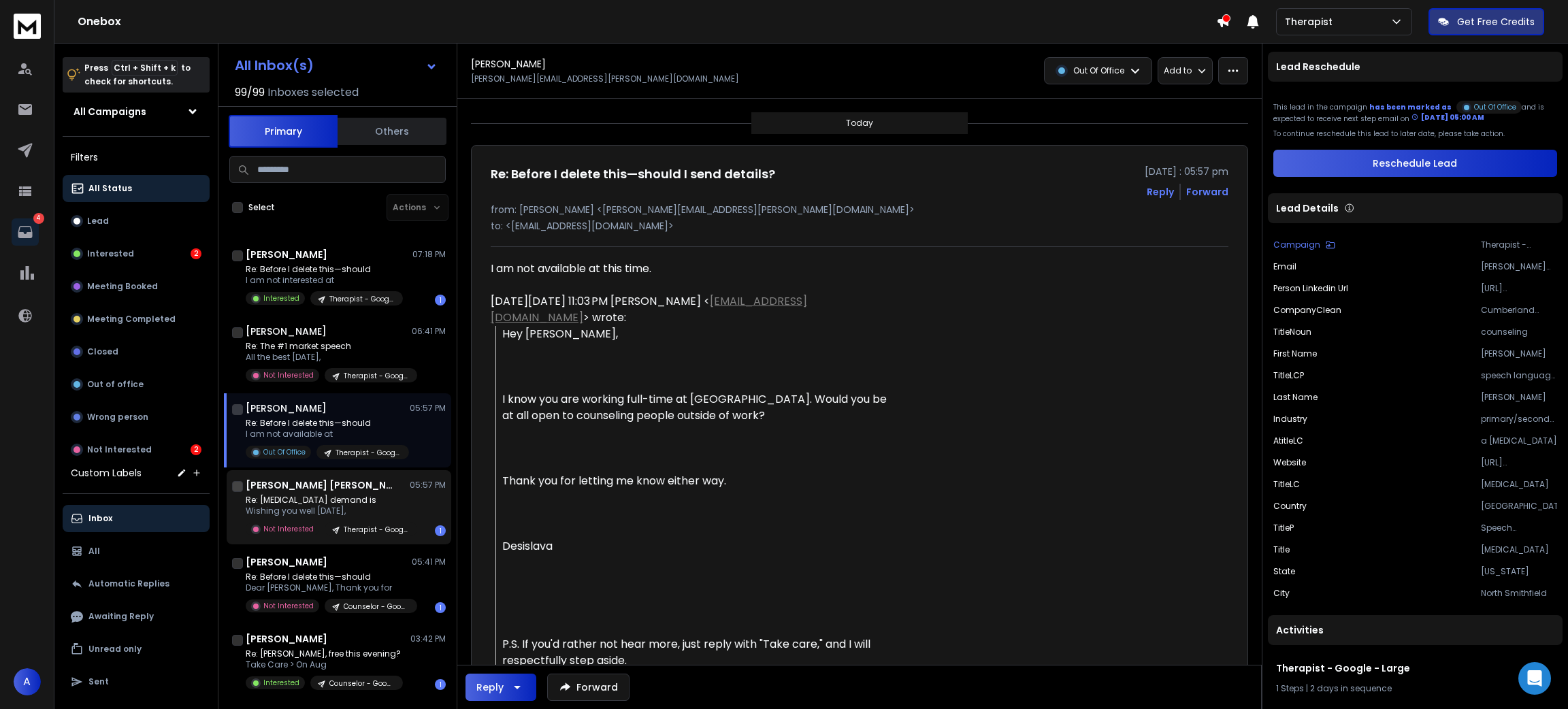
click at [292, 495] on p "Re: [MEDICAL_DATA] demand is" at bounding box center [327, 501] width 163 height 11
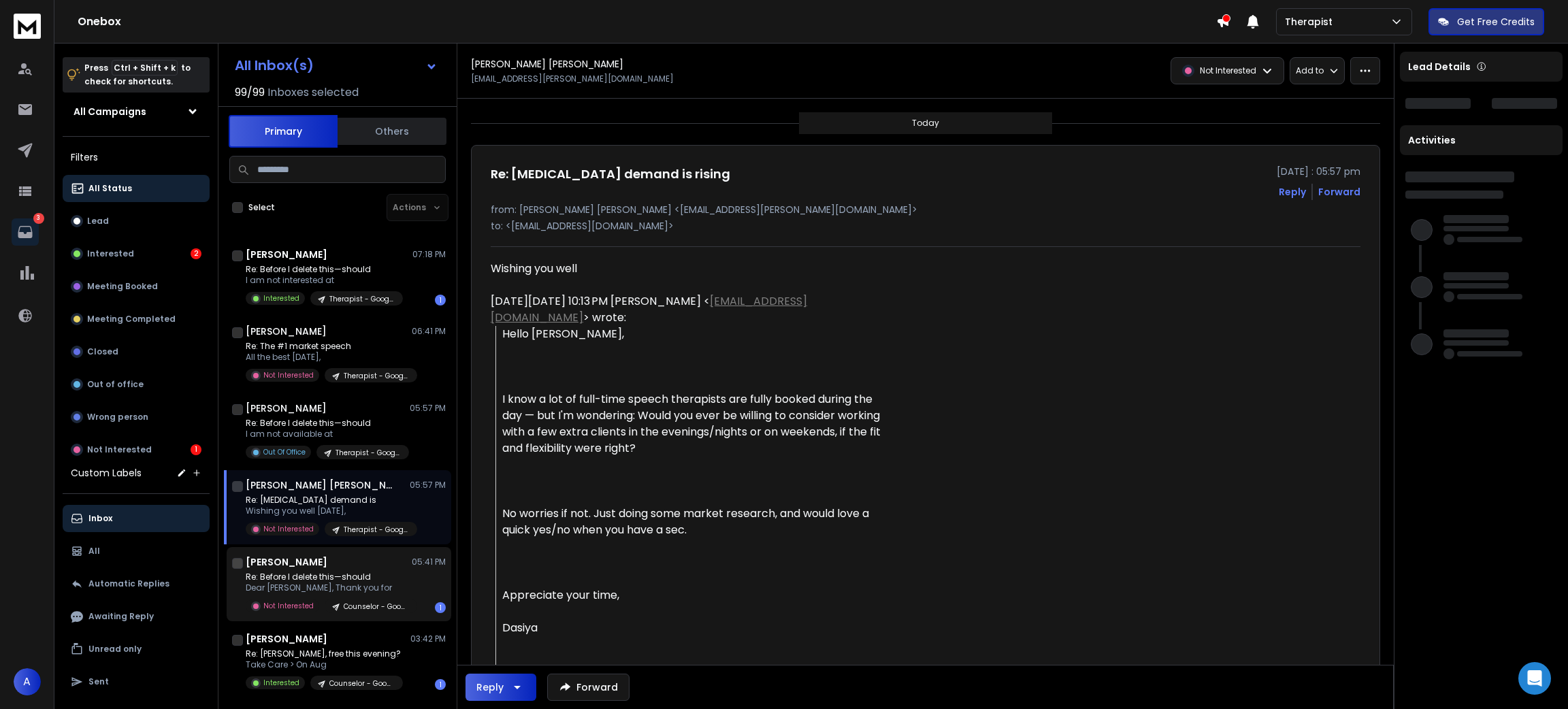
click at [394, 565] on div "[PERSON_NAME] 05:41 PM" at bounding box center [346, 562] width 200 height 14
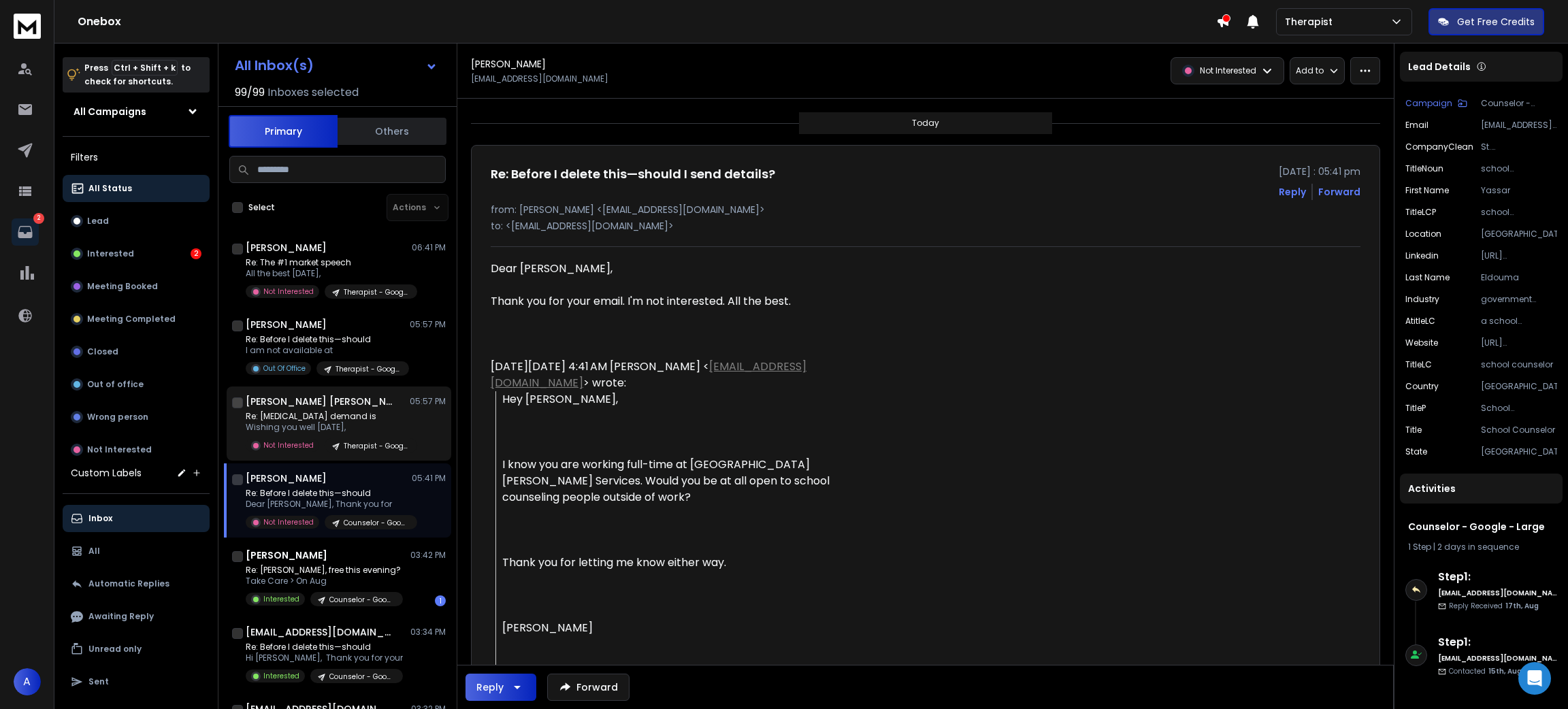
scroll to position [510, 0]
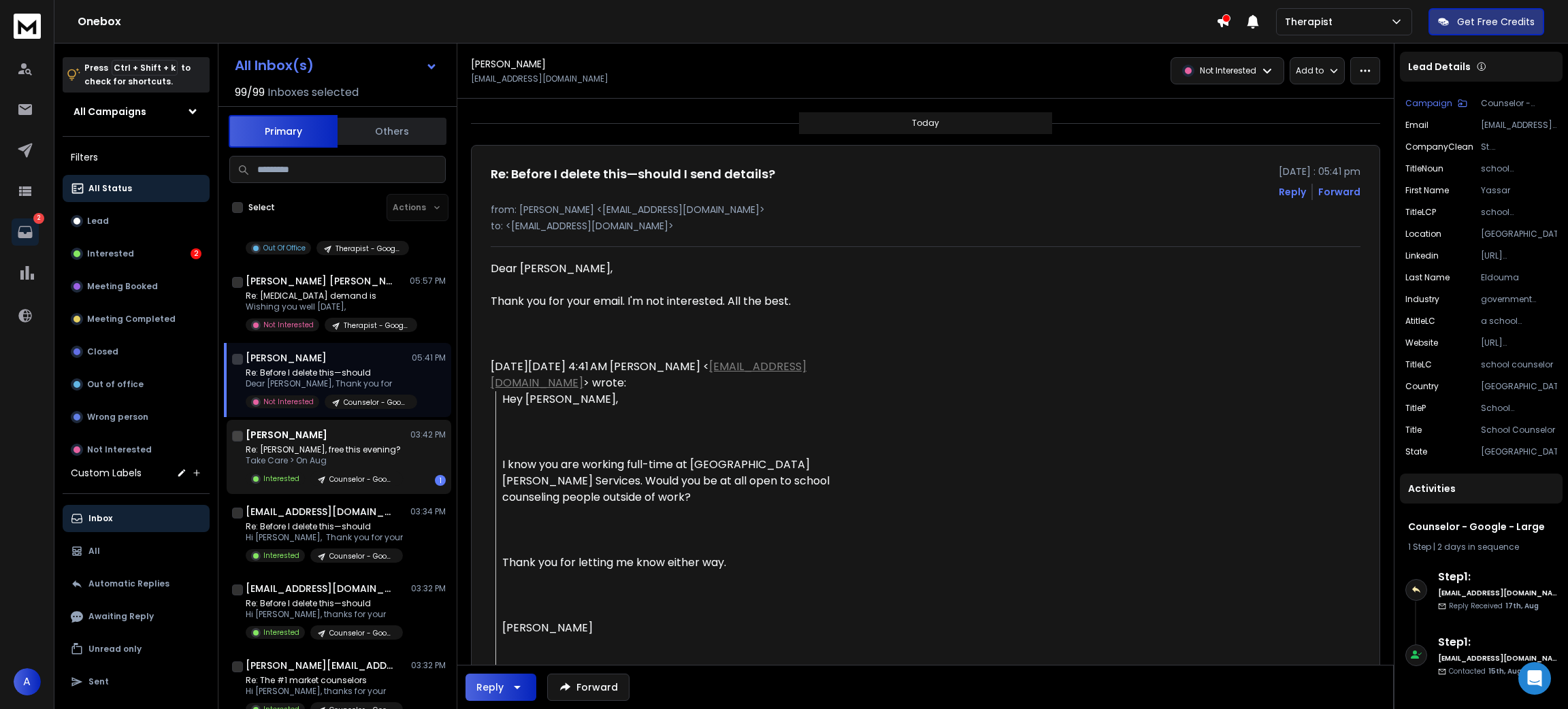
click at [374, 456] on p "Take Care > On Aug" at bounding box center [324, 461] width 157 height 11
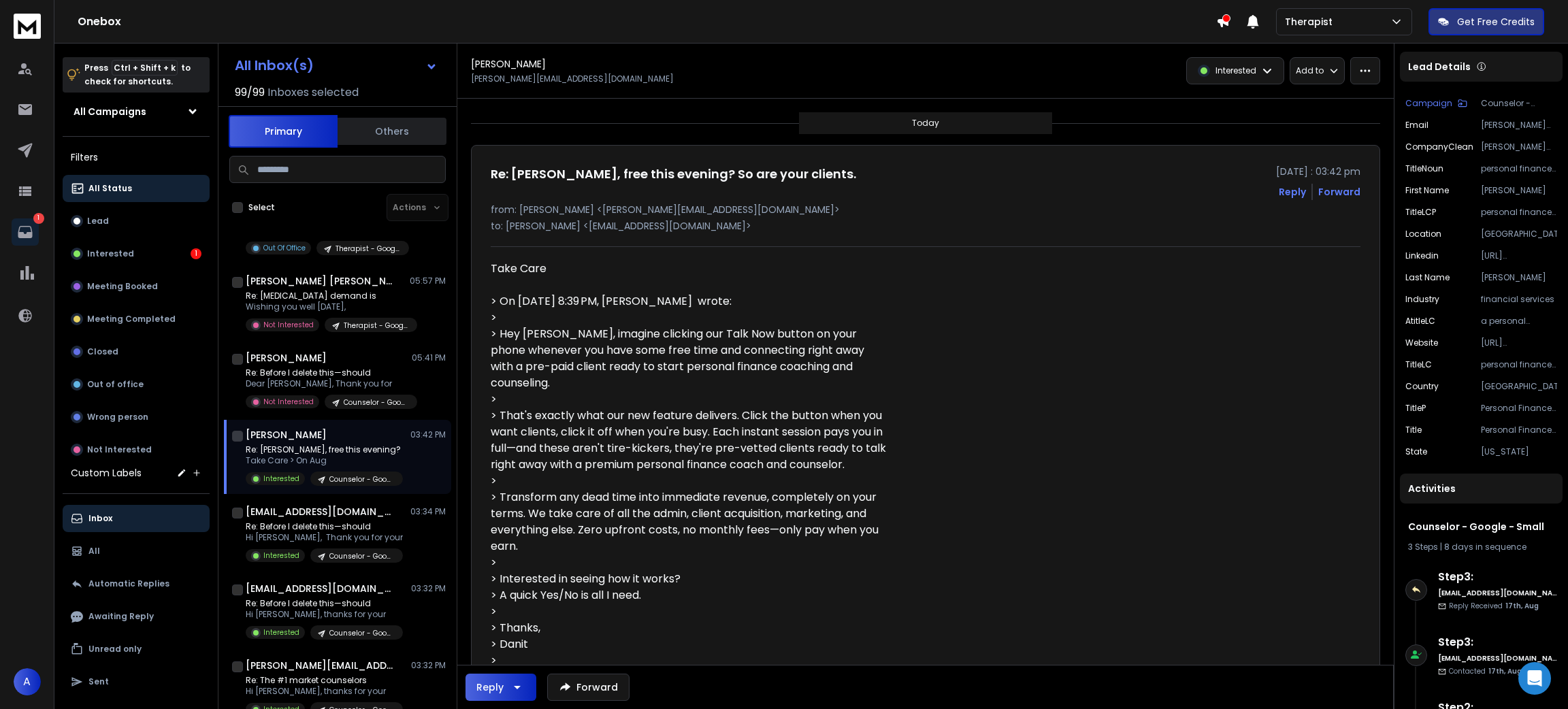
click at [1212, 68] on div "Interested" at bounding box center [1235, 70] width 97 height 26
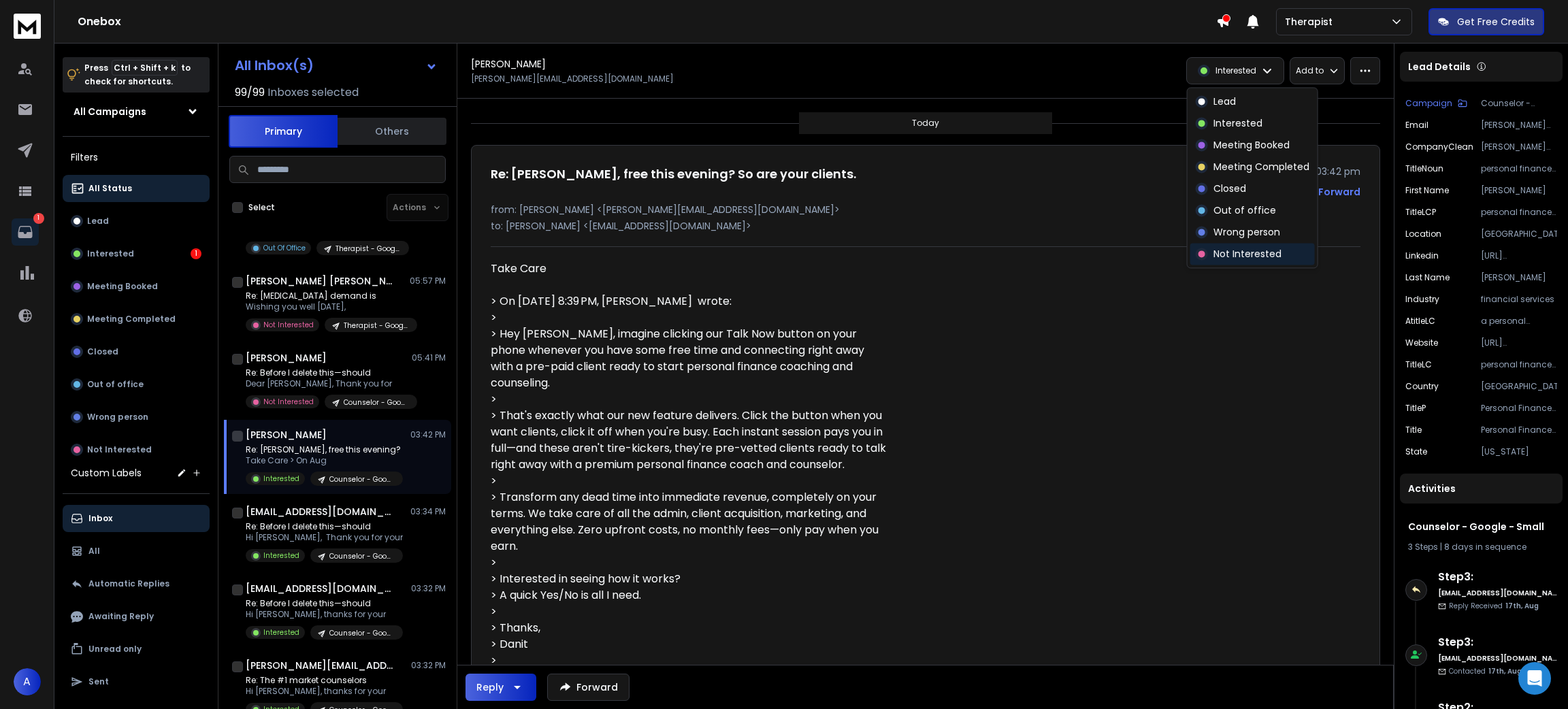
drag, startPoint x: 1210, startPoint y: 251, endPoint x: 1042, endPoint y: 293, distance: 173.2
click at [1210, 251] on div "Not Interested" at bounding box center [1239, 254] width 86 height 14
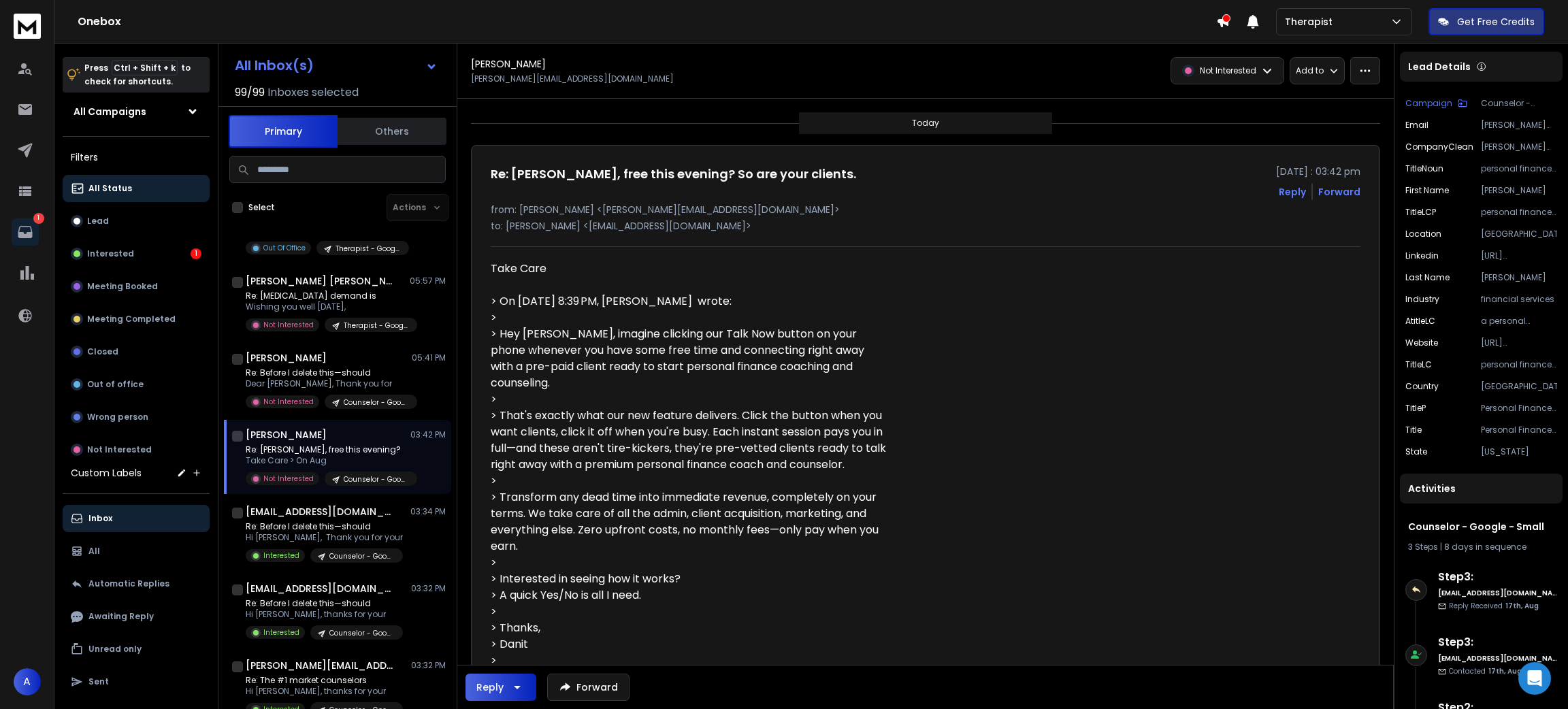
scroll to position [0, 0]
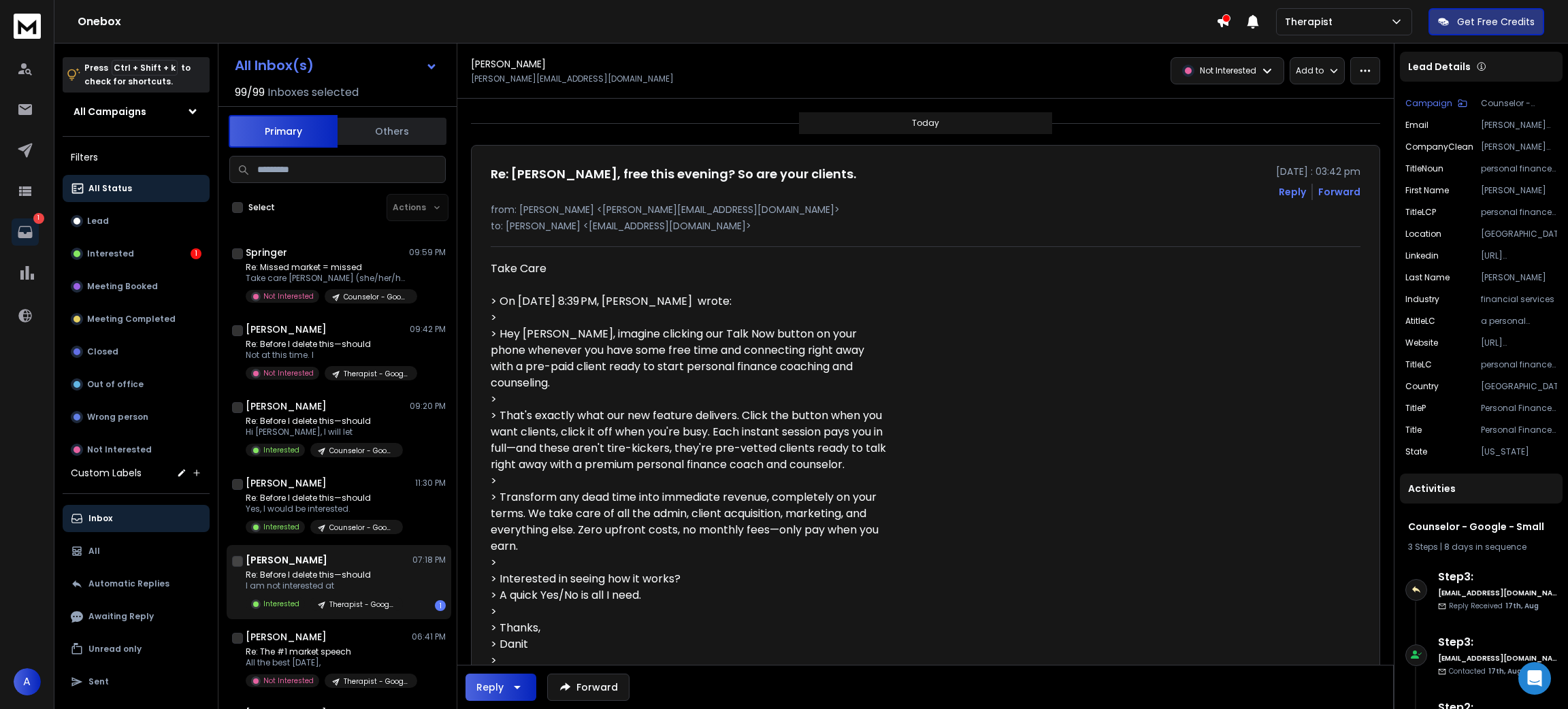
click at [356, 563] on div "[PERSON_NAME] 07:18 PM" at bounding box center [346, 560] width 200 height 14
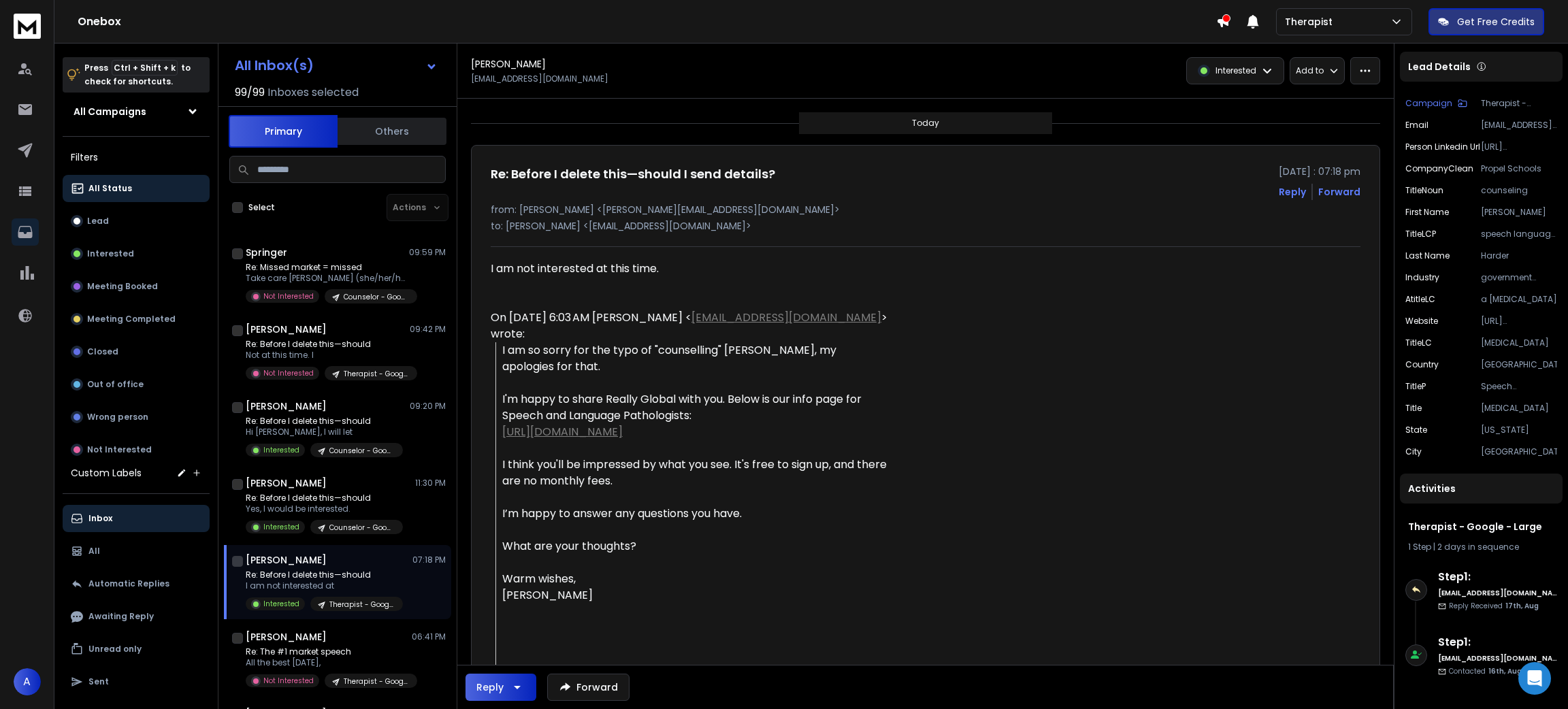
click at [1201, 75] on div at bounding box center [1204, 71] width 12 height 12
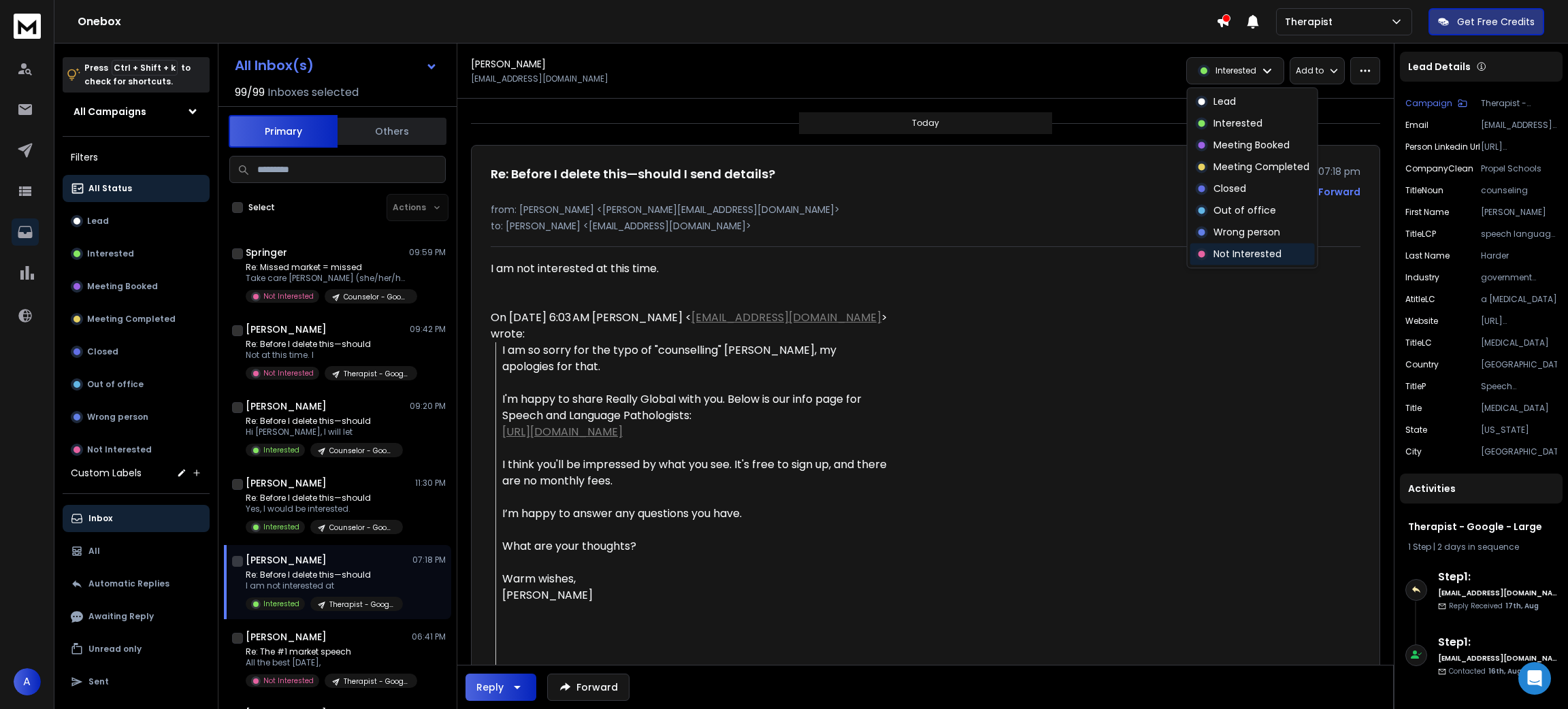
click at [1224, 251] on p "Not Interested" at bounding box center [1248, 254] width 68 height 14
